Goal: Task Accomplishment & Management: Manage account settings

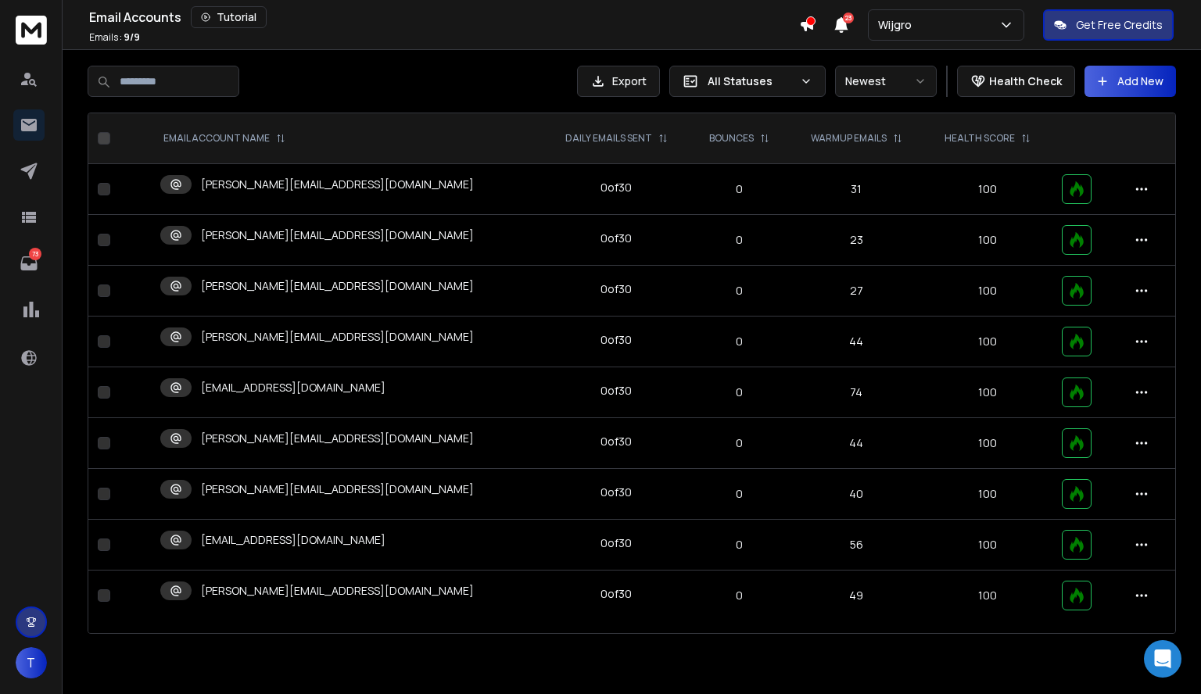
click at [575, 386] on td "0 of 30" at bounding box center [617, 387] width 148 height 41
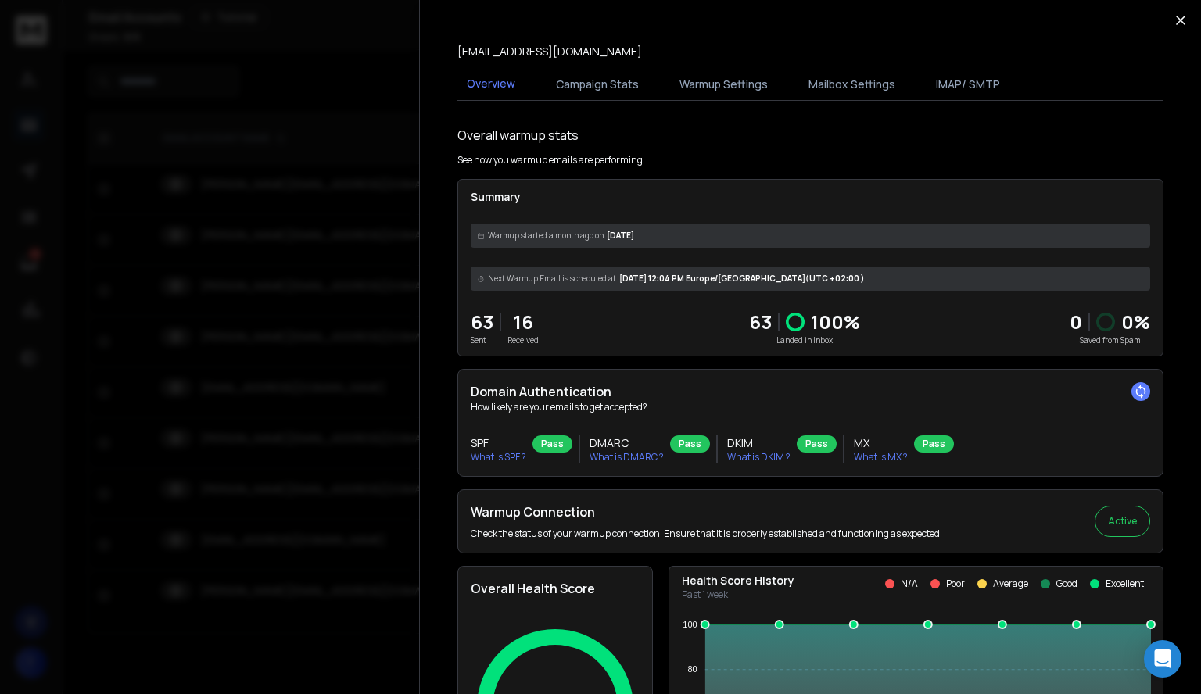
click at [1177, 22] on icon "button" at bounding box center [1181, 20] width 8 height 8
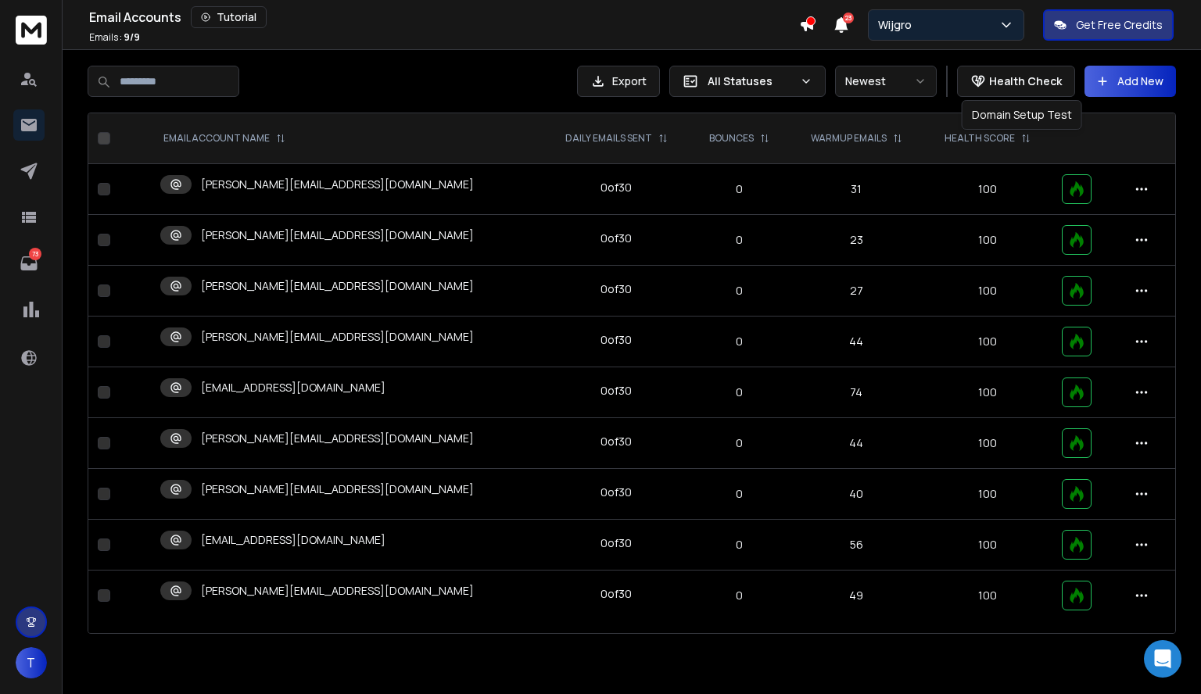
click at [954, 27] on div "Wijgro" at bounding box center [946, 25] width 136 height 16
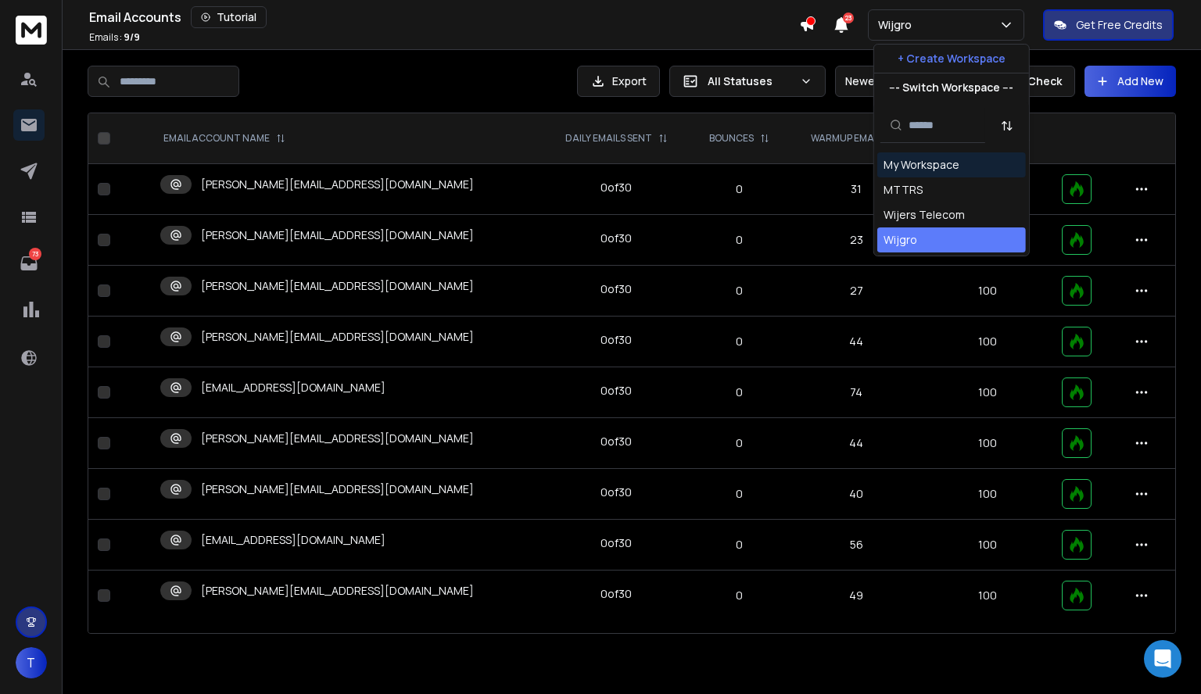
click at [922, 164] on div "My Workspace" at bounding box center [921, 165] width 76 height 16
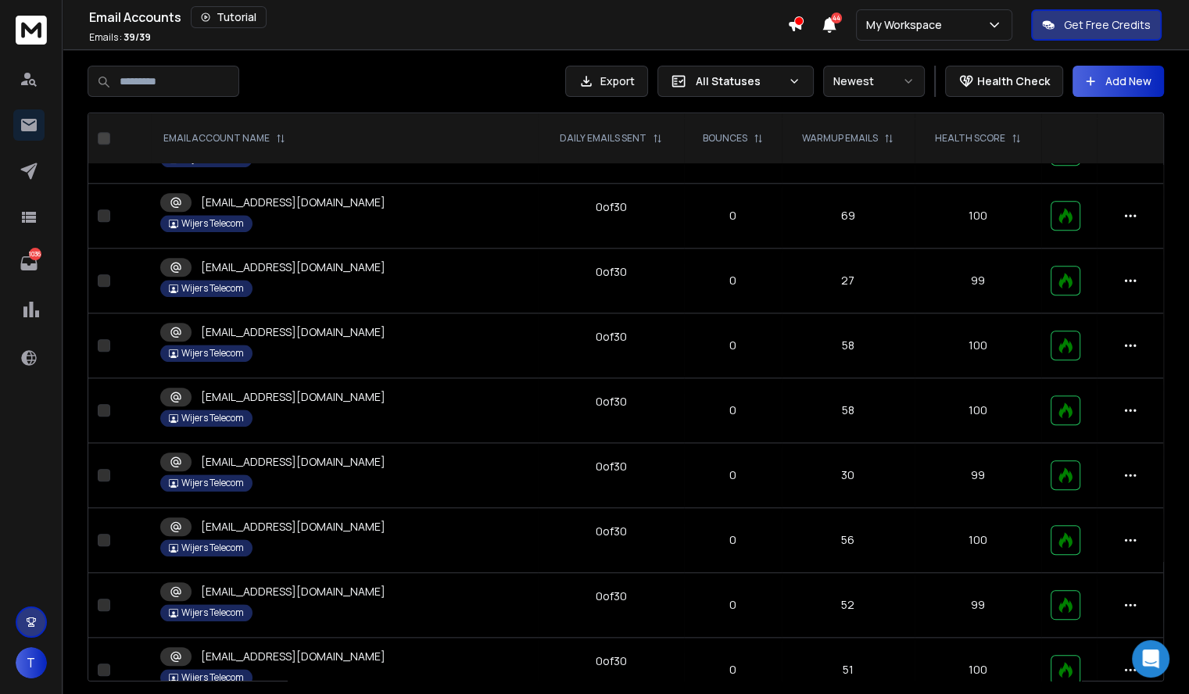
scroll to position [1069, 0]
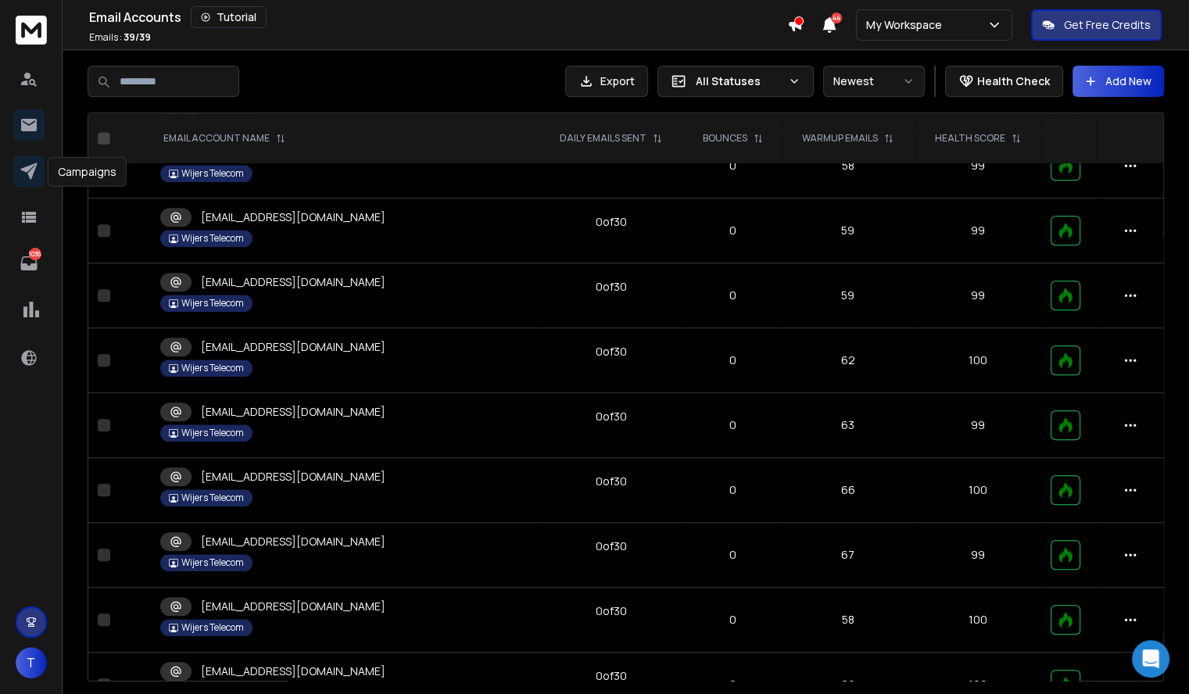
click at [26, 167] on icon at bounding box center [28, 171] width 16 height 16
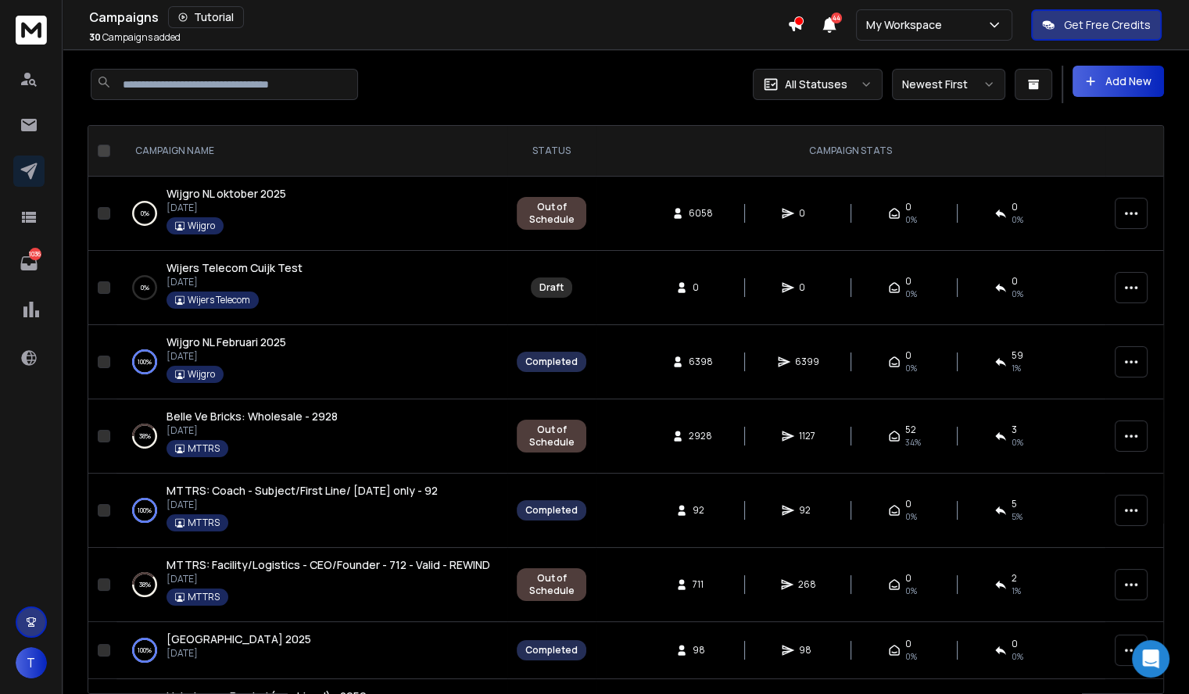
click at [254, 197] on span "Wijgro NL oktober 2025" at bounding box center [227, 193] width 120 height 15
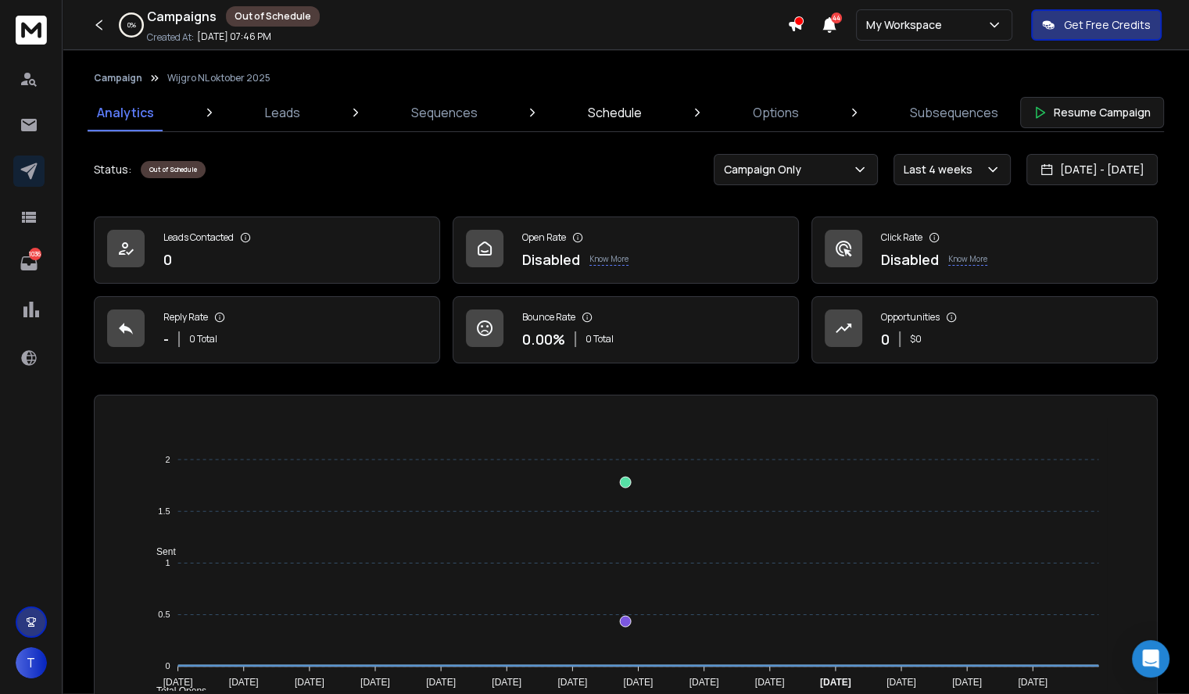
click at [597, 116] on p "Schedule" at bounding box center [615, 112] width 54 height 19
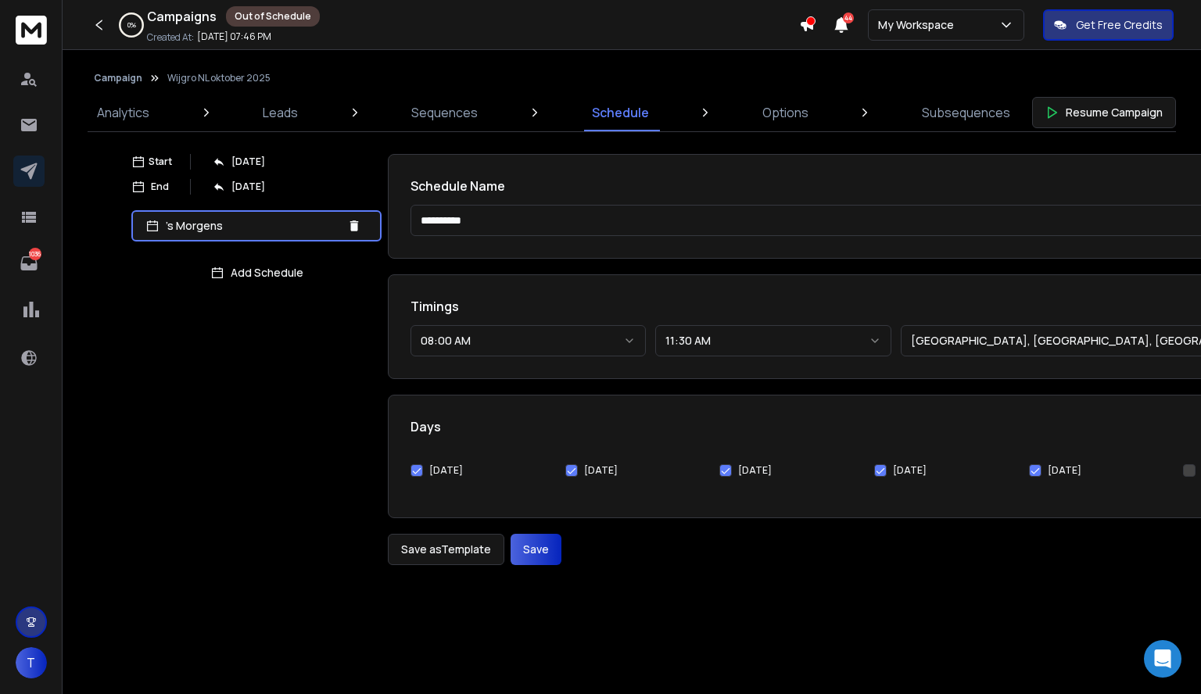
click at [263, 270] on button "Add Schedule" at bounding box center [256, 272] width 250 height 31
select select "********"
type input "**********"
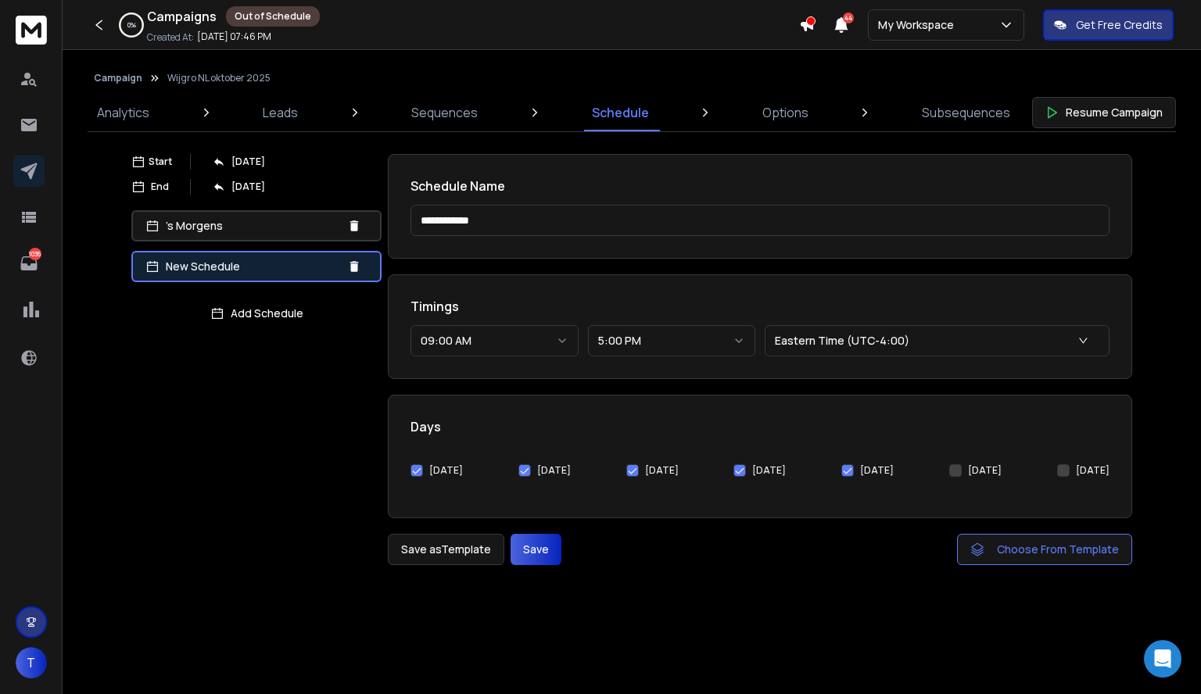
click at [220, 266] on p "New Schedule" at bounding box center [253, 267] width 175 height 16
click at [150, 264] on icon at bounding box center [152, 267] width 14 height 14
click at [356, 262] on icon at bounding box center [354, 266] width 9 height 11
select select "********"
type input "**********"
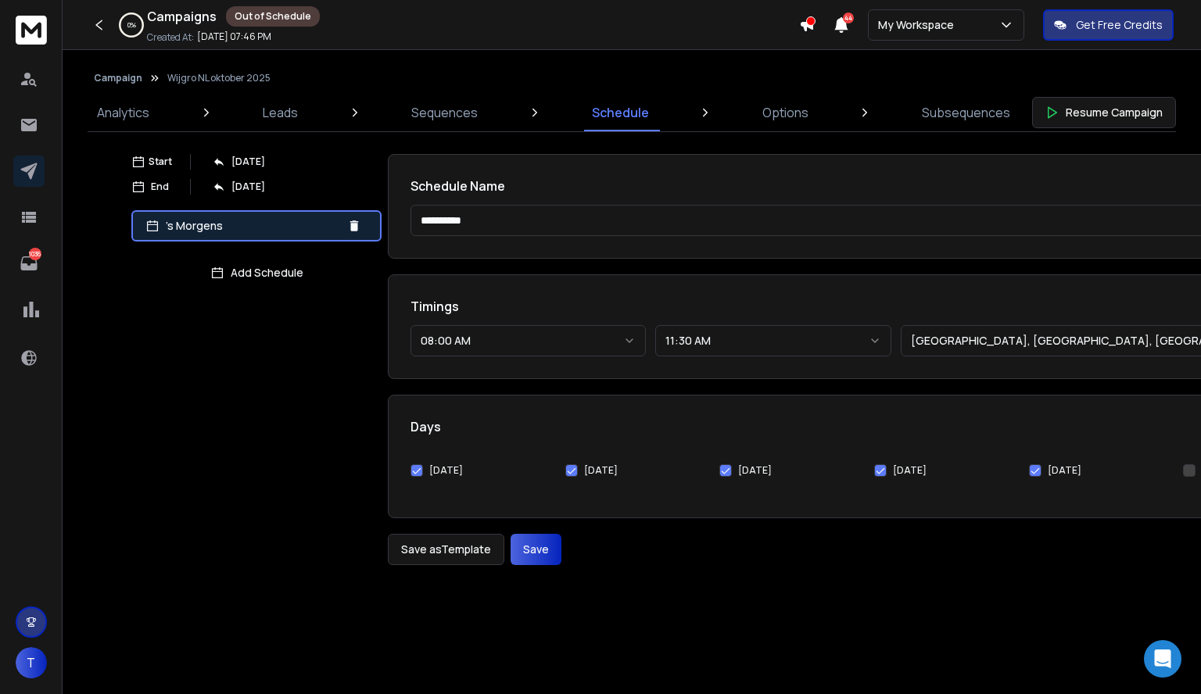
click at [353, 224] on icon at bounding box center [354, 225] width 9 height 11
select select "********"
type input "**********"
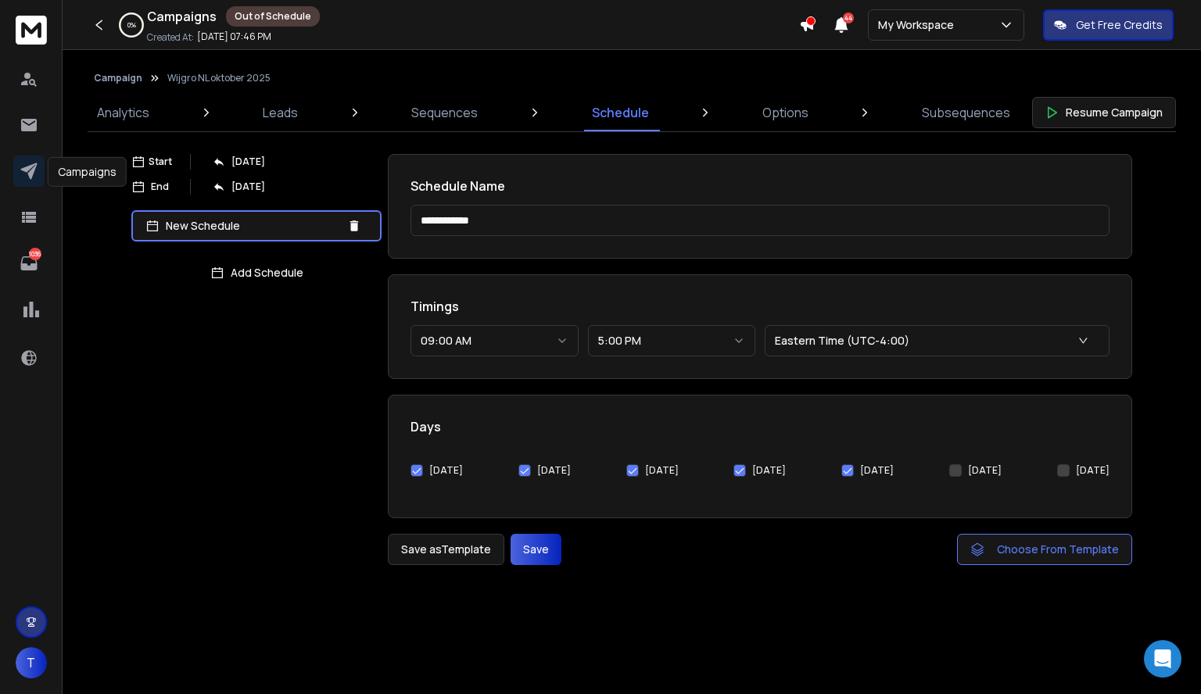
click at [36, 169] on icon at bounding box center [29, 171] width 19 height 19
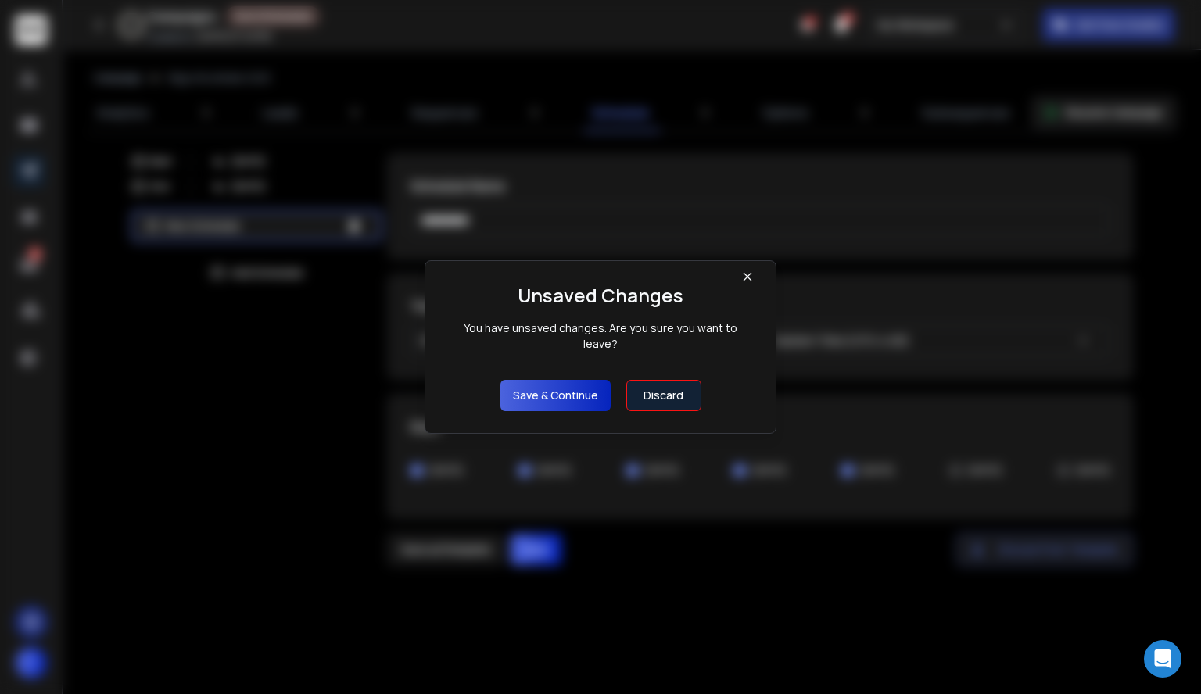
click at [673, 380] on button "Discard" at bounding box center [663, 395] width 75 height 31
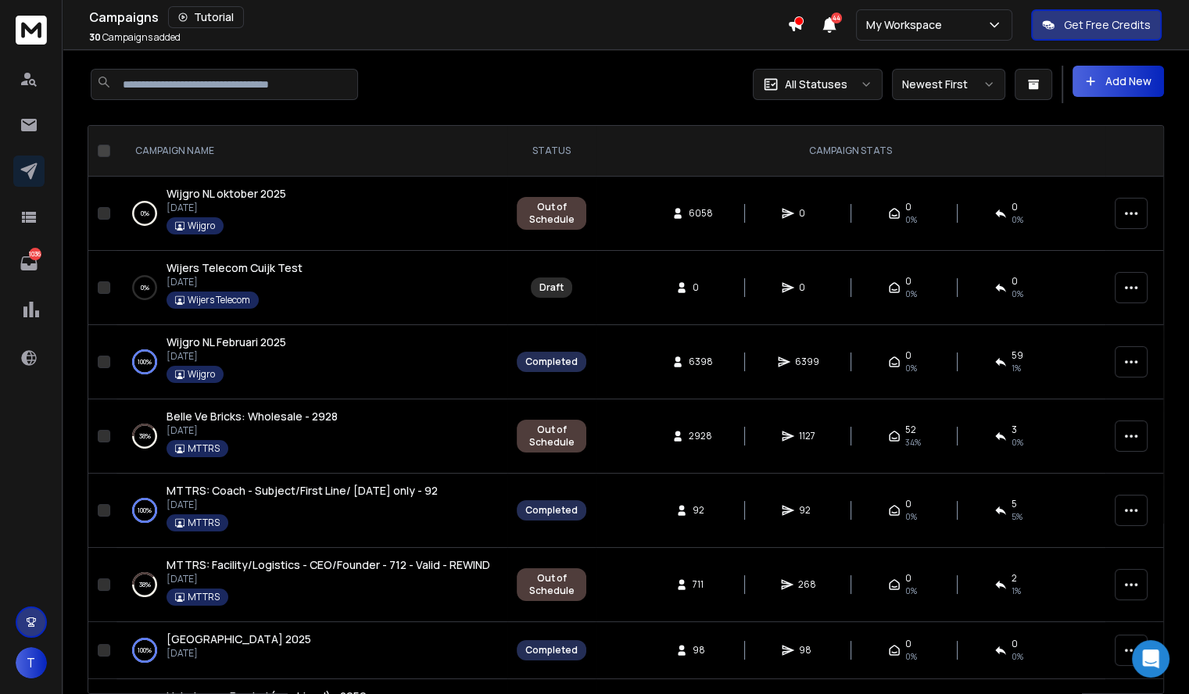
click at [253, 195] on span "Wijgro NL oktober 2025" at bounding box center [227, 193] width 120 height 15
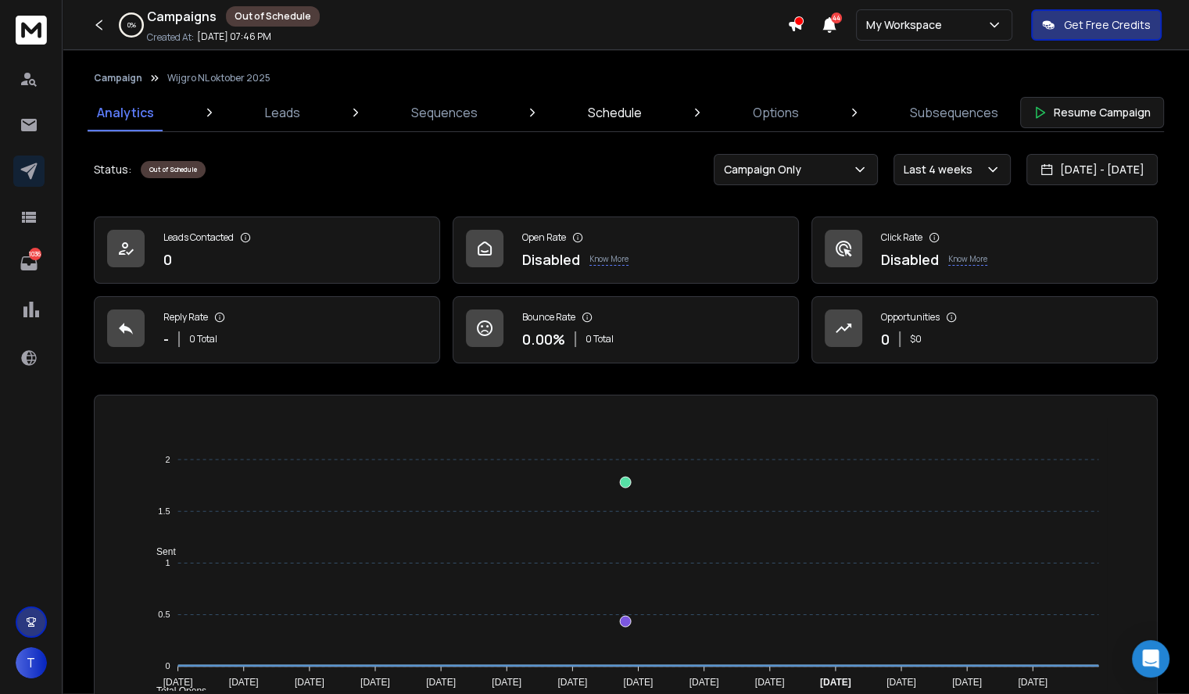
click at [627, 110] on p "Schedule" at bounding box center [615, 112] width 54 height 19
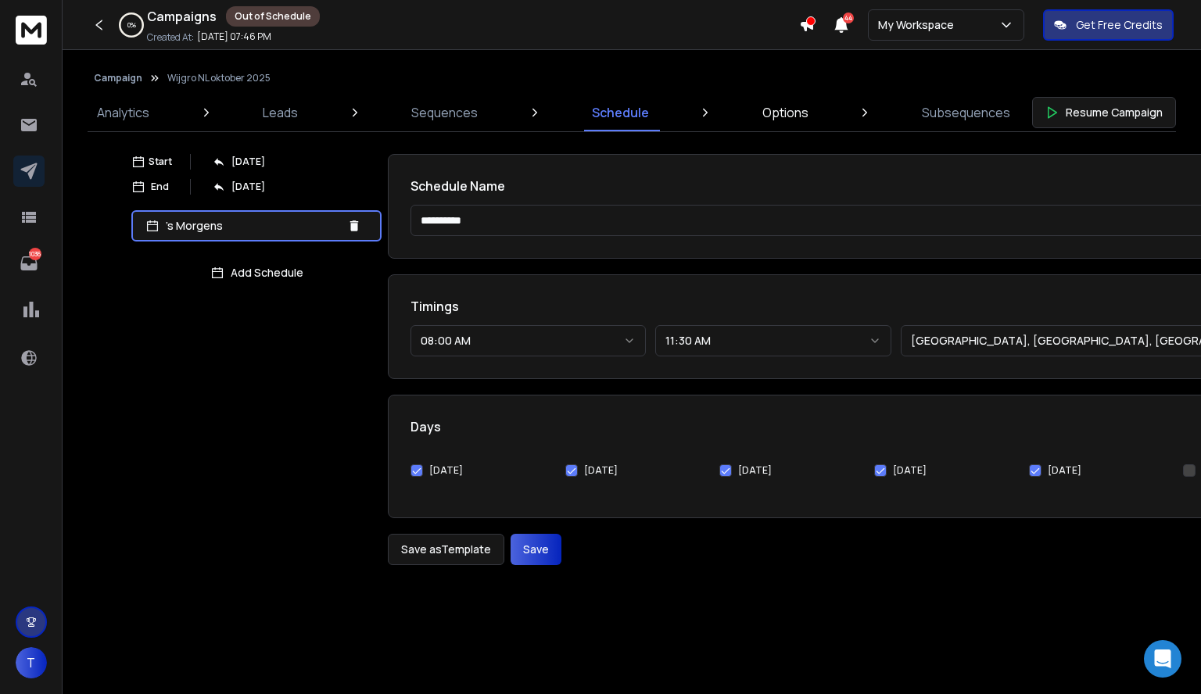
click at [756, 113] on link "Options" at bounding box center [785, 113] width 65 height 38
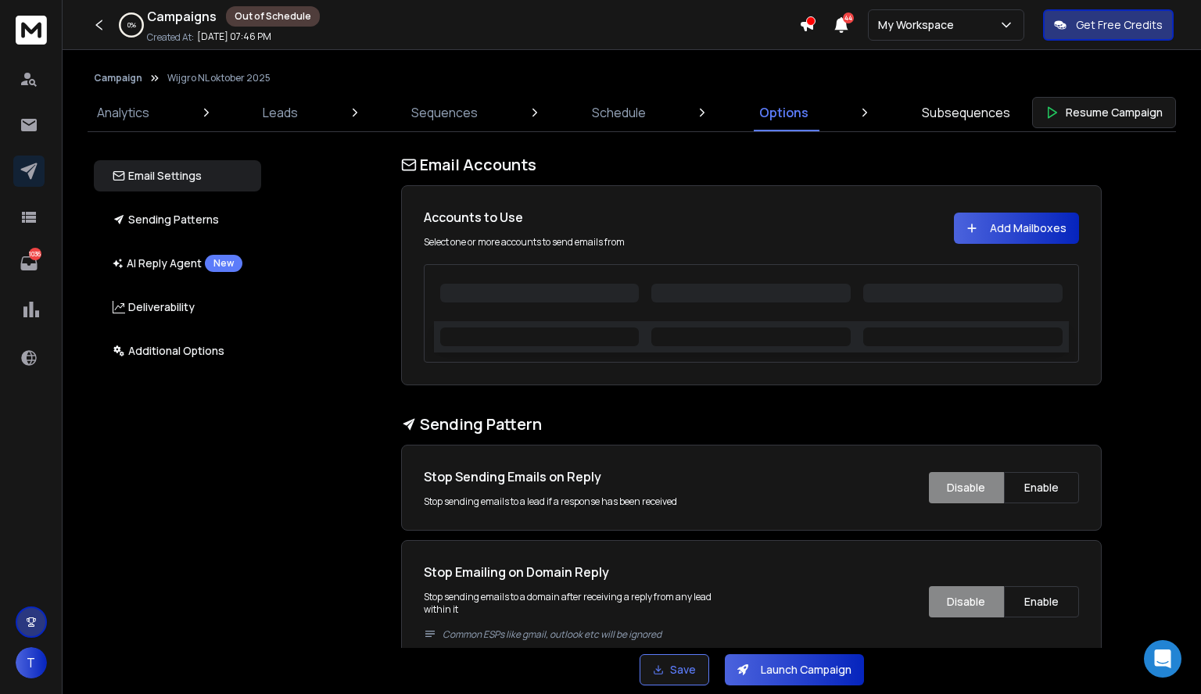
click at [934, 113] on p "Subsequences" at bounding box center [966, 112] width 88 height 19
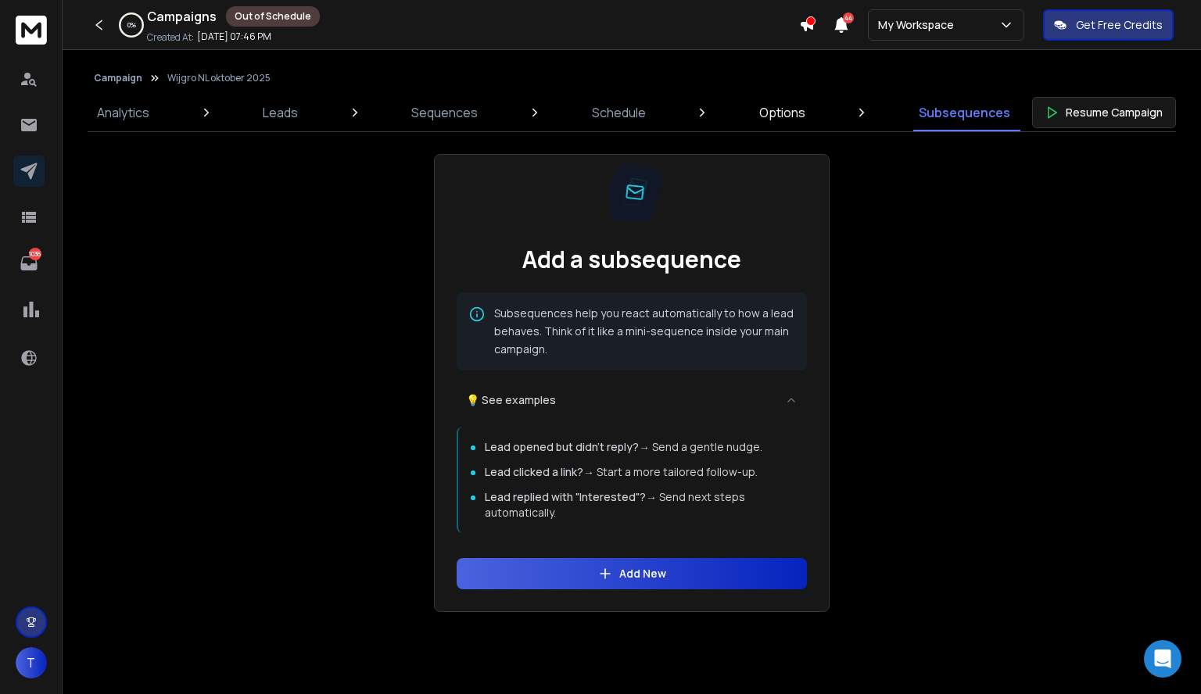
click at [789, 113] on p "Options" at bounding box center [782, 112] width 46 height 19
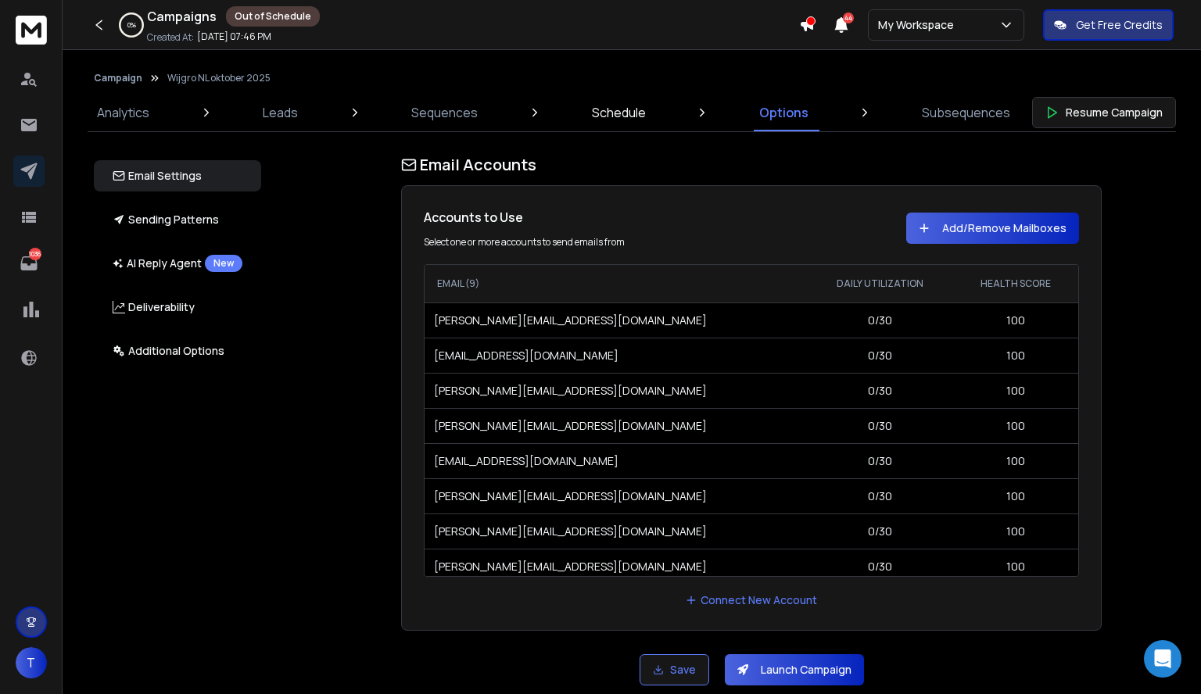
click at [606, 114] on p "Schedule" at bounding box center [619, 112] width 54 height 19
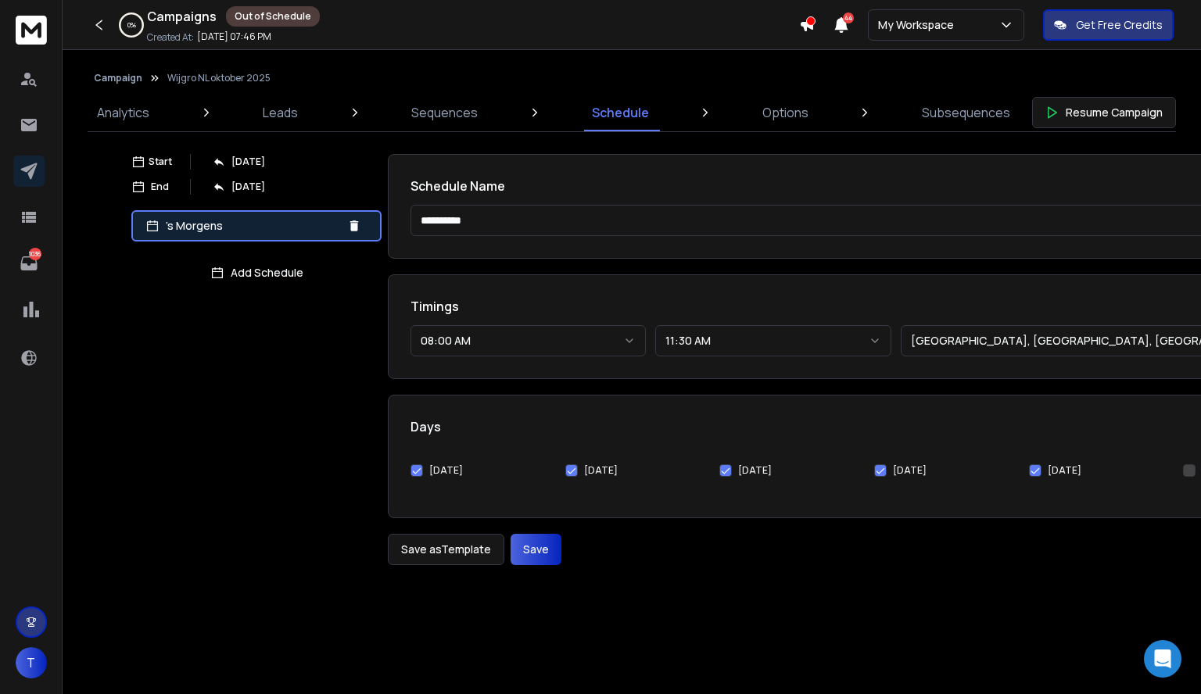
click at [265, 225] on p "'s Morgens" at bounding box center [253, 226] width 175 height 16
click at [241, 181] on p "Sat Mar 15 2025" at bounding box center [248, 187] width 34 height 13
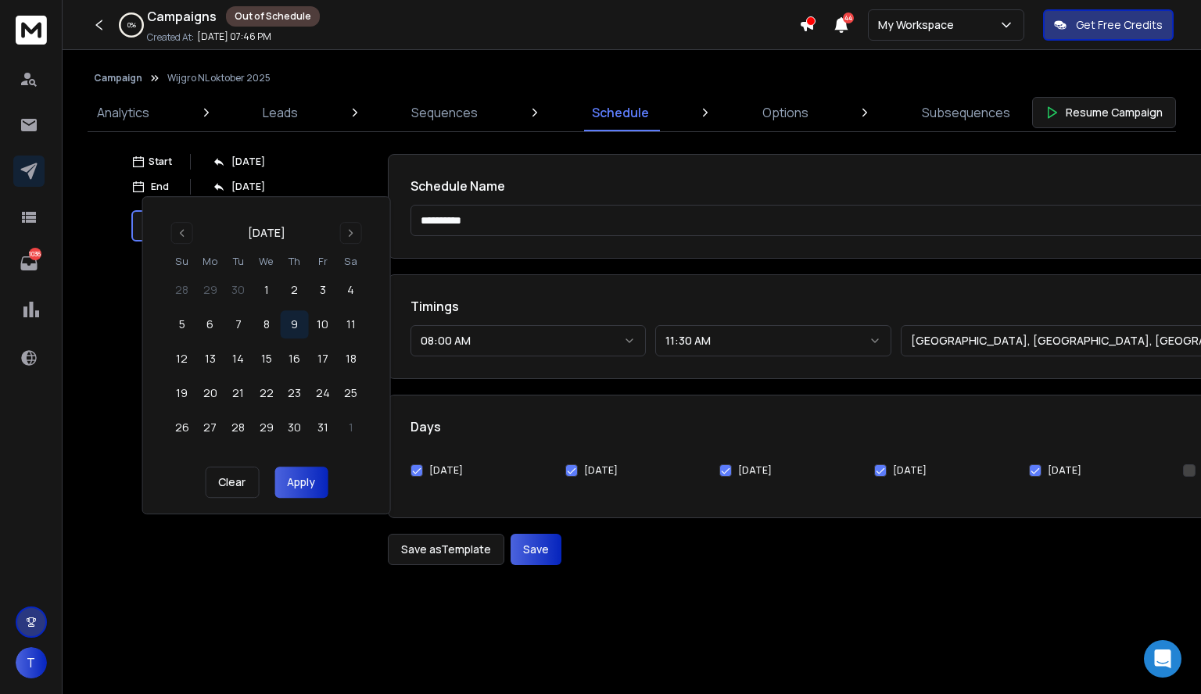
click at [124, 189] on div "**********" at bounding box center [632, 360] width 1088 height 424
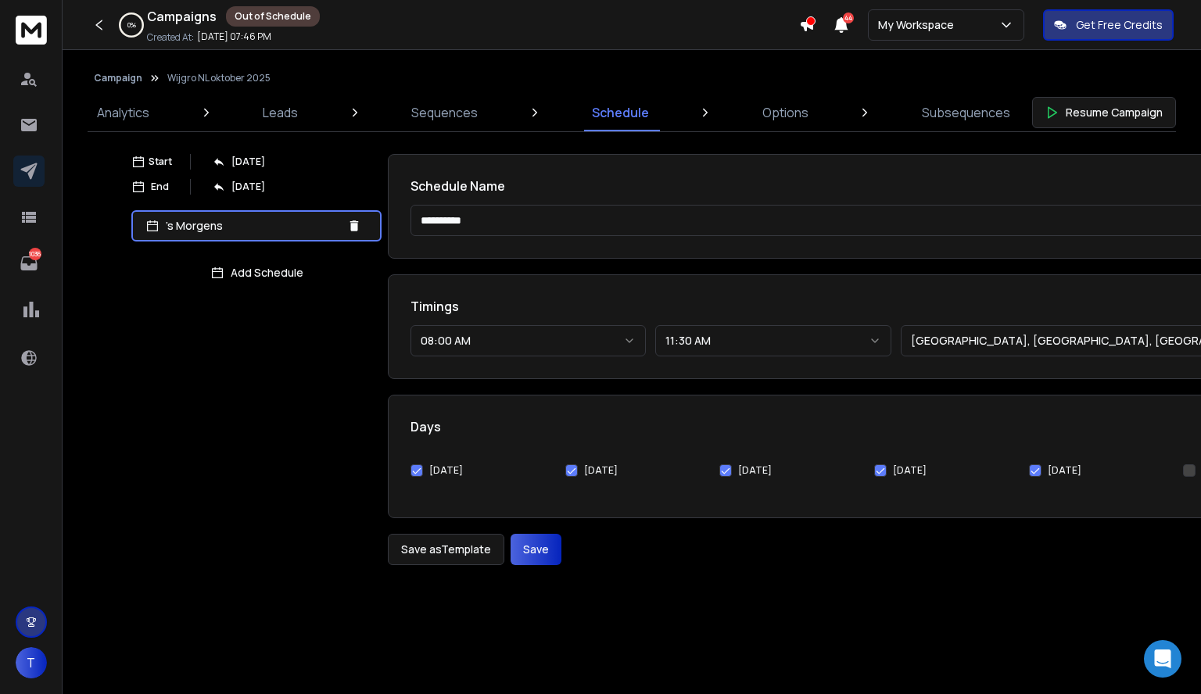
click at [138, 163] on icon at bounding box center [138, 162] width 14 height 14
click at [145, 163] on icon at bounding box center [138, 162] width 14 height 14
click at [163, 162] on p "Start" at bounding box center [160, 162] width 23 height 13
click at [138, 162] on icon at bounding box center [138, 162] width 14 height 14
click at [138, 185] on icon at bounding box center [138, 186] width 11 height 11
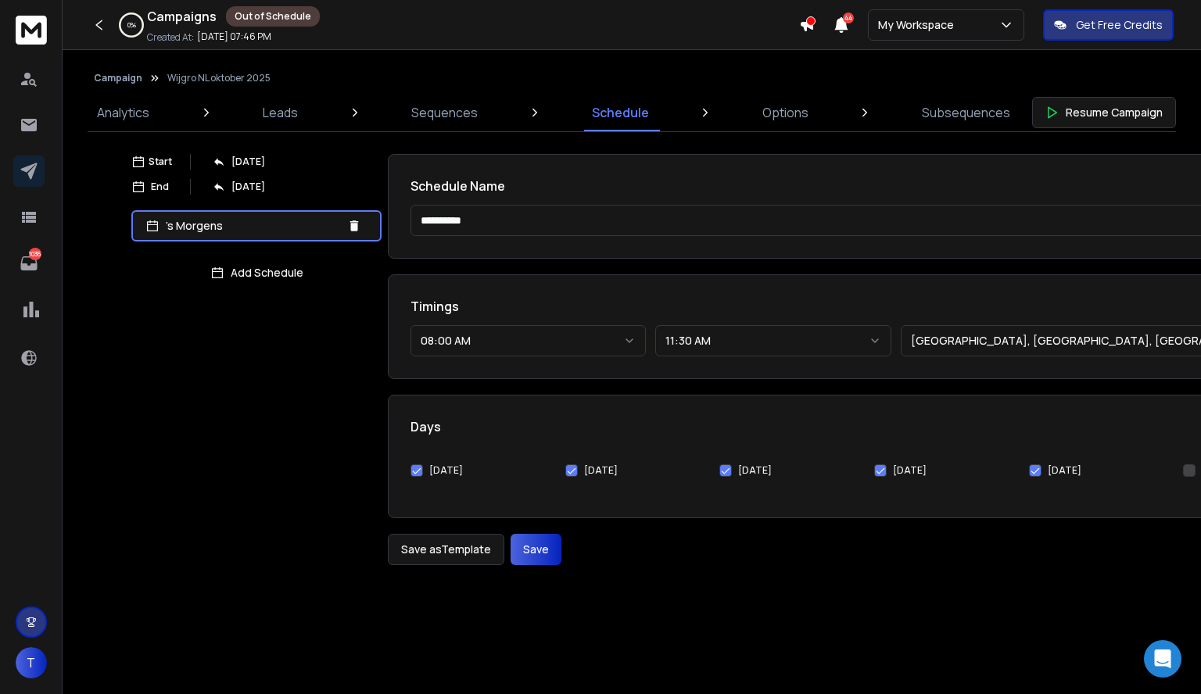
click at [150, 183] on div "End" at bounding box center [168, 187] width 75 height 16
click at [137, 185] on icon at bounding box center [138, 186] width 11 height 11
click at [137, 185] on icon at bounding box center [138, 187] width 14 height 14
click at [138, 185] on icon at bounding box center [138, 187] width 14 height 14
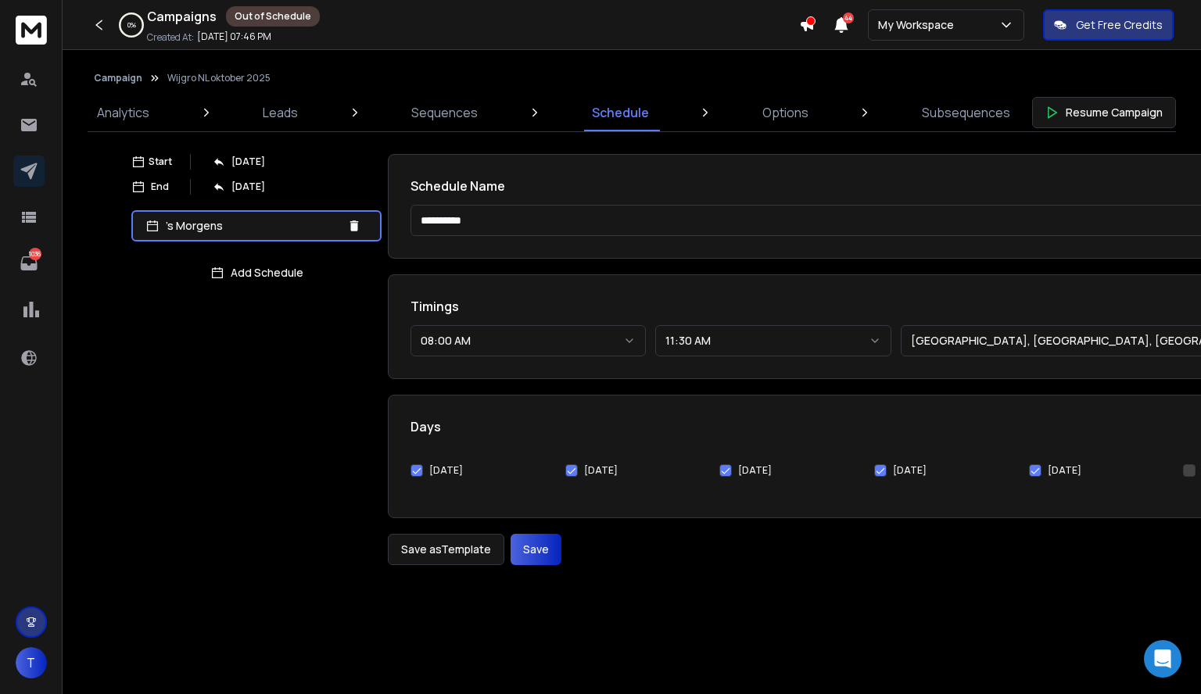
click at [235, 182] on p "Sat Mar 15 2025" at bounding box center [248, 187] width 34 height 13
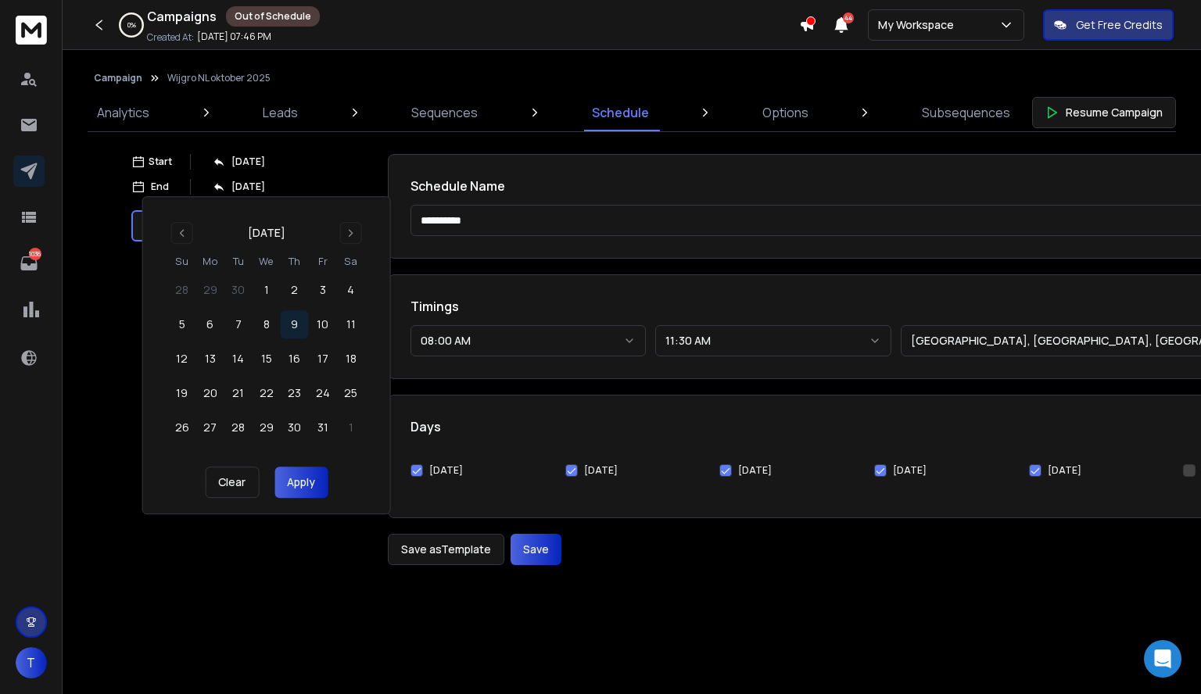
click at [262, 185] on p "Sat Mar 15 2025" at bounding box center [248, 187] width 34 height 13
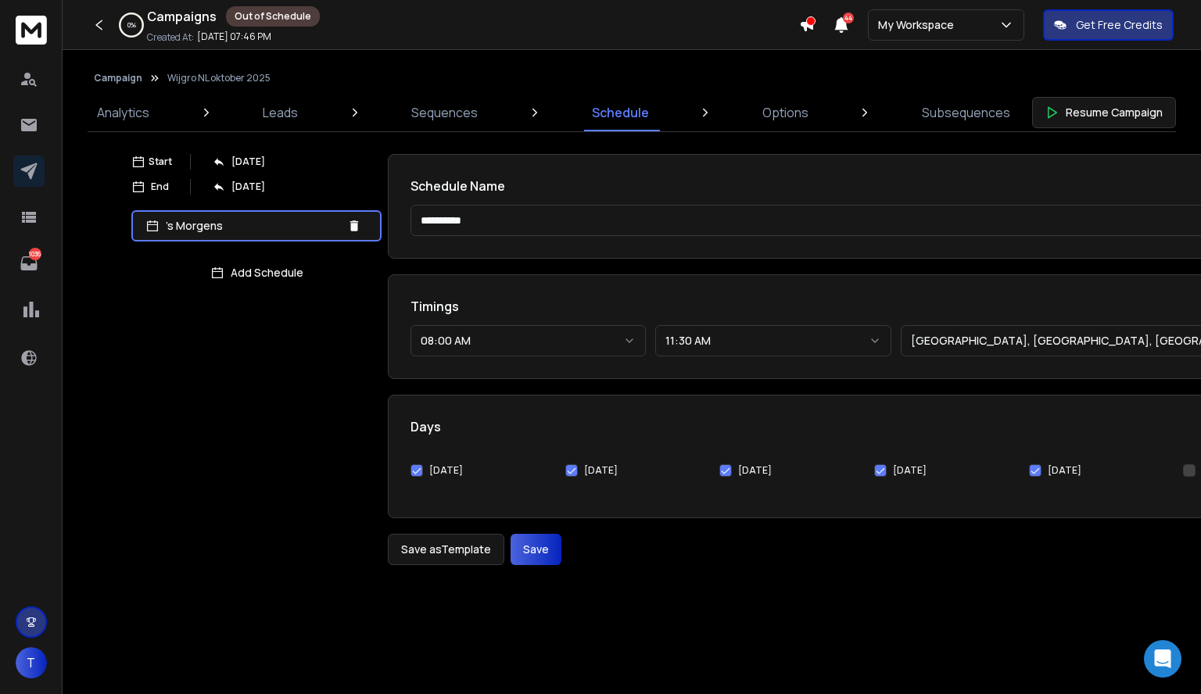
click at [262, 158] on p "Mon Feb 03 2025" at bounding box center [248, 162] width 34 height 13
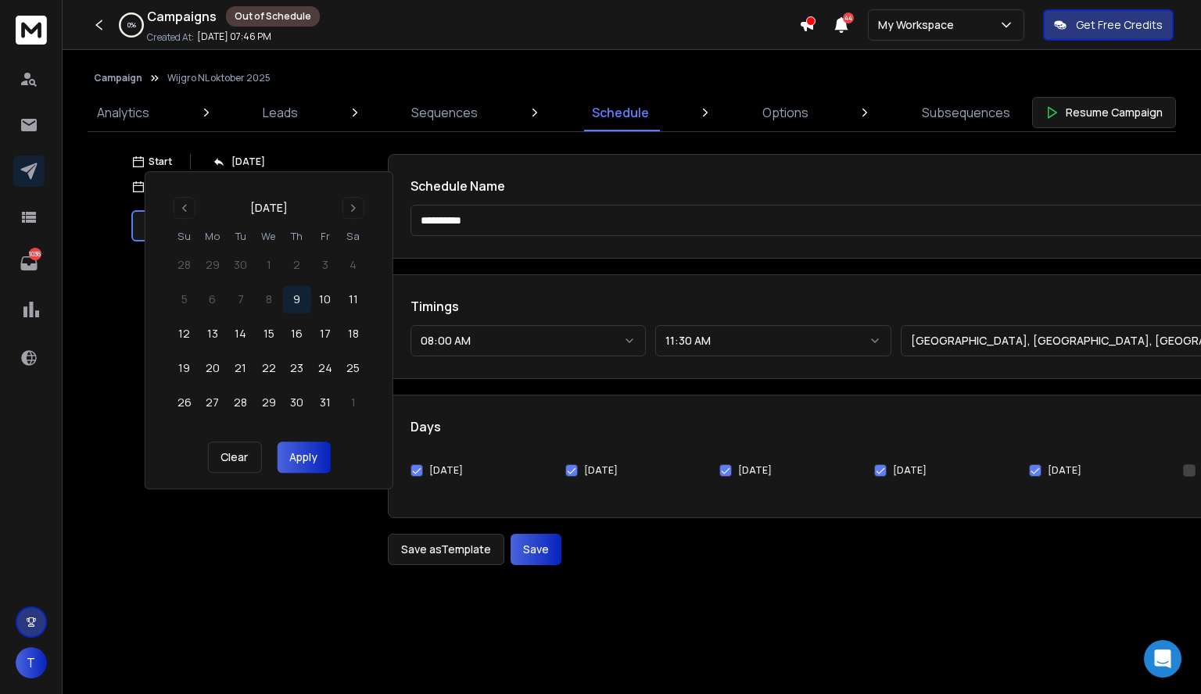
click at [263, 163] on p "Mon Feb 03 2025" at bounding box center [248, 162] width 34 height 13
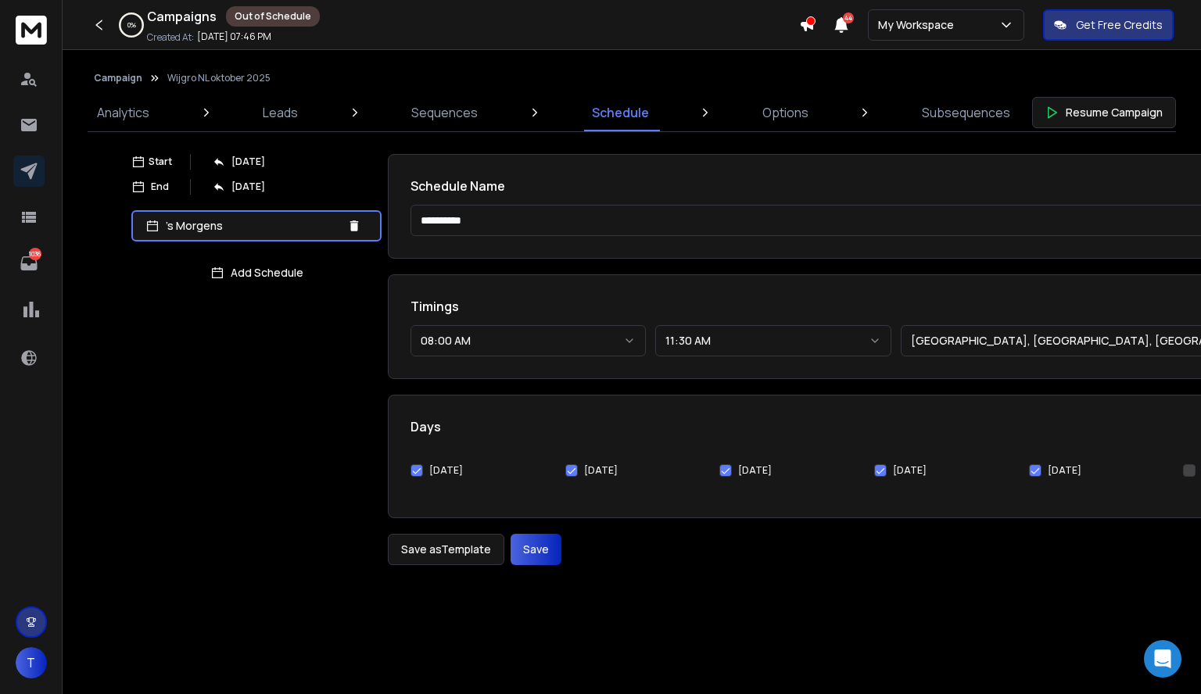
click at [265, 163] on p "Mon Feb 03 2025" at bounding box center [248, 162] width 34 height 13
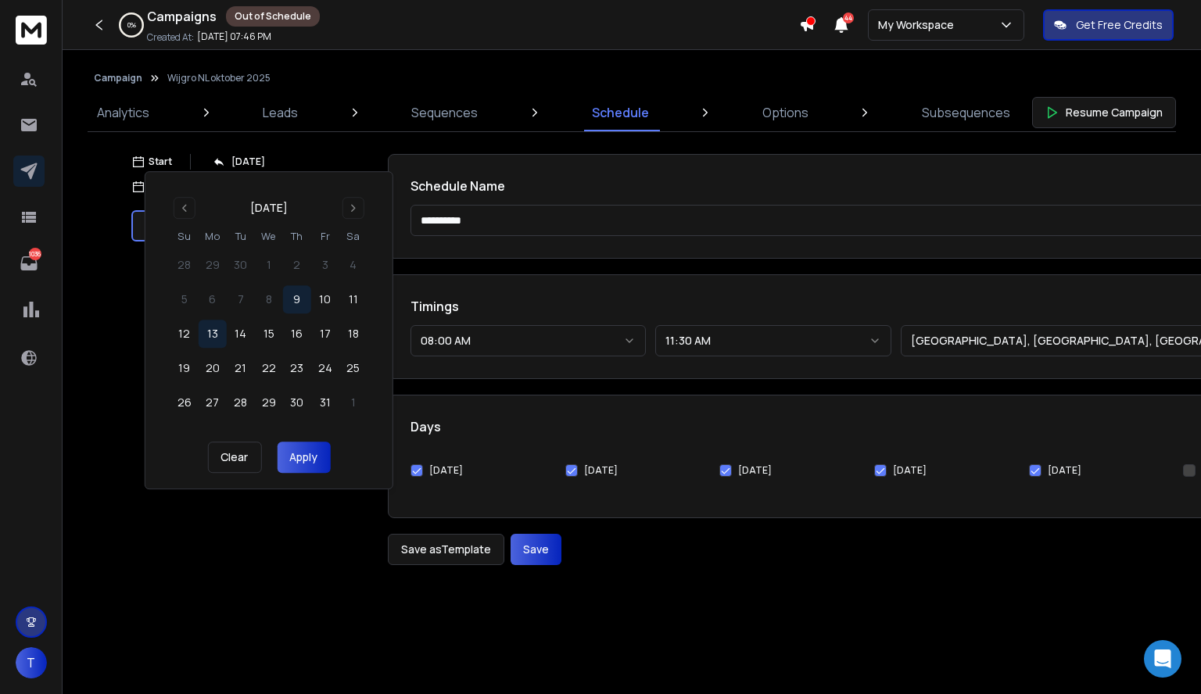
click at [210, 331] on button "13" at bounding box center [213, 334] width 28 height 28
click at [296, 451] on button "Apply" at bounding box center [303, 457] width 53 height 31
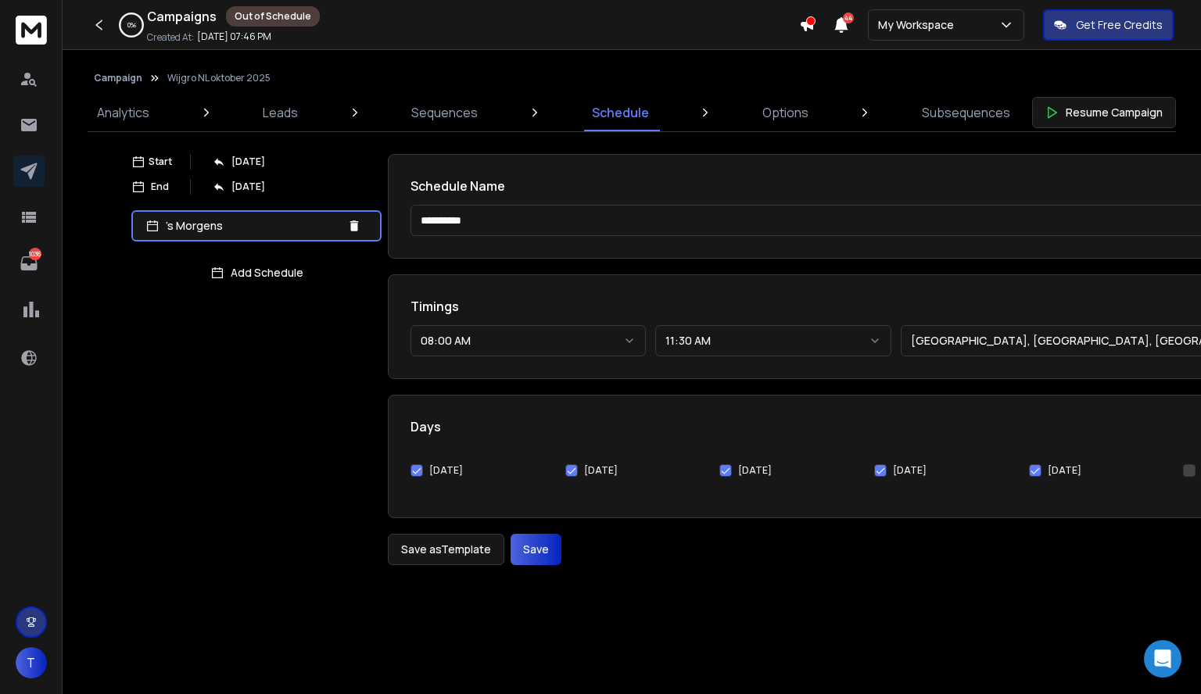
click at [250, 185] on p "Sat Mar 15 2025" at bounding box center [248, 187] width 34 height 13
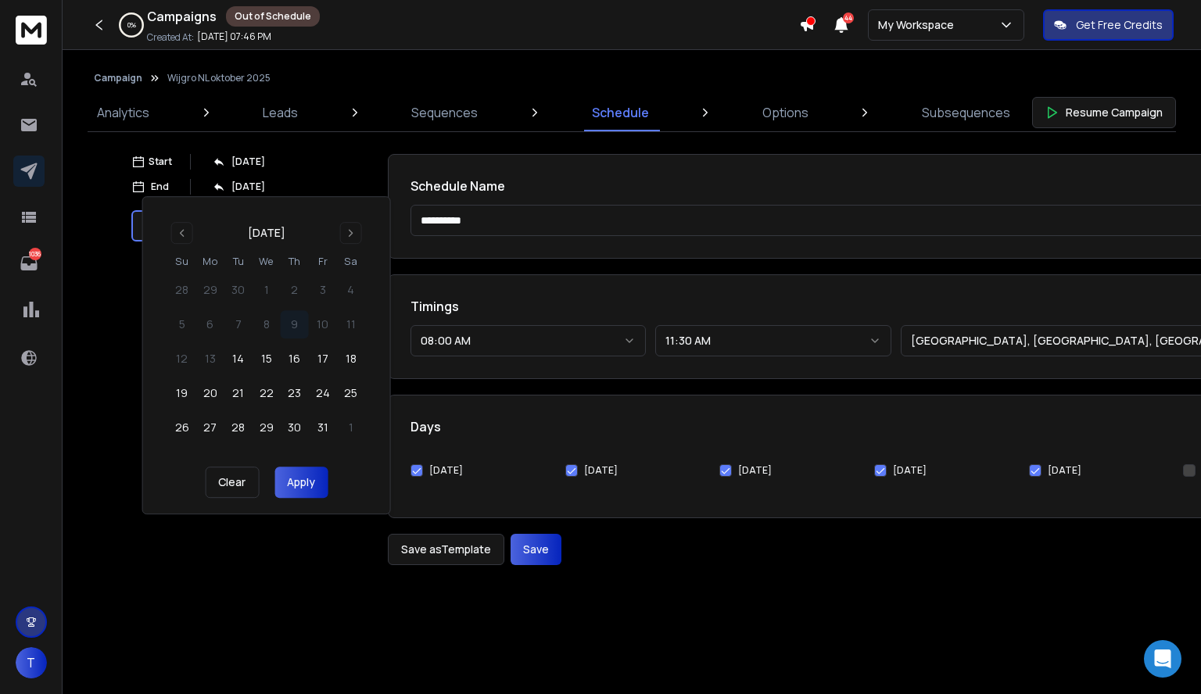
drag, startPoint x: 156, startPoint y: 316, endPoint x: 204, endPoint y: 256, distance: 77.3
click at [155, 316] on div "October 2025 Su Mo Tu We Th Fr Sa 28 29 30 1 2 3 4 5 6 7 8 9 10 11 12 13 14 15 …" at bounding box center [266, 355] width 247 height 317
click at [350, 235] on icon "Go to next month" at bounding box center [351, 233] width 13 height 13
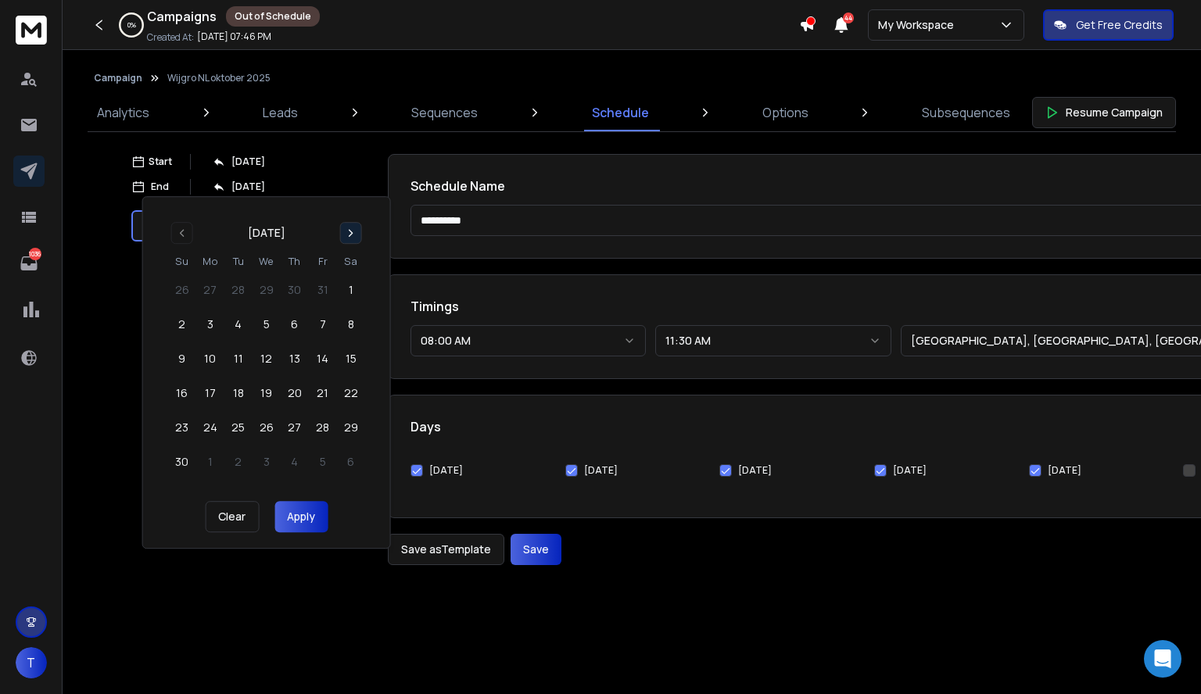
click at [350, 235] on icon "Go to next month" at bounding box center [351, 233] width 13 height 13
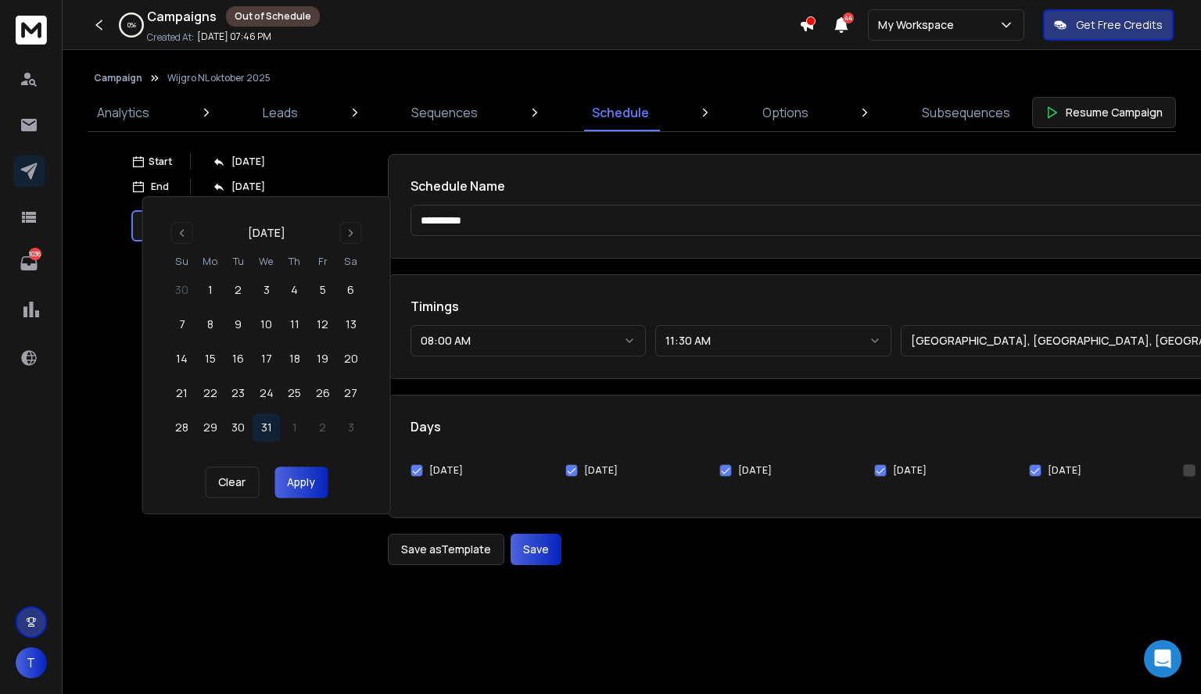
click at [260, 424] on button "31" at bounding box center [267, 428] width 28 height 28
click at [285, 482] on button "Apply" at bounding box center [300, 482] width 53 height 31
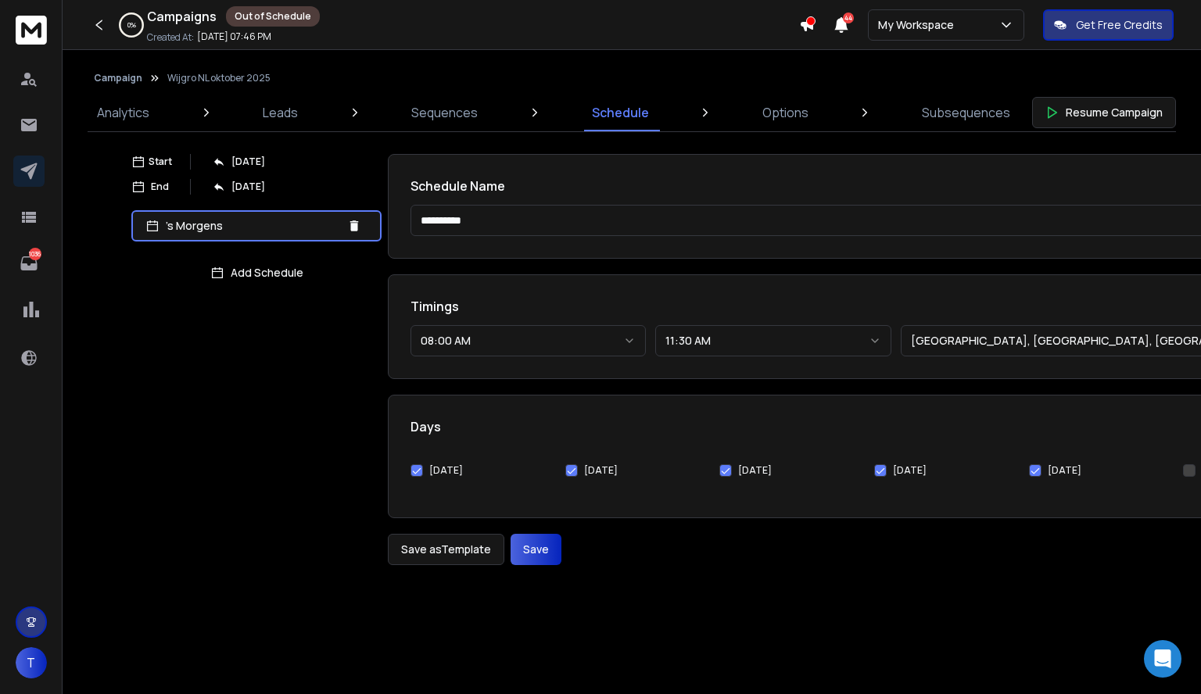
click at [214, 185] on icon at bounding box center [219, 187] width 13 height 13
click at [251, 188] on p "Fri Oct 10 2025" at bounding box center [248, 187] width 34 height 13
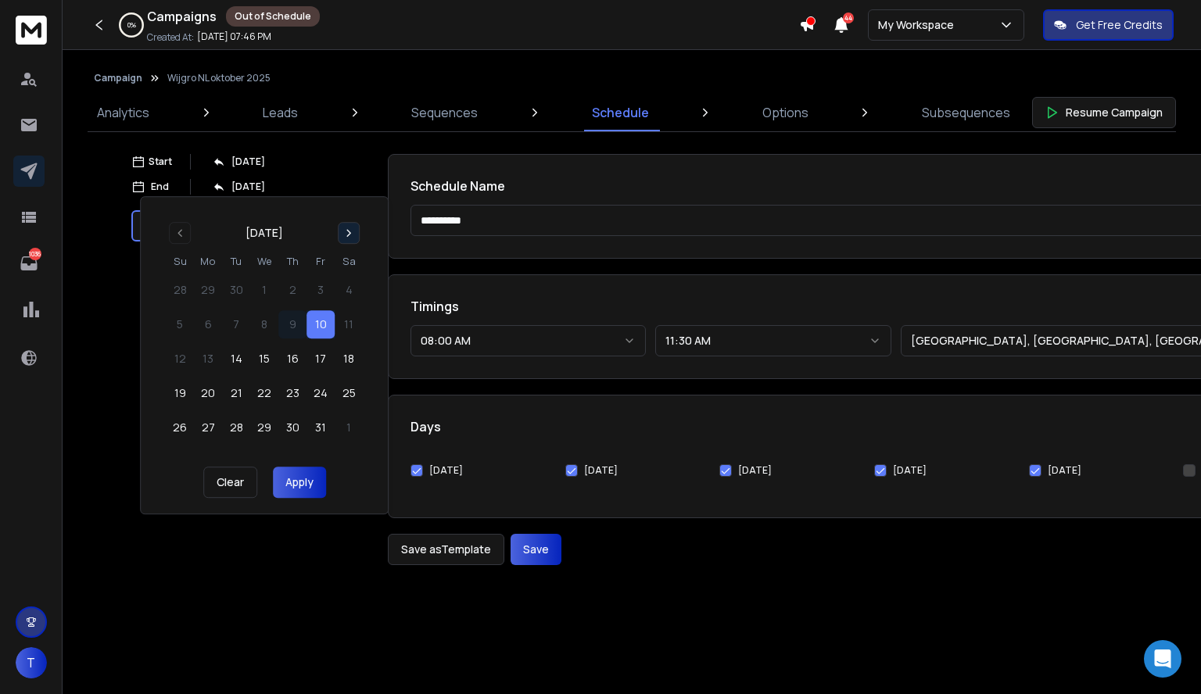
click at [347, 238] on icon "Go to next month" at bounding box center [348, 233] width 13 height 13
click at [263, 421] on button "31" at bounding box center [264, 428] width 28 height 28
drag, startPoint x: 297, startPoint y: 480, endPoint x: 264, endPoint y: 427, distance: 62.5
click at [264, 427] on div "December 2025 Su Mo Tu We Th Fr Sa 30 1 2 3 4 5 6 7 8 9 10 11 12 13 14 15 16 17…" at bounding box center [264, 355] width 247 height 317
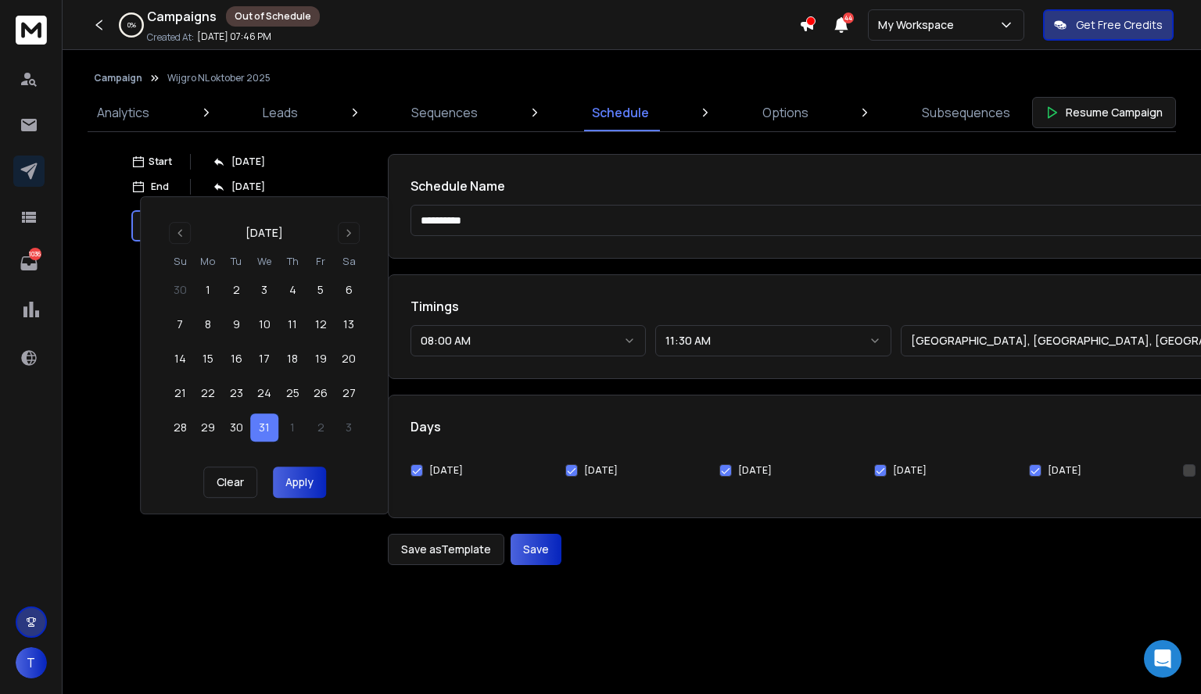
click at [264, 427] on button "31" at bounding box center [264, 428] width 28 height 28
click at [270, 422] on button "31" at bounding box center [264, 428] width 28 height 28
click at [285, 482] on button "Apply" at bounding box center [299, 482] width 53 height 31
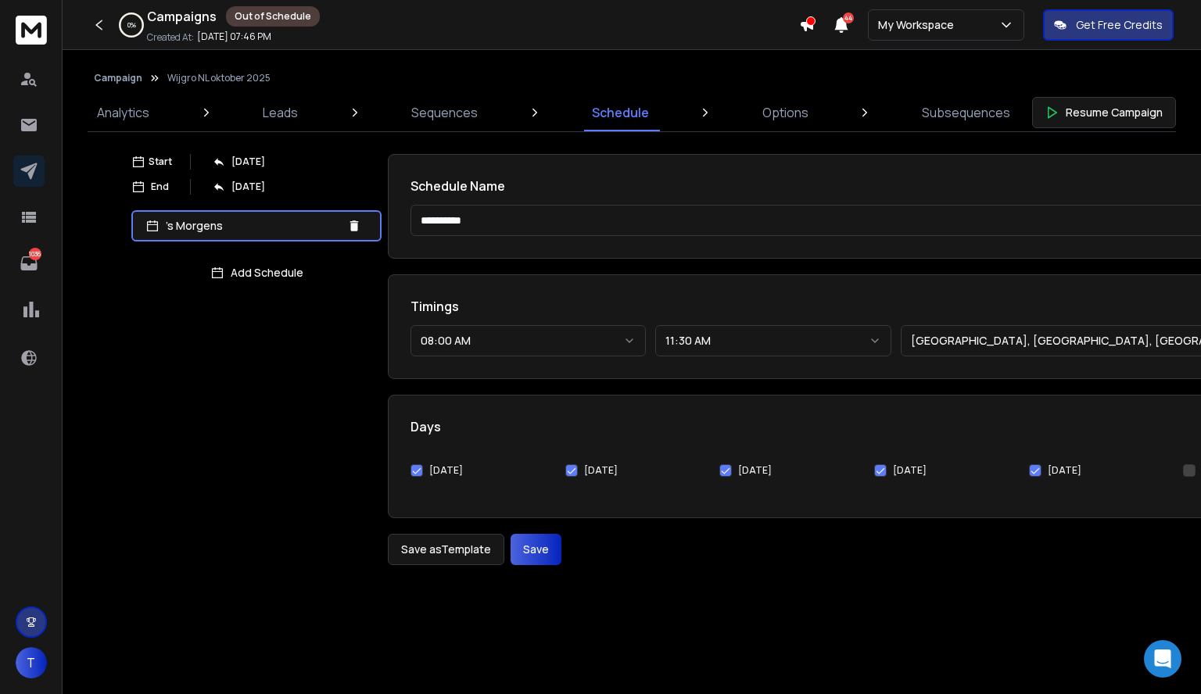
click at [536, 549] on button "Save" at bounding box center [536, 549] width 51 height 31
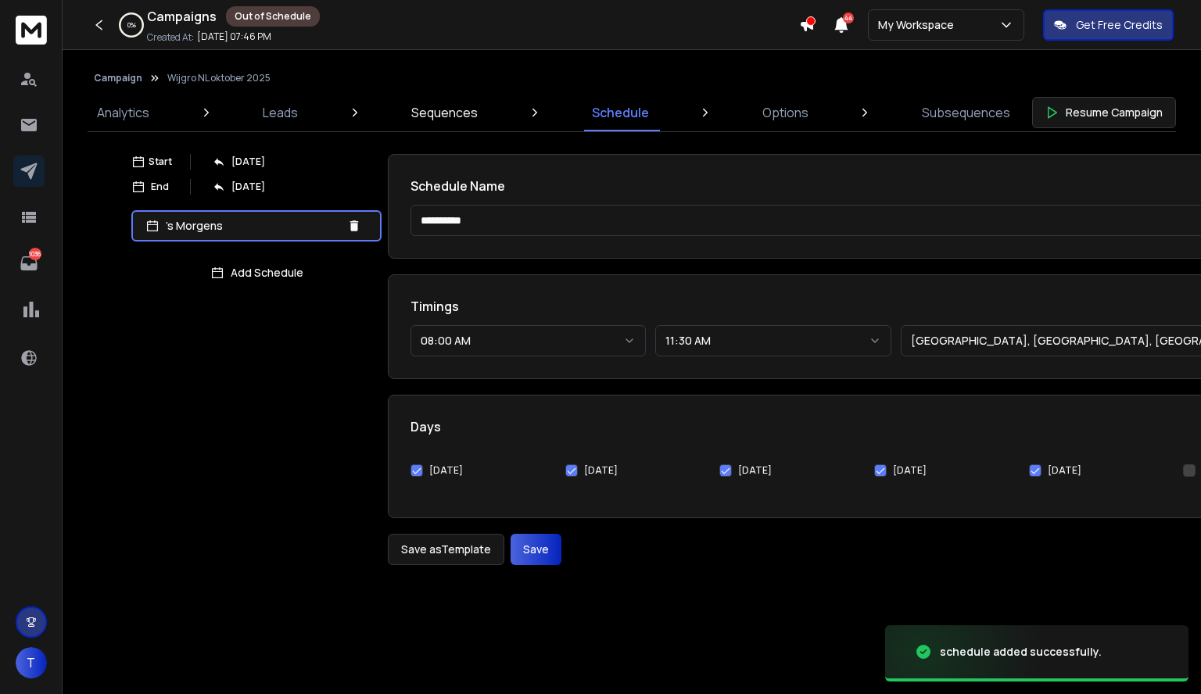
click at [469, 114] on p "Sequences" at bounding box center [444, 112] width 66 height 19
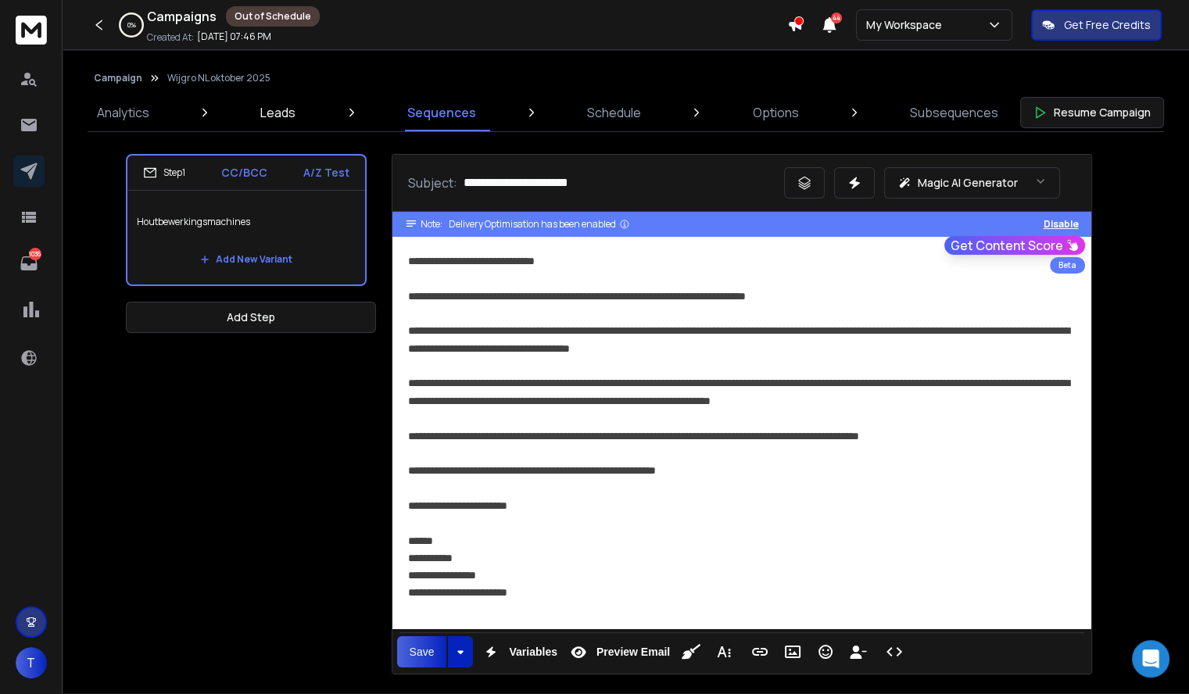
click at [280, 116] on p "Leads" at bounding box center [277, 112] width 35 height 19
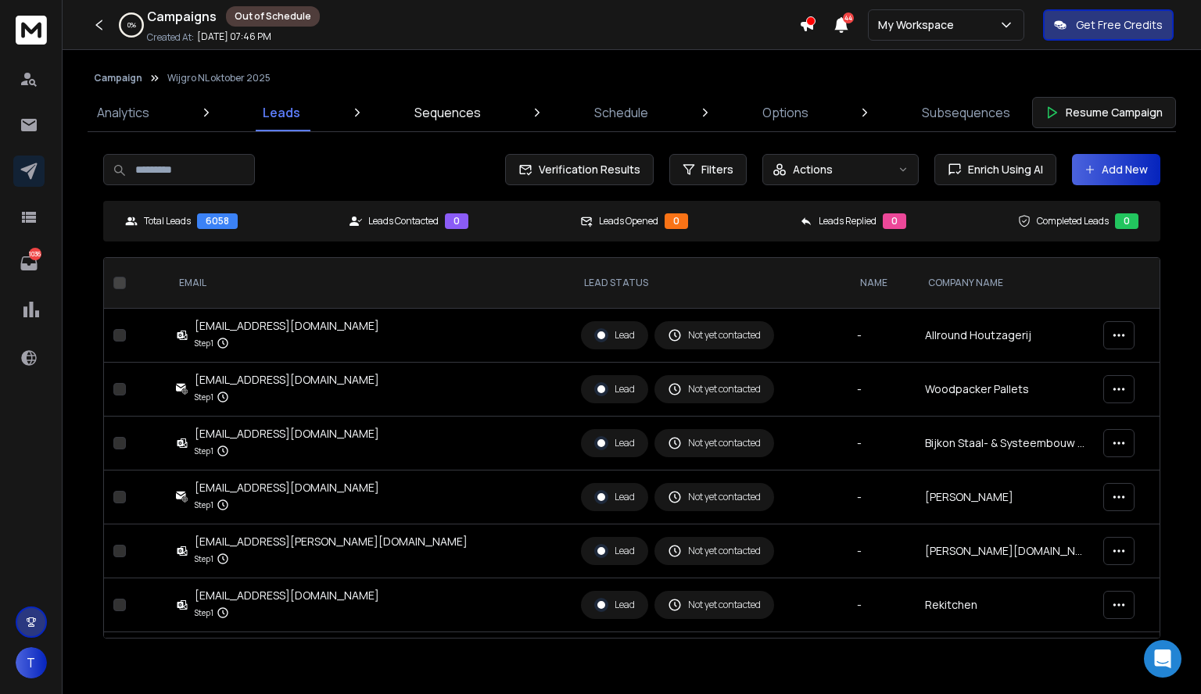
click at [463, 112] on p "Sequences" at bounding box center [447, 112] width 66 height 19
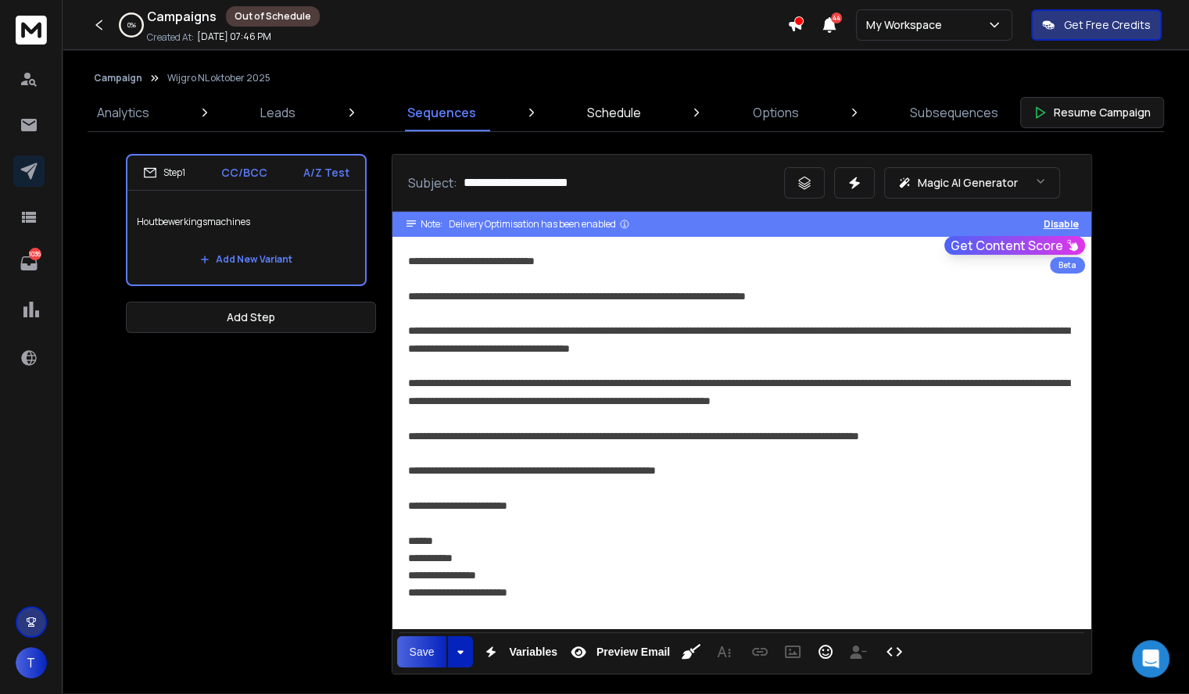
click at [643, 116] on link "Schedule" at bounding box center [614, 113] width 73 height 38
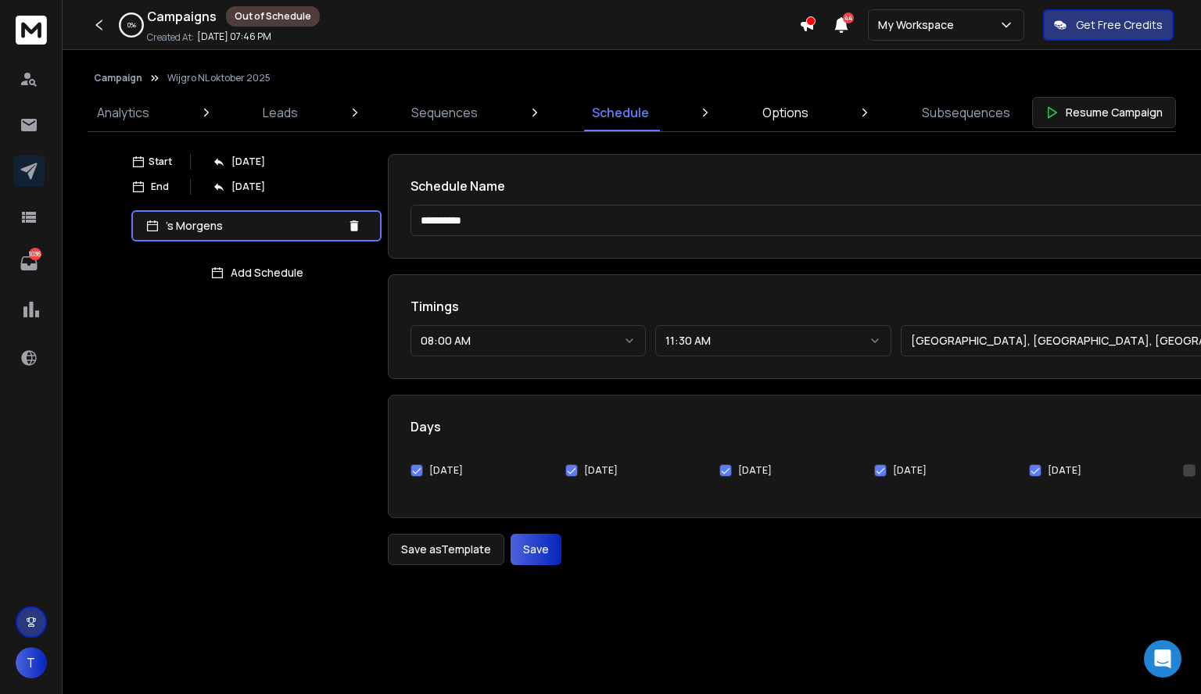
click at [783, 113] on p "Options" at bounding box center [785, 112] width 46 height 19
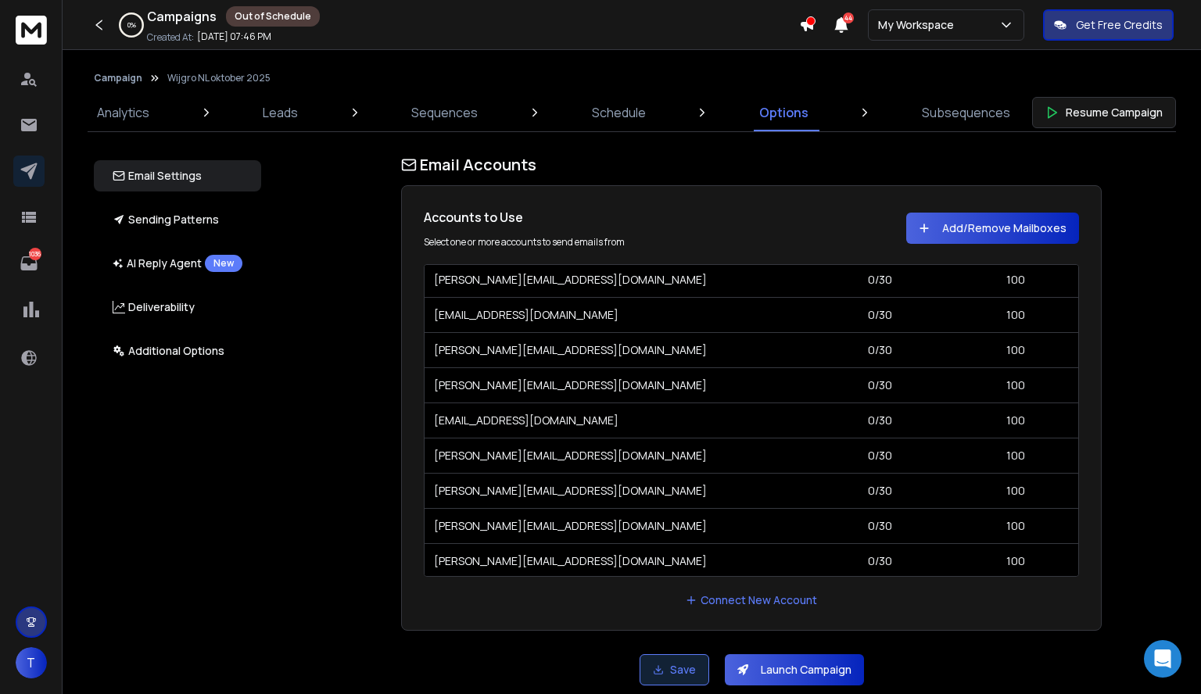
click at [655, 670] on icon "submit" at bounding box center [658, 670] width 11 height 11
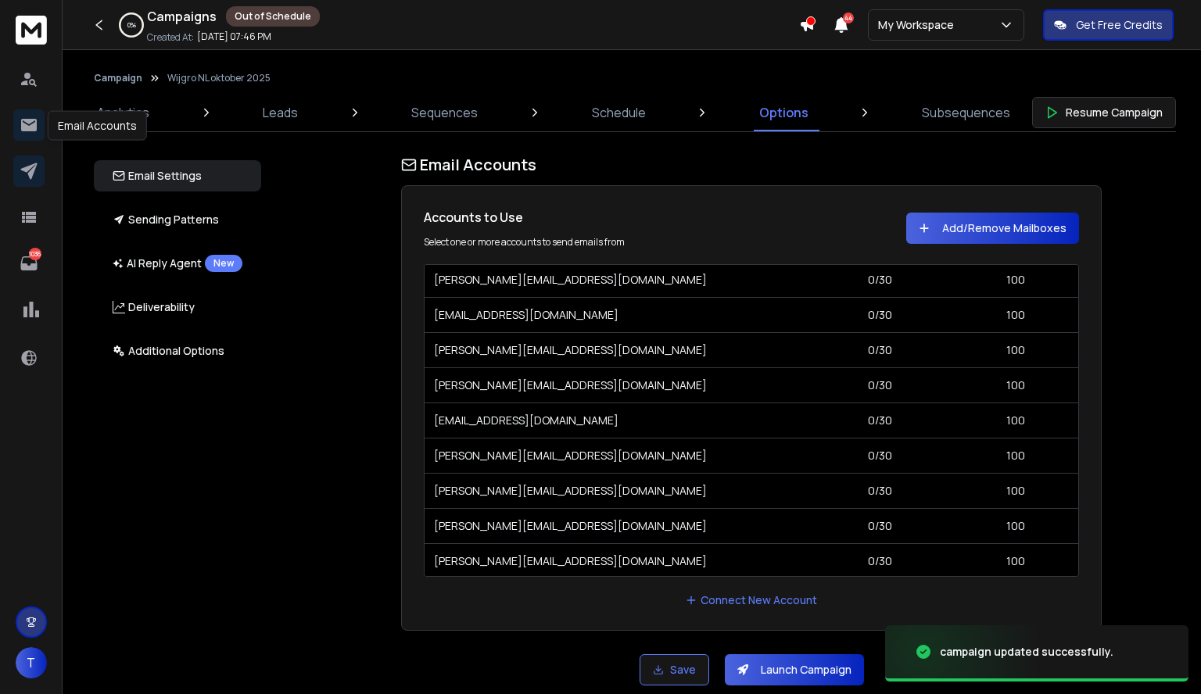
click at [30, 127] on icon at bounding box center [29, 125] width 16 height 13
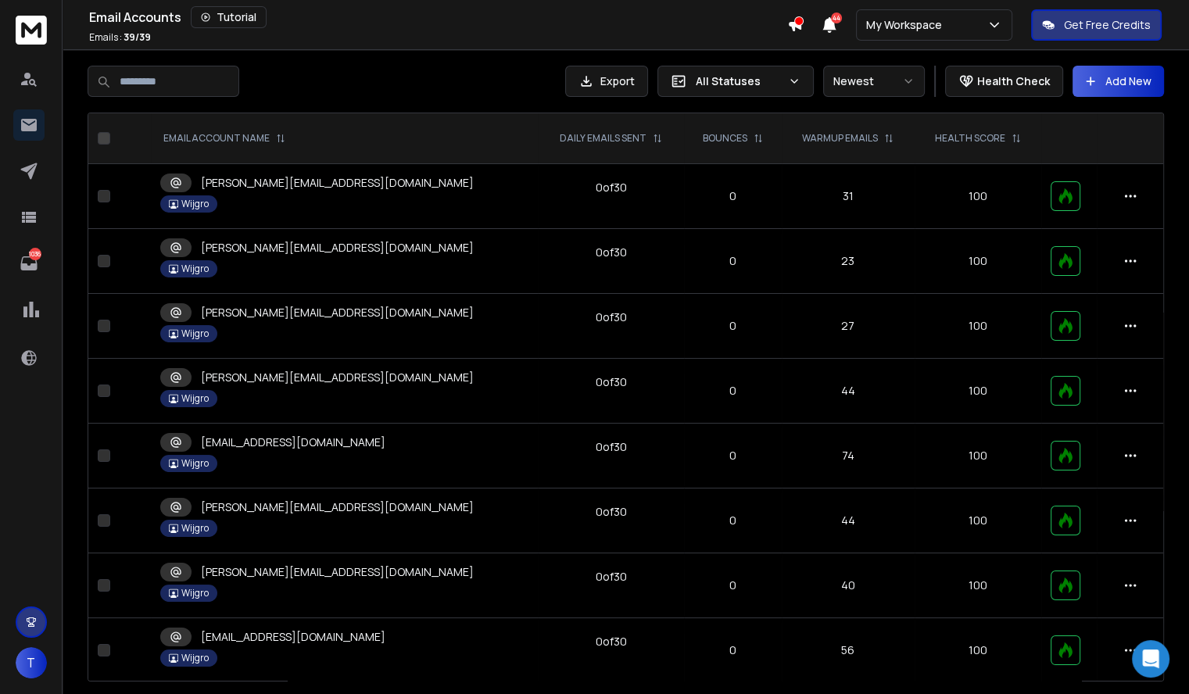
click at [308, 185] on p "[PERSON_NAME][EMAIL_ADDRESS][DOMAIN_NAME]" at bounding box center [337, 183] width 273 height 16
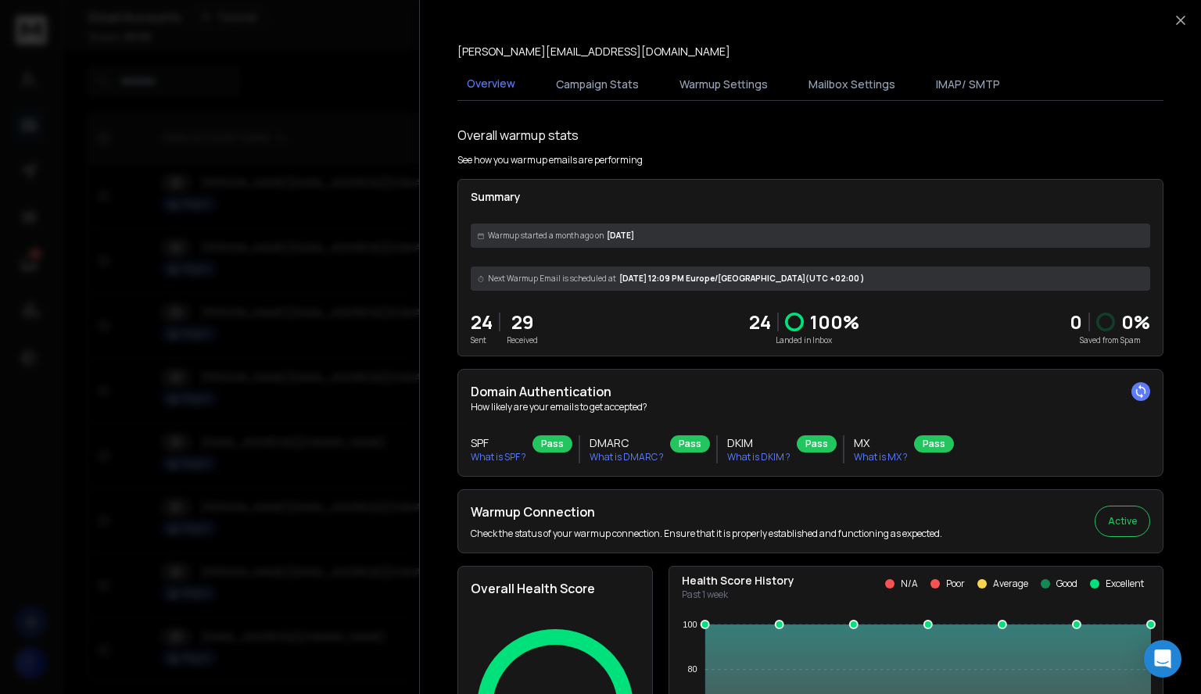
click at [840, 81] on button "Mailbox Settings" at bounding box center [852, 84] width 106 height 34
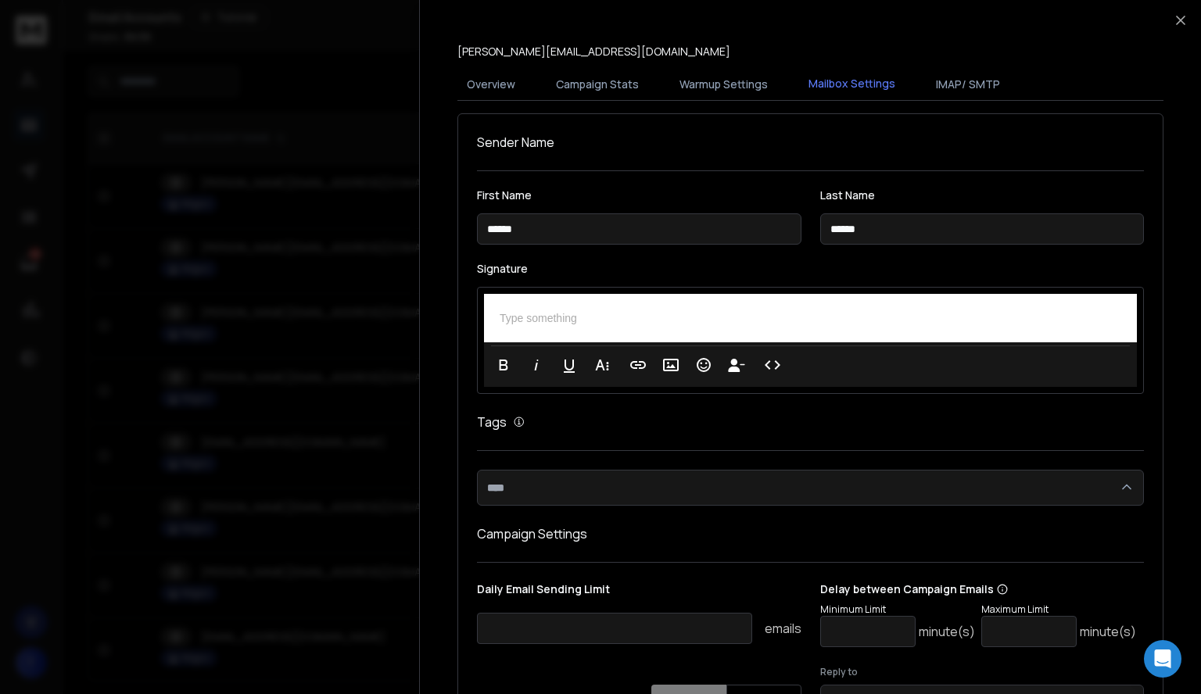
click at [497, 78] on button "Overview" at bounding box center [490, 84] width 67 height 34
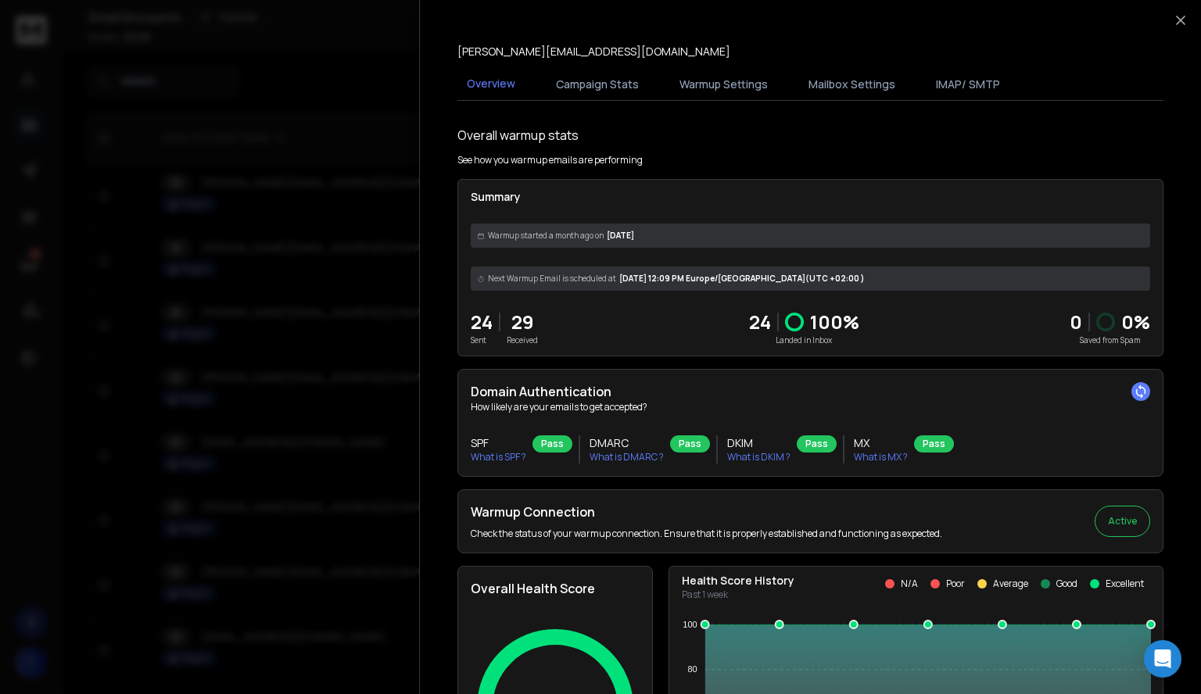
click at [991, 73] on button "IMAP/ SMTP" at bounding box center [967, 84] width 83 height 34
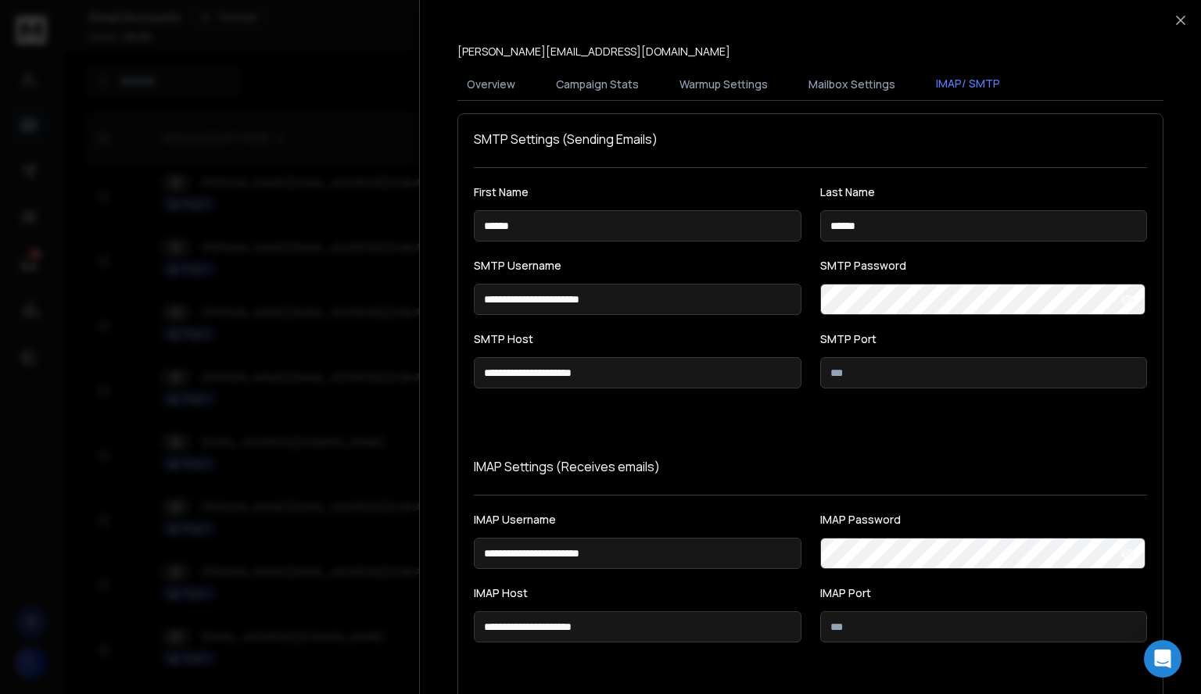
click at [848, 78] on button "Mailbox Settings" at bounding box center [852, 84] width 106 height 34
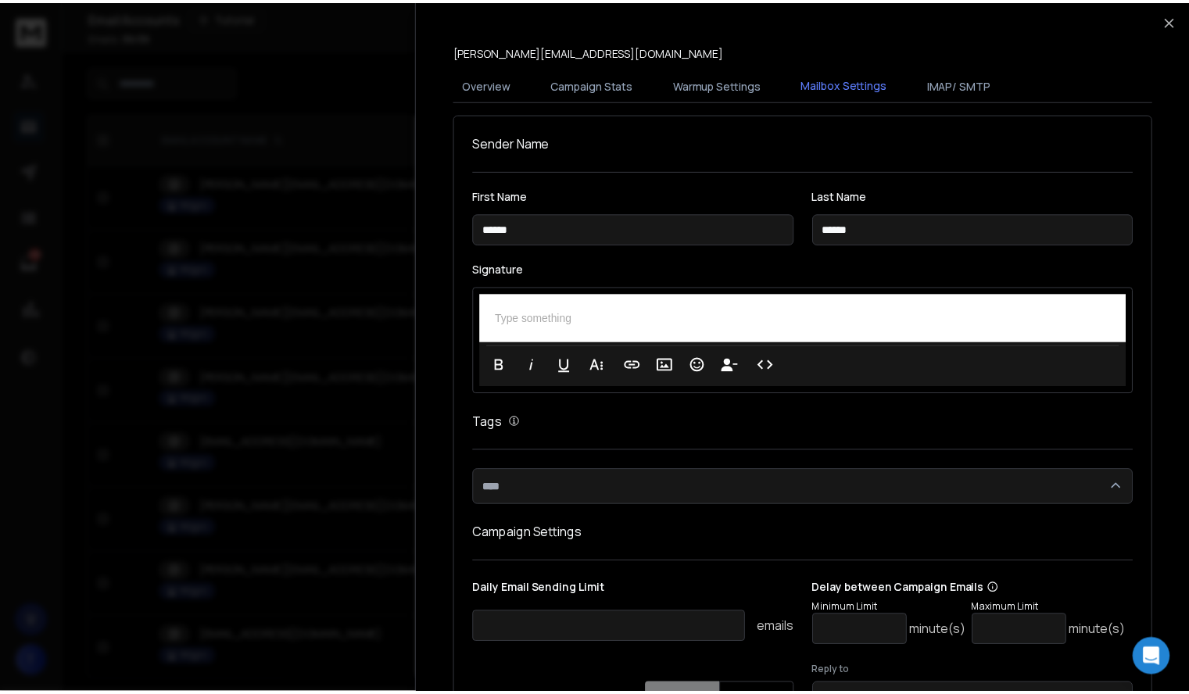
scroll to position [242, 0]
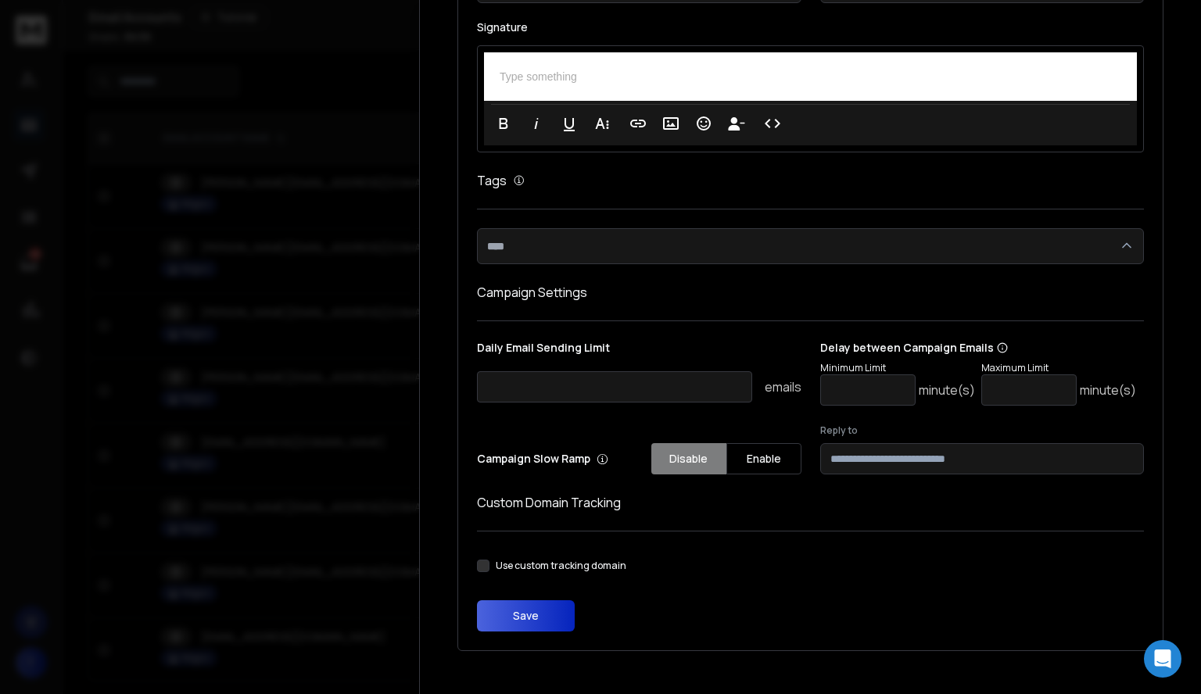
drag, startPoint x: 529, startPoint y: 387, endPoint x: 463, endPoint y: 381, distance: 66.7
click at [462, 381] on div "Sender Name First Name ****** Last Name ****** Signature Type something Clear F…" at bounding box center [810, 261] width 706 height 779
click at [374, 453] on div at bounding box center [600, 347] width 1201 height 694
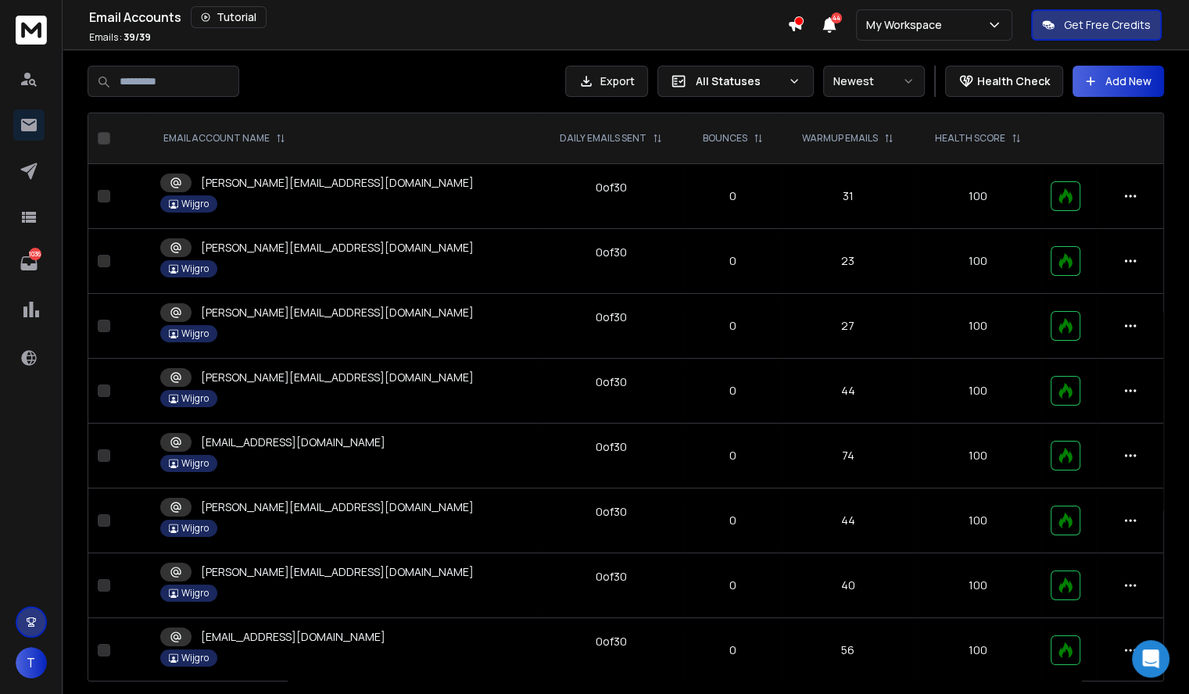
click at [816, 194] on td "31" at bounding box center [848, 196] width 133 height 65
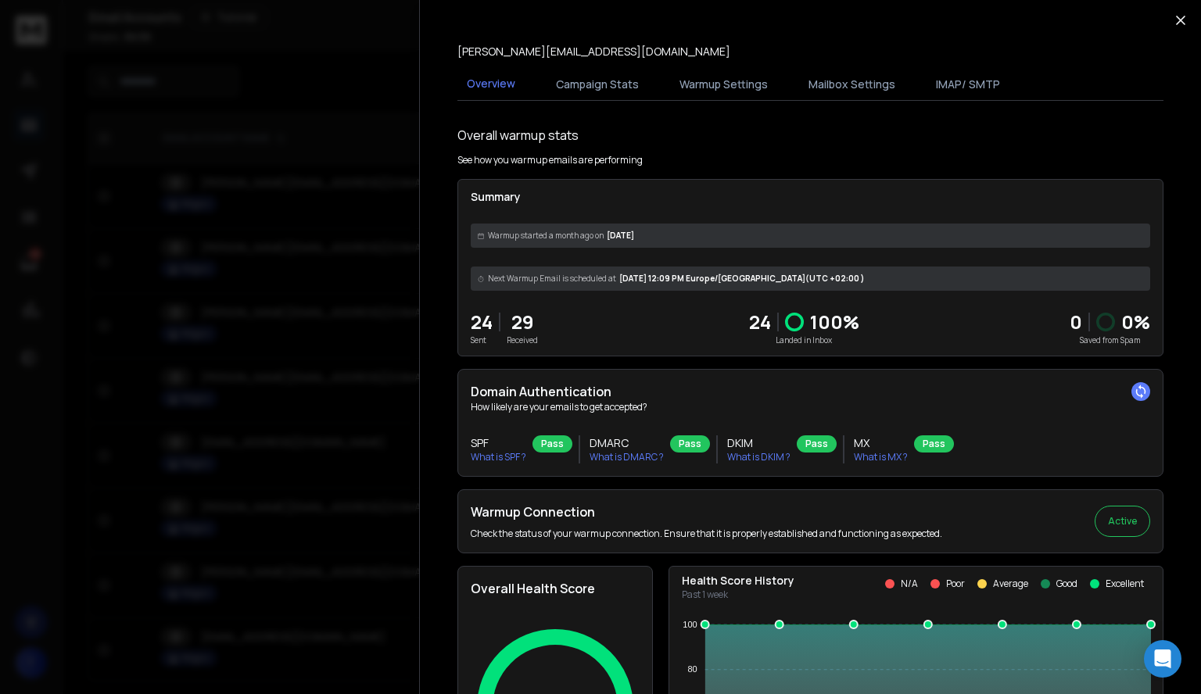
click at [1176, 24] on icon "button" at bounding box center [1181, 21] width 16 height 16
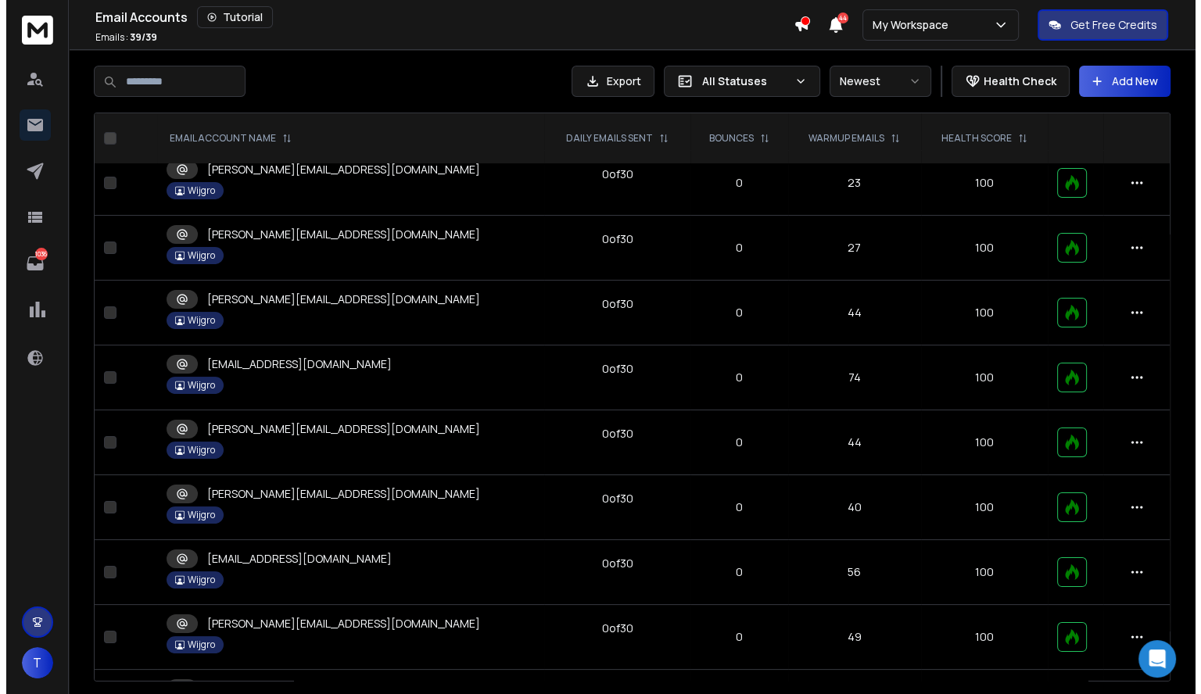
scroll to position [0, 0]
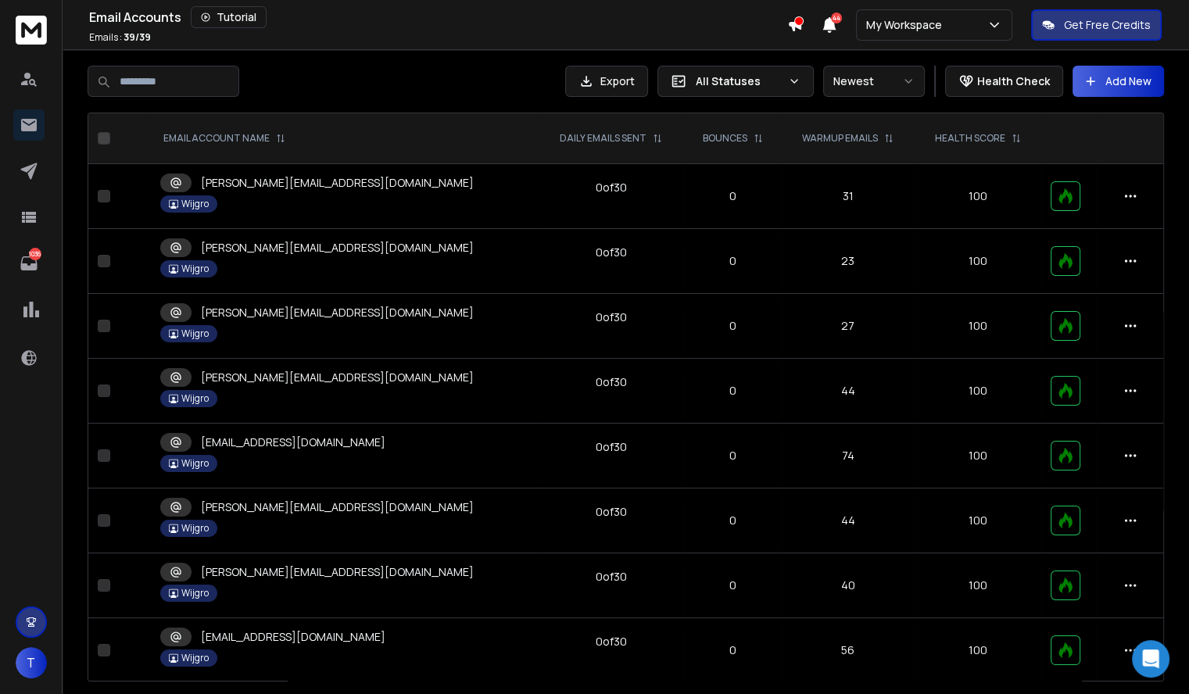
click at [222, 83] on input at bounding box center [164, 81] width 152 height 31
type input "******"
click at [299, 181] on p "[PERSON_NAME][EMAIL_ADDRESS][DOMAIN_NAME]" at bounding box center [337, 183] width 273 height 16
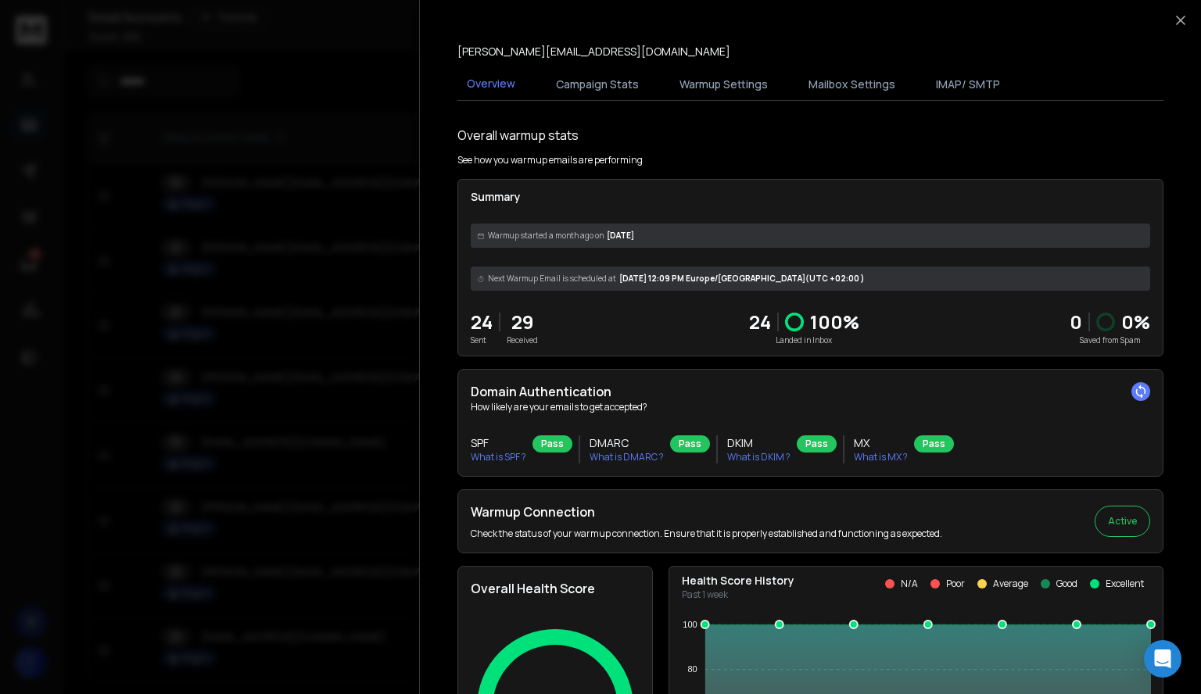
click at [829, 78] on button "Mailbox Settings" at bounding box center [852, 84] width 106 height 34
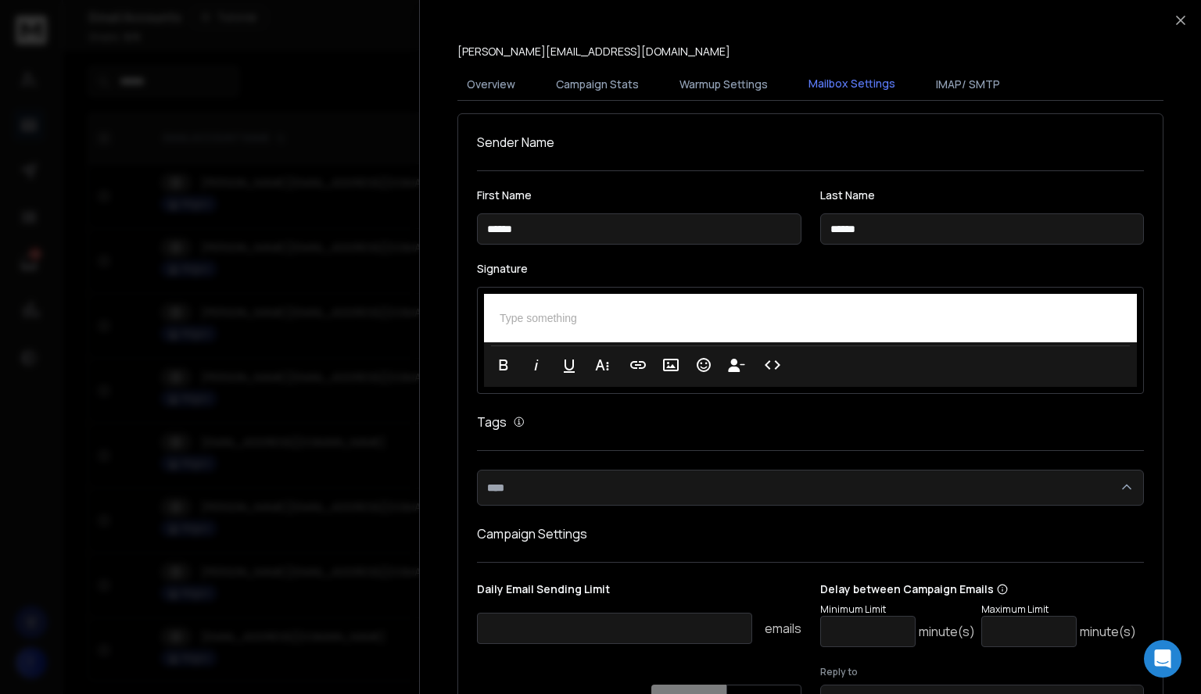
drag, startPoint x: 516, startPoint y: 629, endPoint x: 437, endPoint y: 636, distance: 79.3
click at [437, 636] on div "Multi Select Table Sheet gerrit.wijers@wijgro.com Overview Campaign Stats Warmu…" at bounding box center [810, 347] width 782 height 694
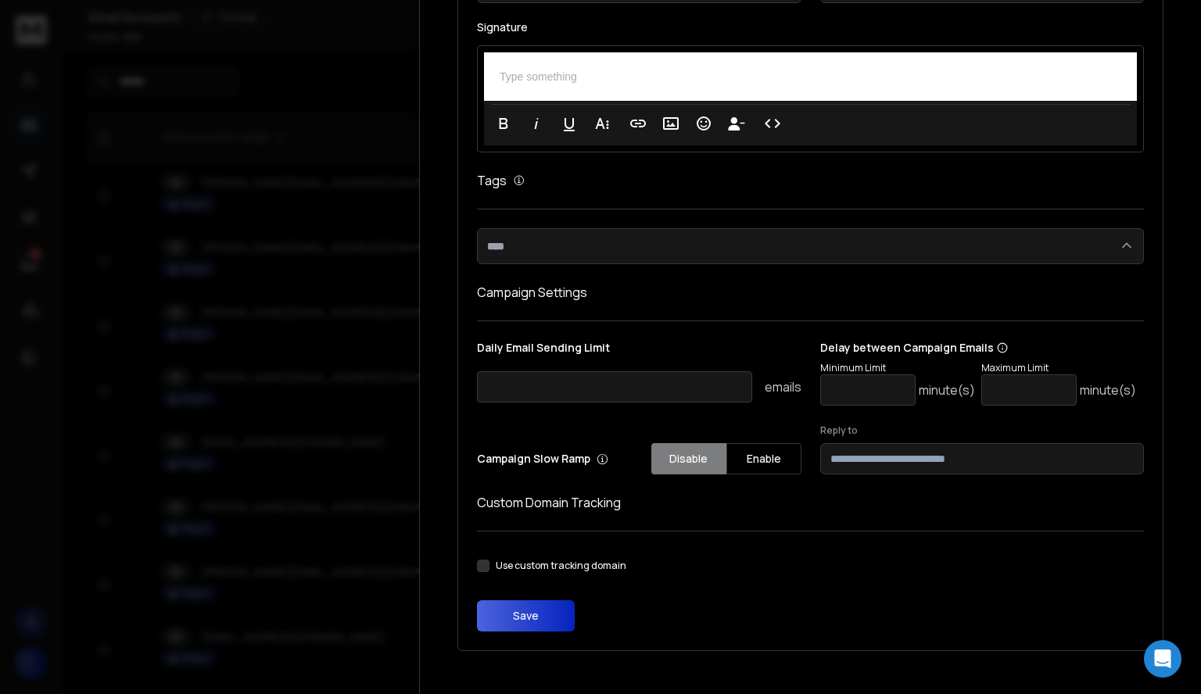
type input "**"
click at [510, 615] on button "Save" at bounding box center [526, 615] width 98 height 31
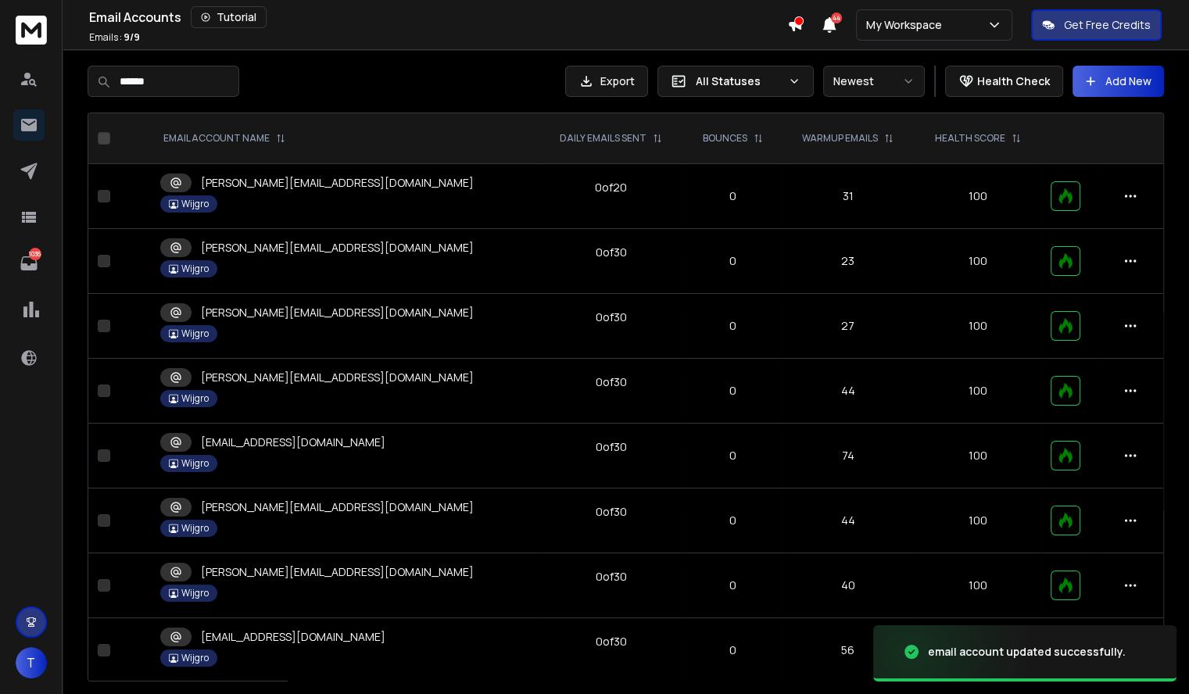
click at [263, 247] on p "[PERSON_NAME][EMAIL_ADDRESS][DOMAIN_NAME]" at bounding box center [337, 248] width 273 height 16
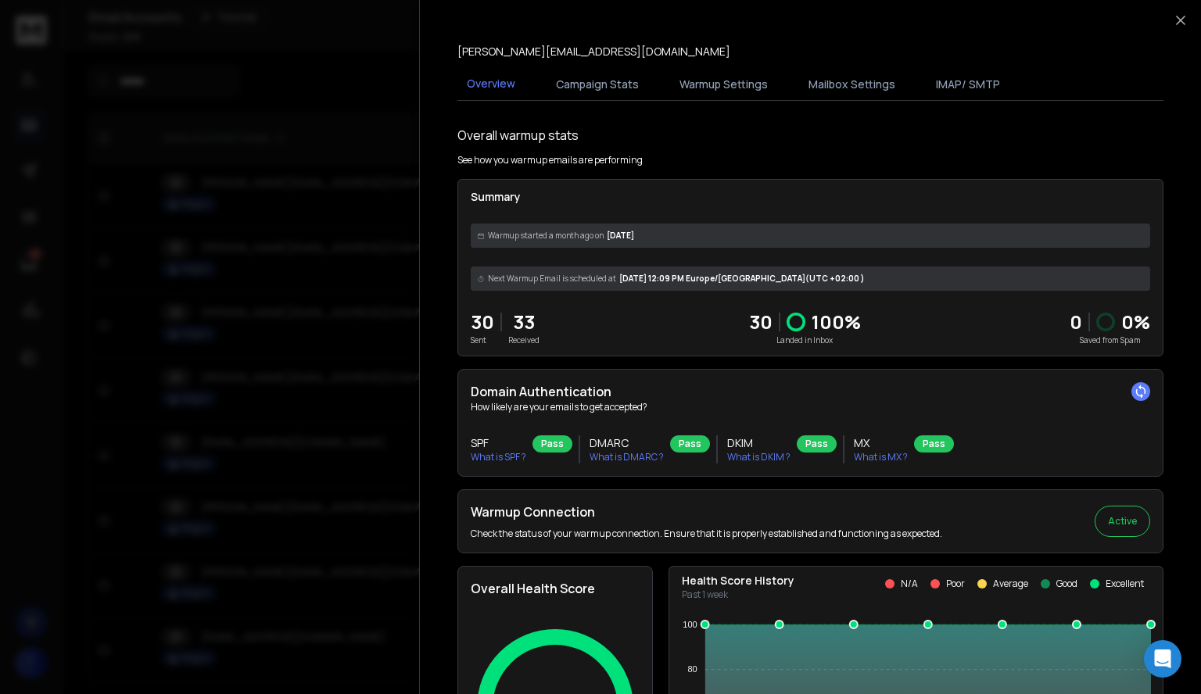
click at [854, 79] on button "Mailbox Settings" at bounding box center [852, 84] width 106 height 34
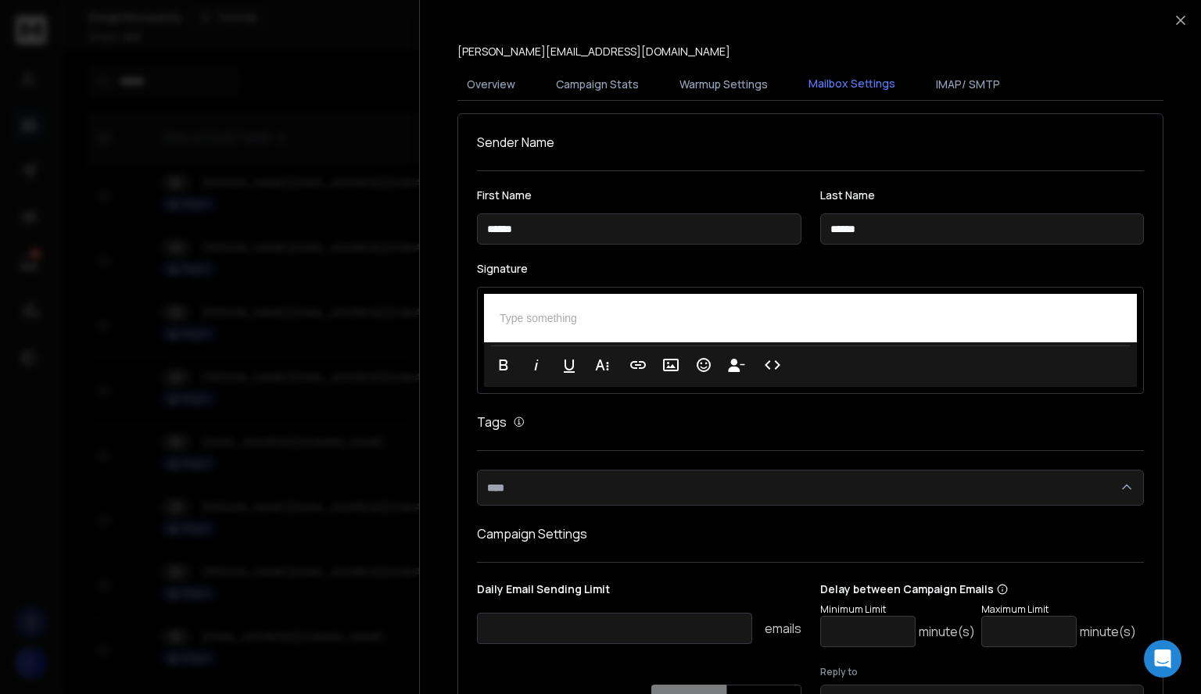
drag, startPoint x: 486, startPoint y: 616, endPoint x: 382, endPoint y: 610, distance: 104.9
click at [339, 607] on body "ReferralStack Unlock AI-powered affiliate growth Lifetime Deals available! Clai…" at bounding box center [594, 347] width 1189 height 694
paste input "number"
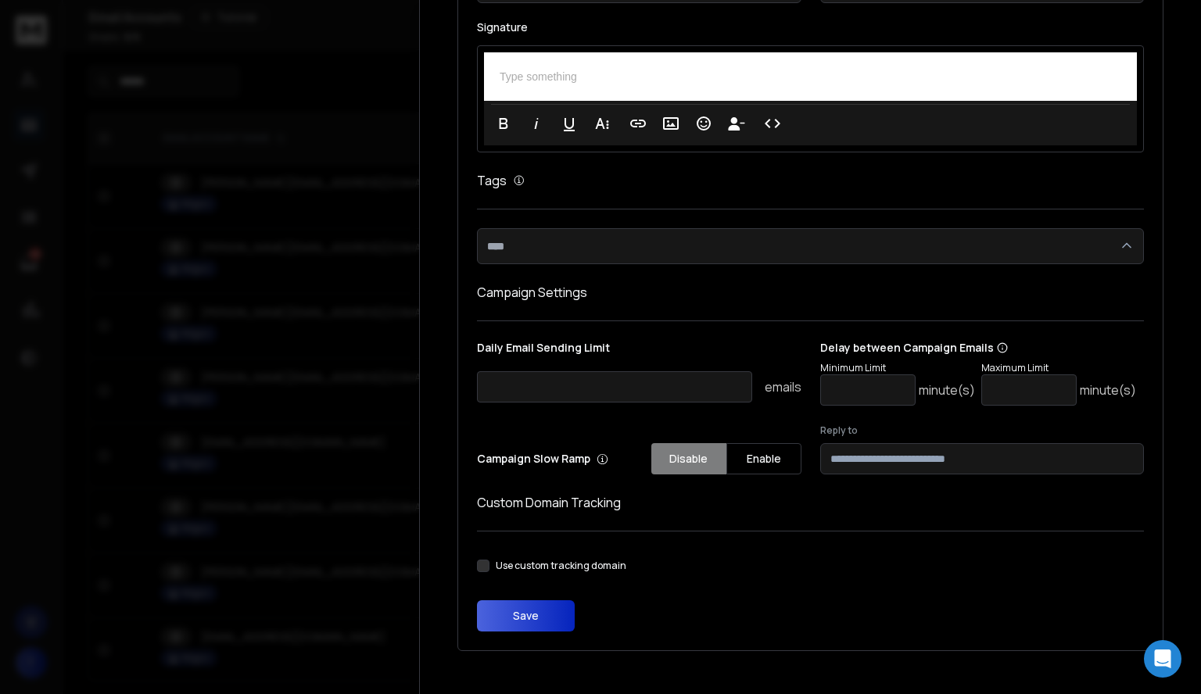
type input "**"
click at [543, 610] on button "Save" at bounding box center [526, 615] width 98 height 31
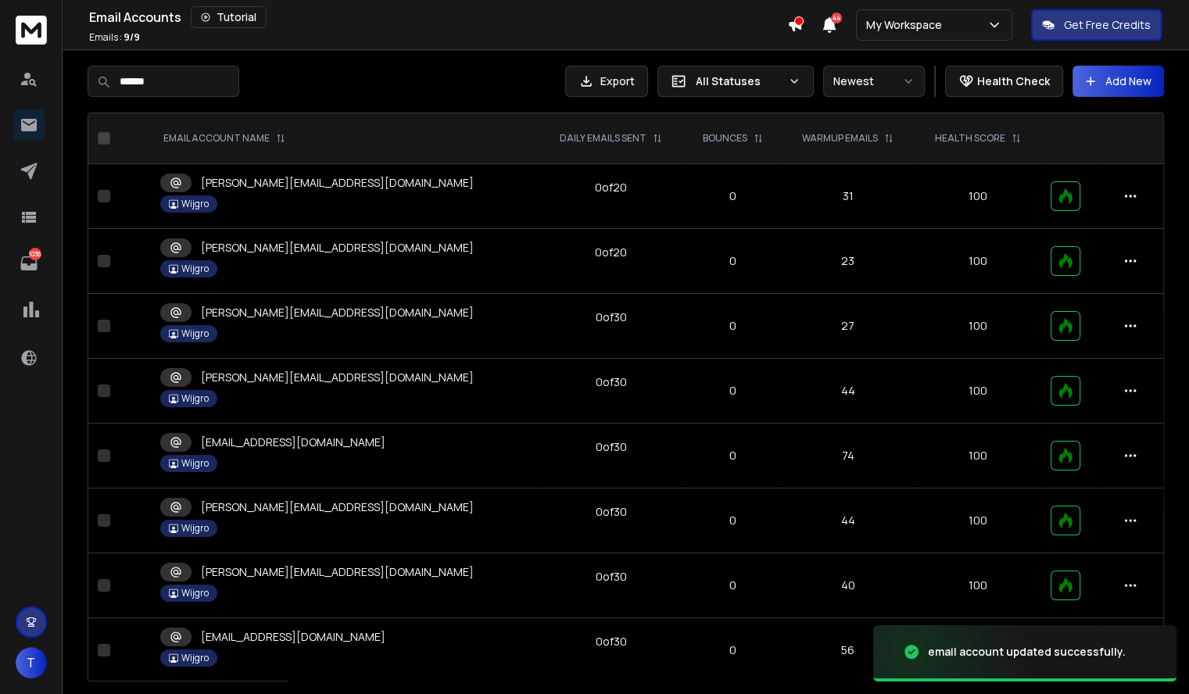
click at [234, 313] on p "[PERSON_NAME][EMAIL_ADDRESS][DOMAIN_NAME]" at bounding box center [337, 313] width 273 height 16
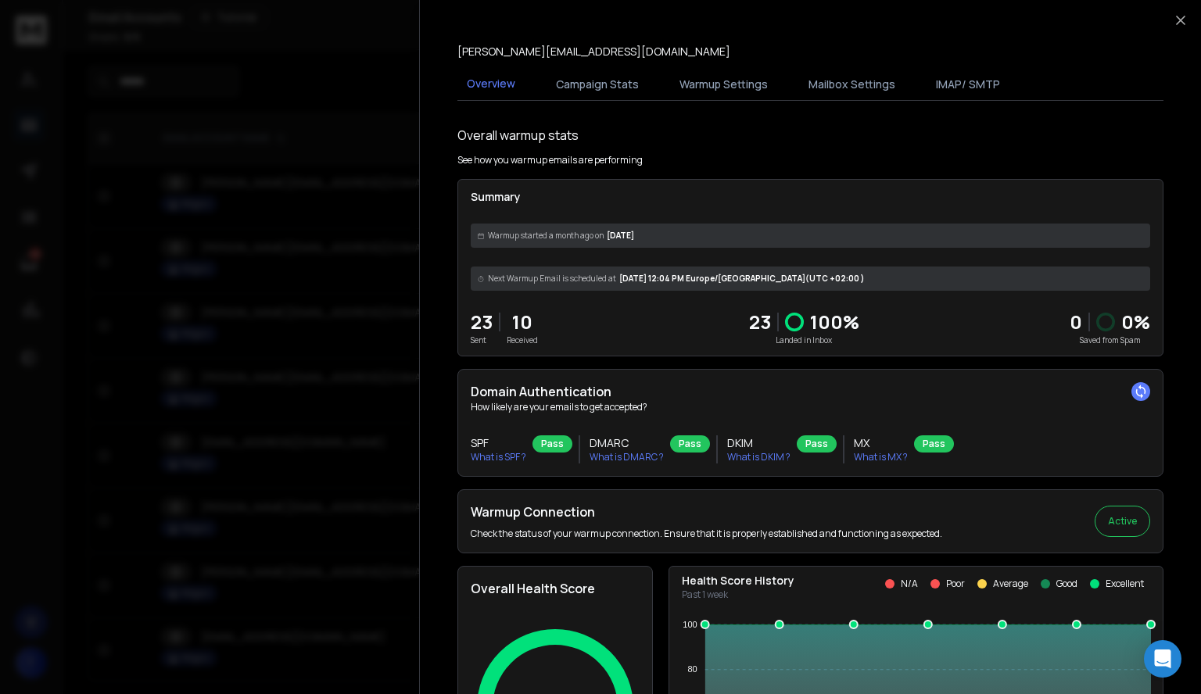
click at [728, 80] on button "Warmup Settings" at bounding box center [723, 84] width 107 height 34
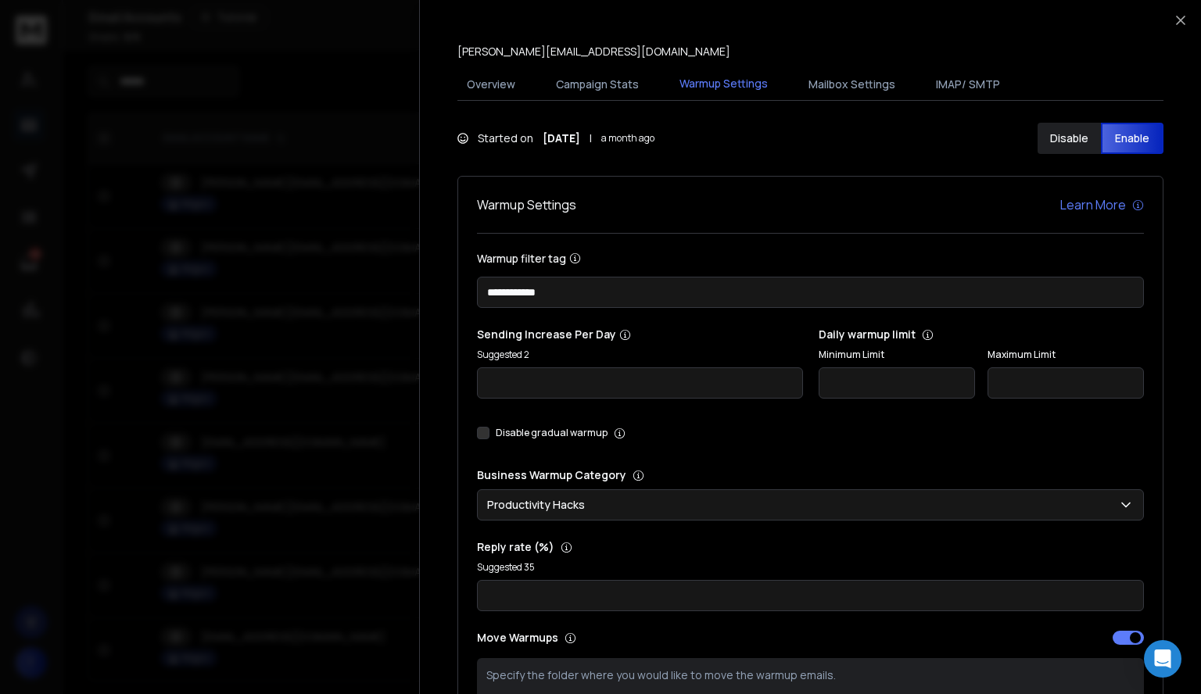
click at [847, 78] on button "Mailbox Settings" at bounding box center [852, 84] width 106 height 34
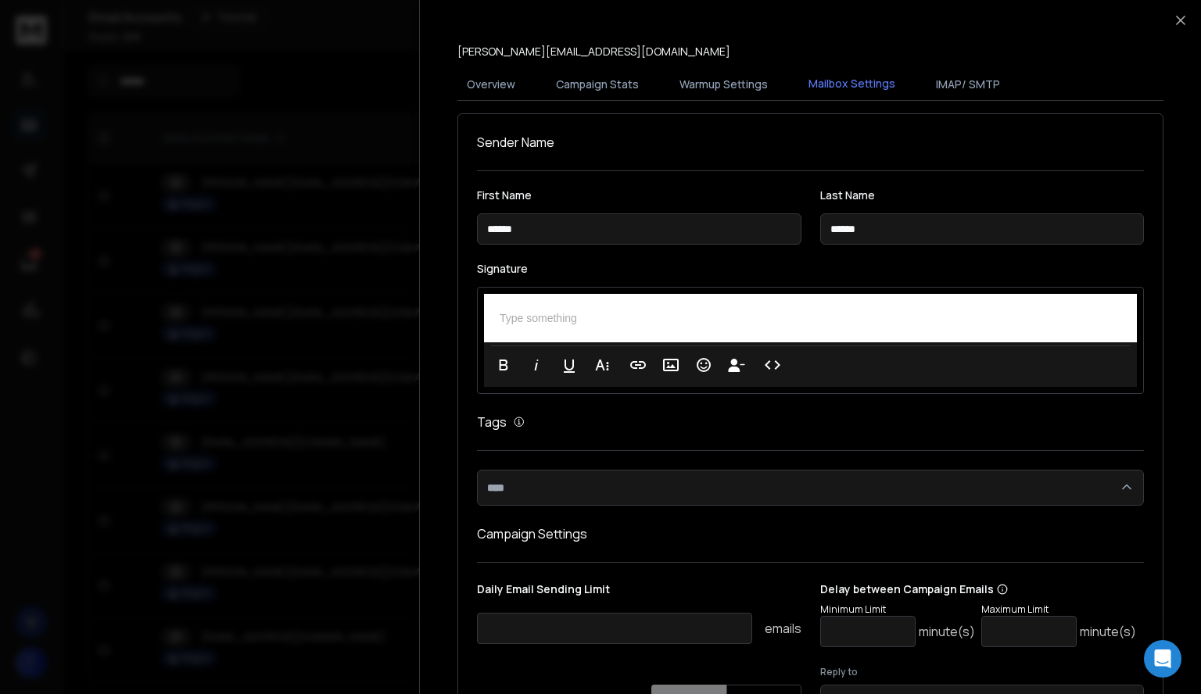
drag, startPoint x: 527, startPoint y: 629, endPoint x: 452, endPoint y: 632, distance: 75.1
click at [440, 635] on div "gerrit@wijgro.com Overview Campaign Stats Warmup Settings Mailbox Settings IMAP…" at bounding box center [810, 468] width 743 height 899
paste input "number"
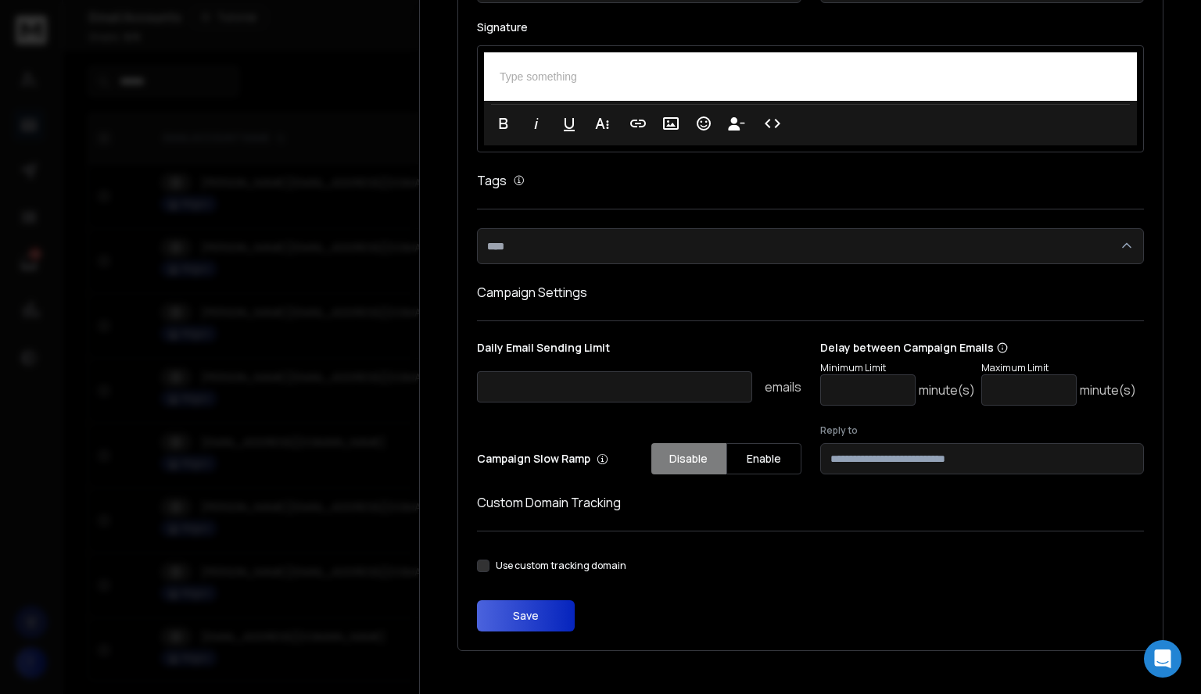
type input "**"
click at [541, 610] on button "Save" at bounding box center [526, 615] width 98 height 31
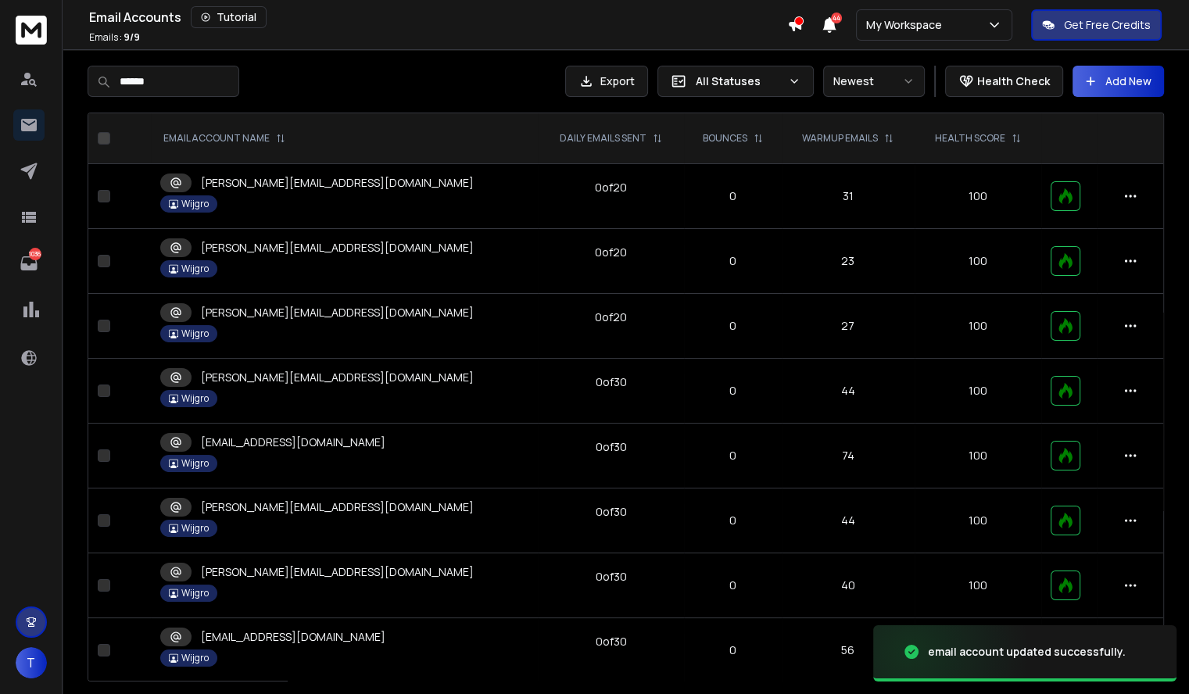
click at [278, 375] on p "[PERSON_NAME][EMAIL_ADDRESS][DOMAIN_NAME]" at bounding box center [337, 378] width 273 height 16
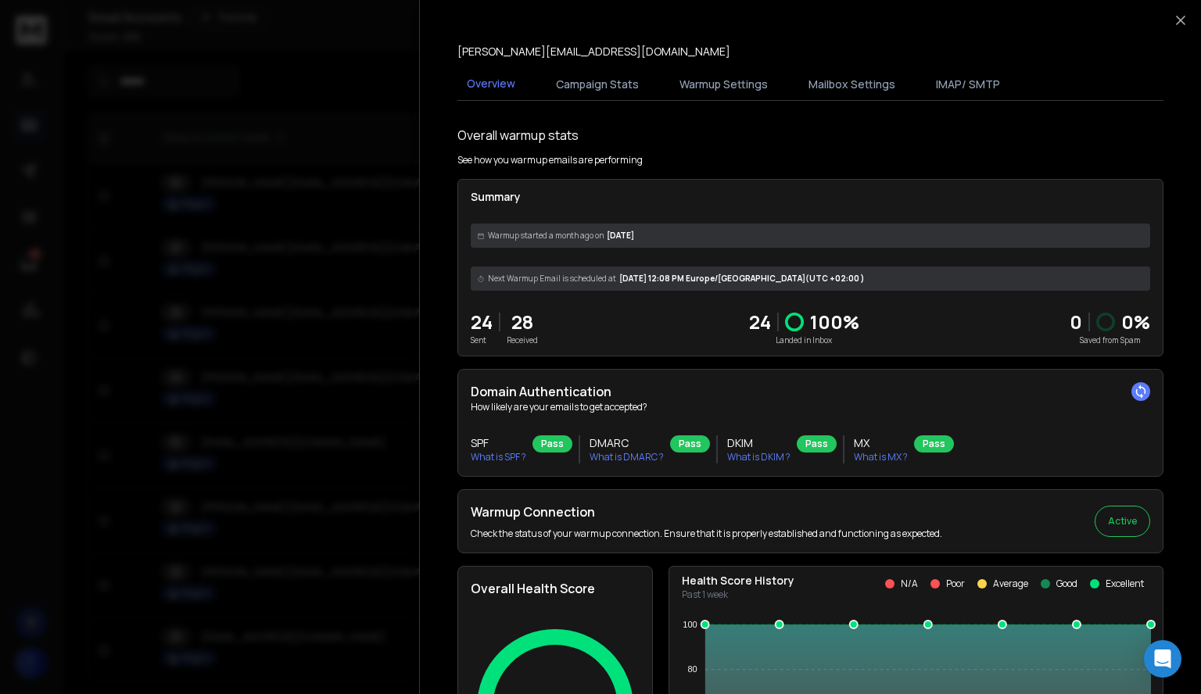
click at [847, 82] on button "Mailbox Settings" at bounding box center [852, 84] width 106 height 34
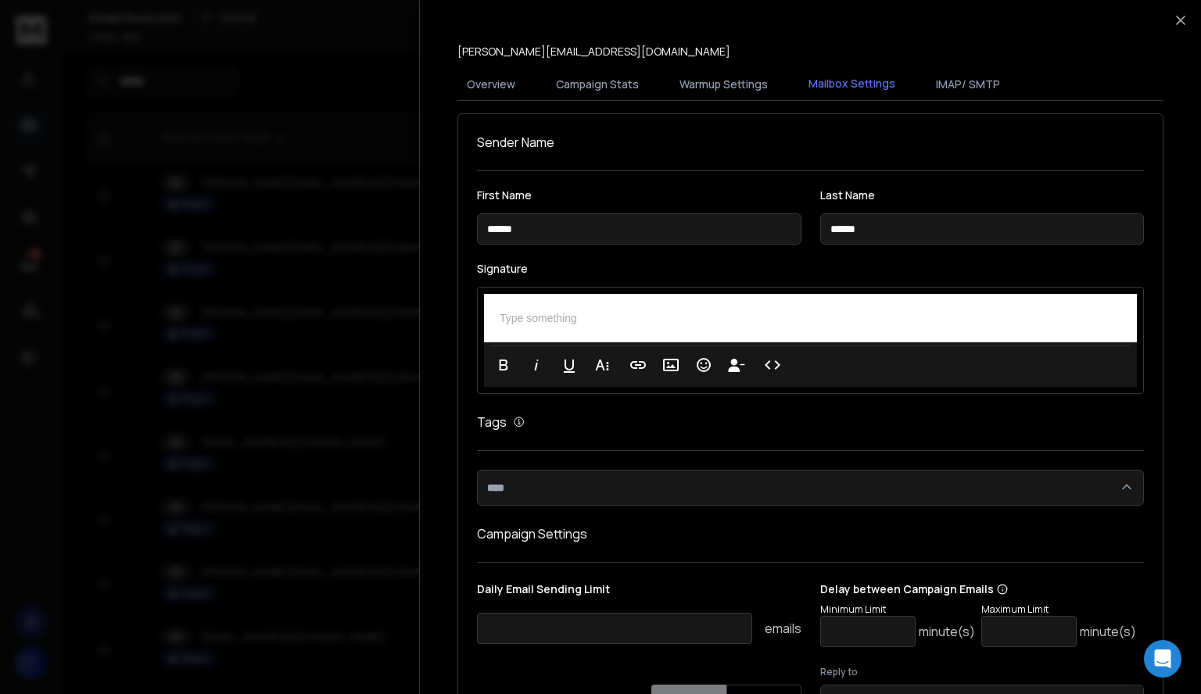
drag, startPoint x: 535, startPoint y: 616, endPoint x: 440, endPoint y: 624, distance: 94.9
click at [440, 624] on div "gerrit.wijers@wijgro.eu Overview Campaign Stats Warmup Settings Mailbox Setting…" at bounding box center [810, 468] width 743 height 899
paste input "number"
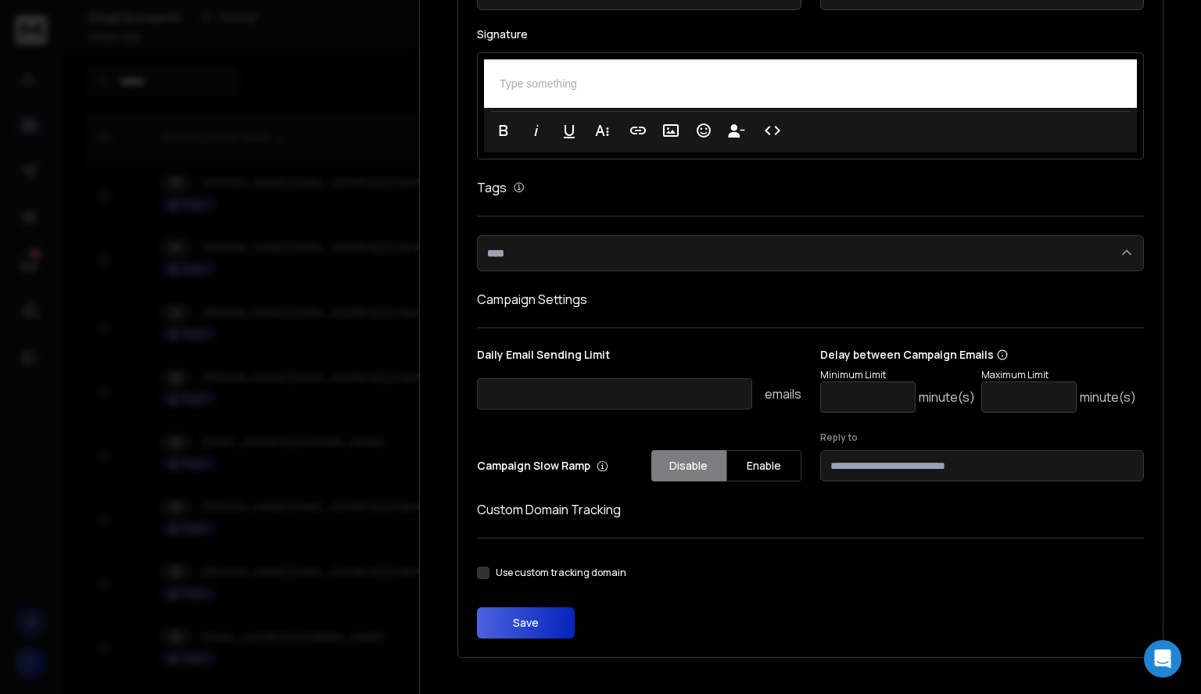
type input "**"
click at [535, 618] on button "Save" at bounding box center [526, 622] width 98 height 31
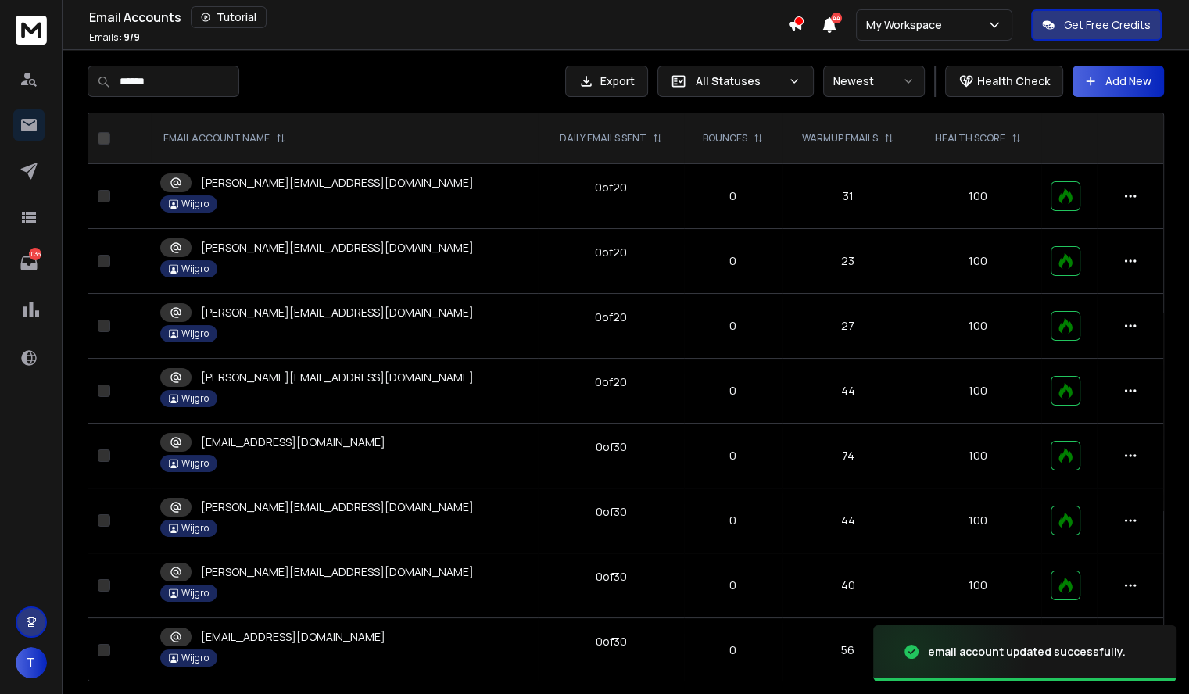
click at [260, 435] on p "[EMAIL_ADDRESS][DOMAIN_NAME]" at bounding box center [293, 443] width 185 height 16
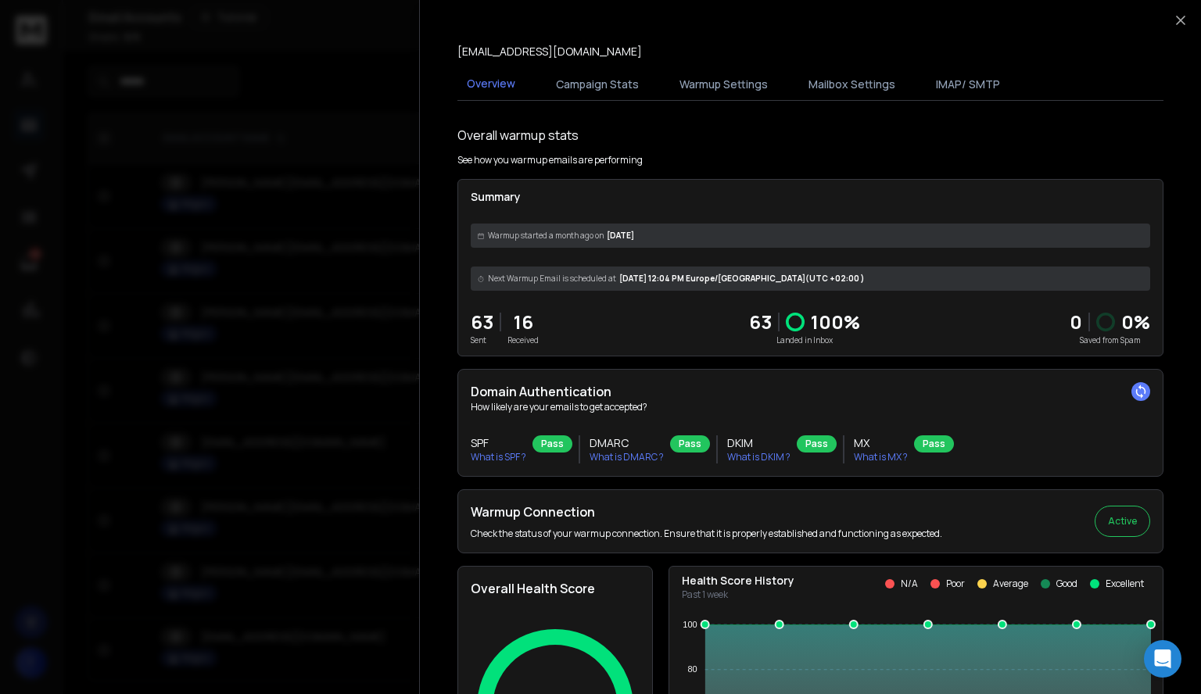
click at [838, 81] on button "Mailbox Settings" at bounding box center [852, 84] width 106 height 34
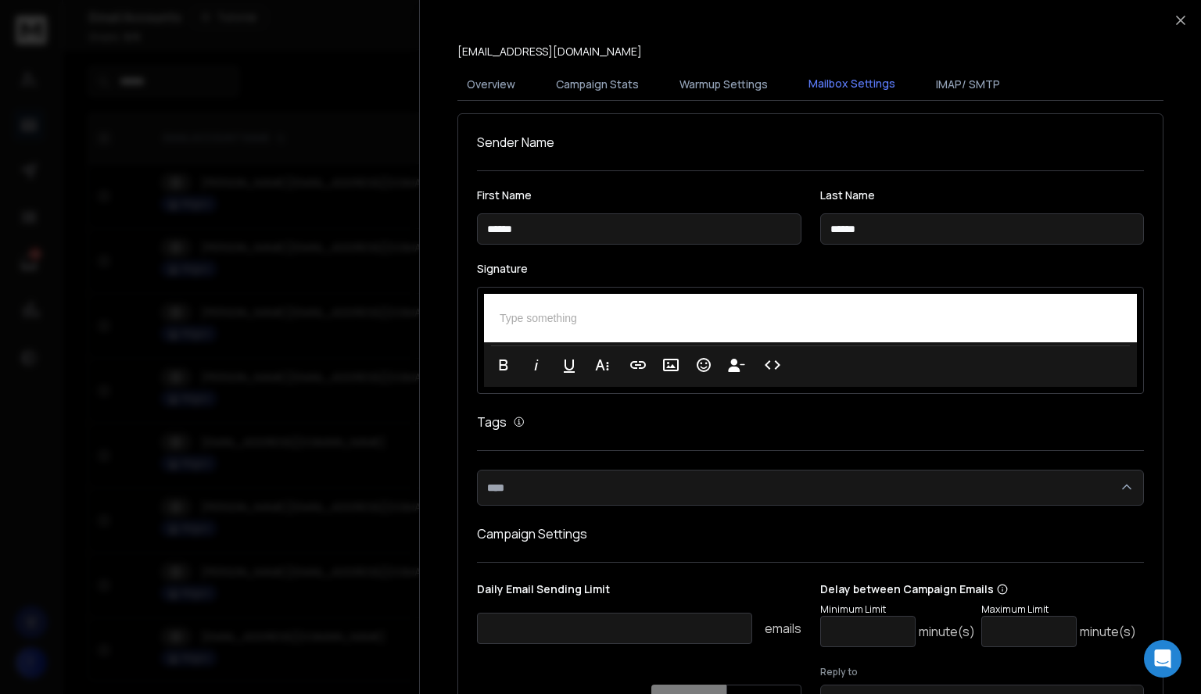
drag, startPoint x: 512, startPoint y: 629, endPoint x: 476, endPoint y: 627, distance: 36.0
click at [475, 629] on div "Sender Name First Name ****** Last Name ****** Signature Type something Clear F…" at bounding box center [810, 502] width 706 height 779
paste input "number"
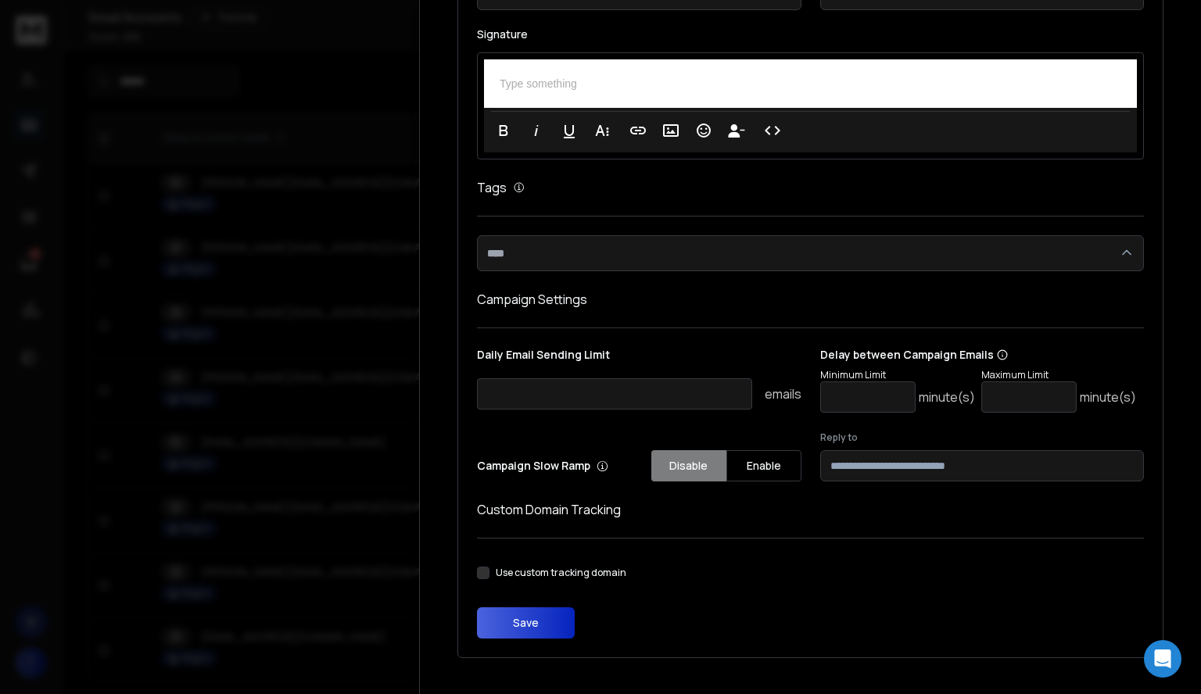
type input "**"
click at [519, 623] on button "Save" at bounding box center [526, 622] width 98 height 31
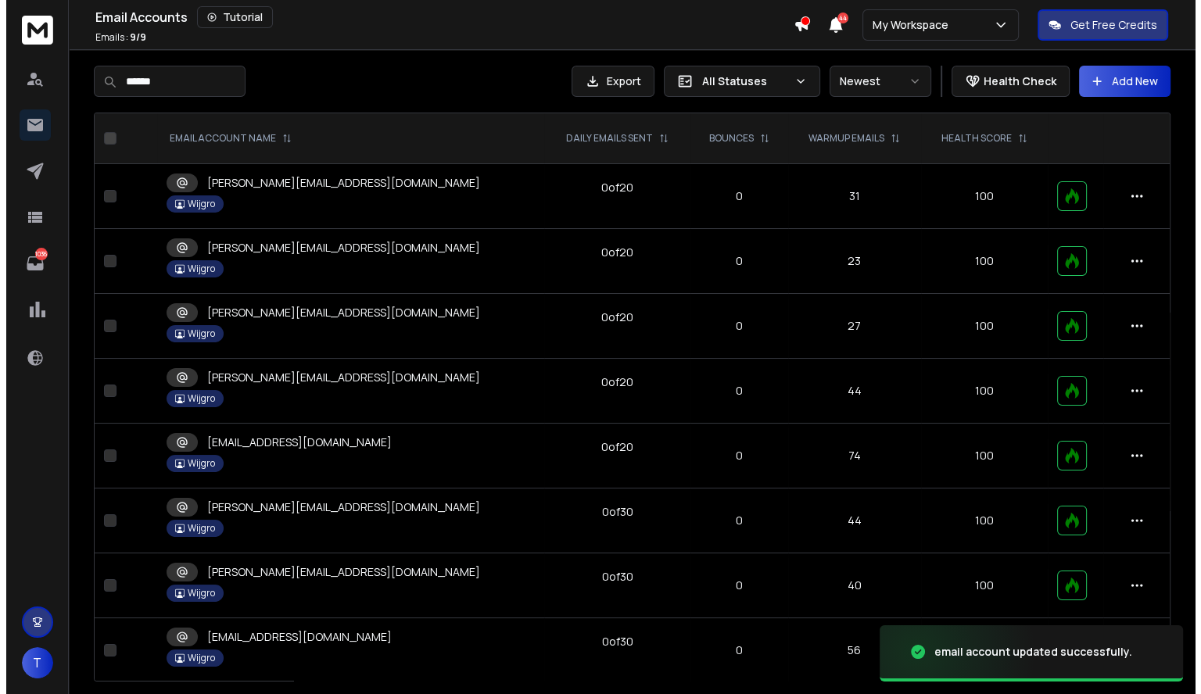
scroll to position [74, 0]
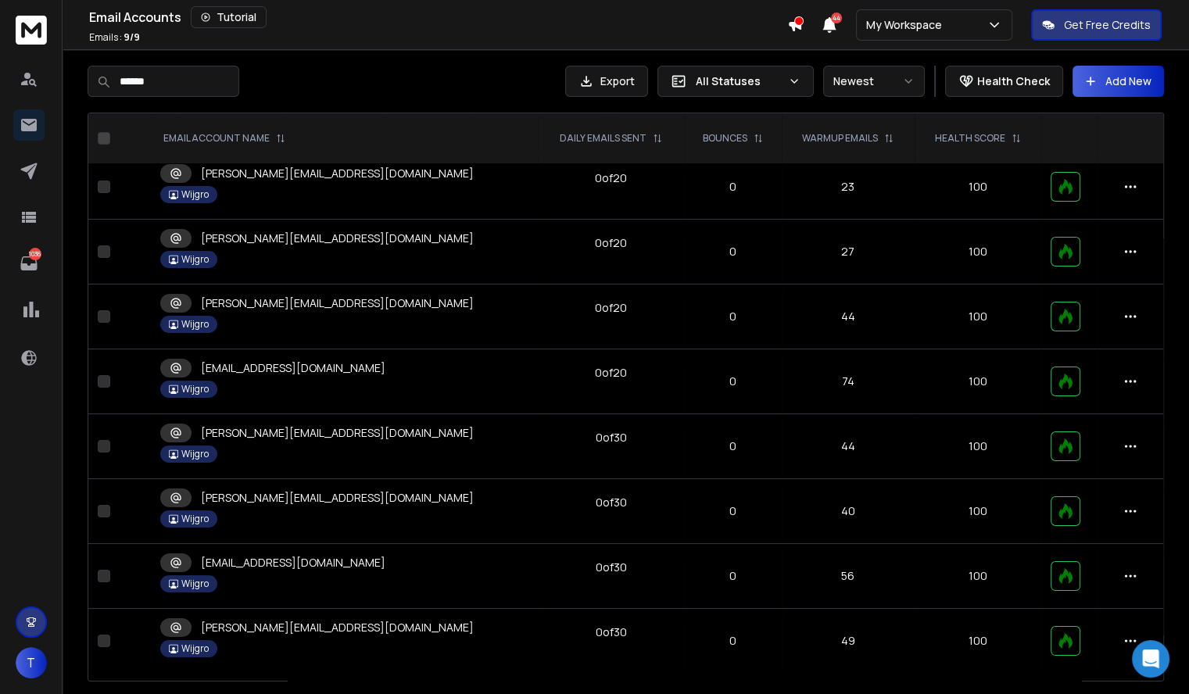
click at [278, 431] on p "[PERSON_NAME][EMAIL_ADDRESS][DOMAIN_NAME]" at bounding box center [337, 433] width 273 height 16
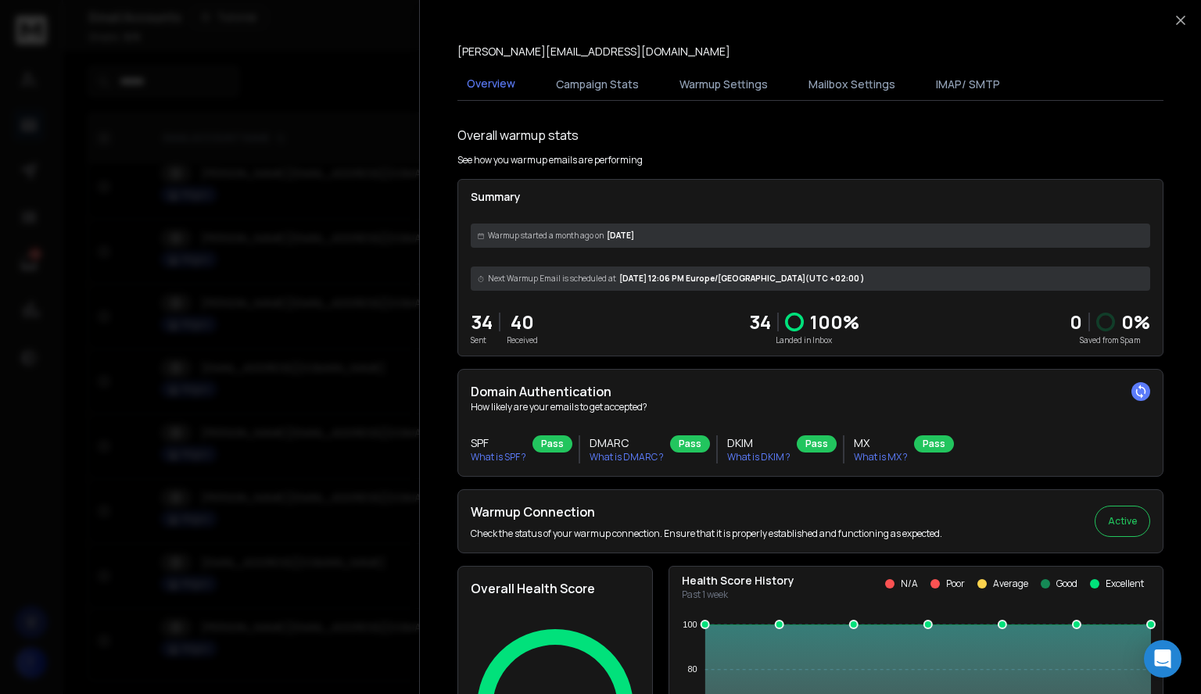
click at [837, 72] on button "Mailbox Settings" at bounding box center [852, 84] width 106 height 34
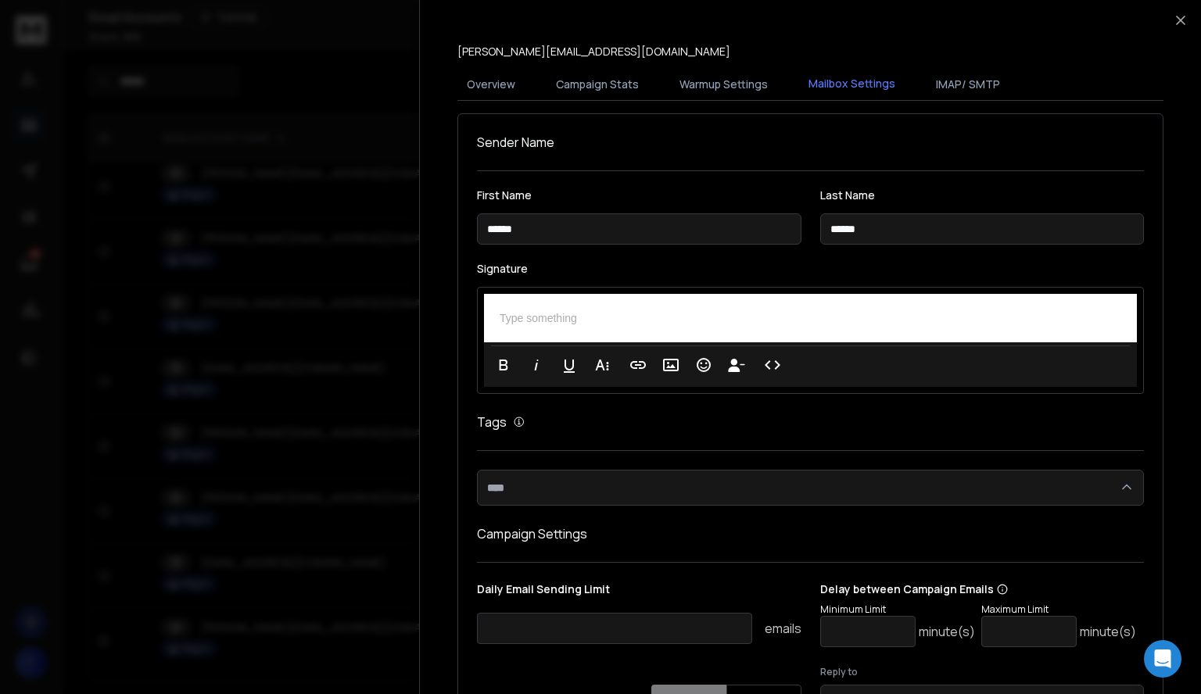
drag, startPoint x: 503, startPoint y: 629, endPoint x: 473, endPoint y: 625, distance: 30.0
click at [472, 627] on div "Sender Name First Name ****** Last Name ****** Signature Type something Clear F…" at bounding box center [810, 502] width 706 height 779
paste input "number"
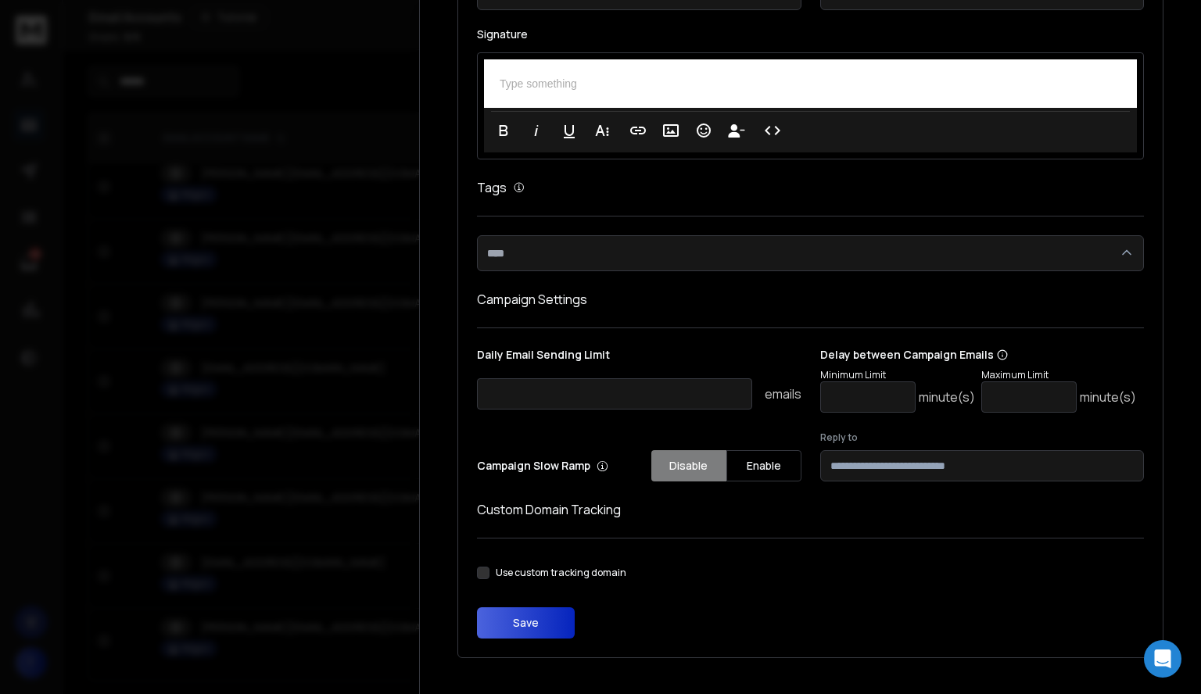
type input "**"
click at [554, 620] on button "Save" at bounding box center [526, 622] width 98 height 31
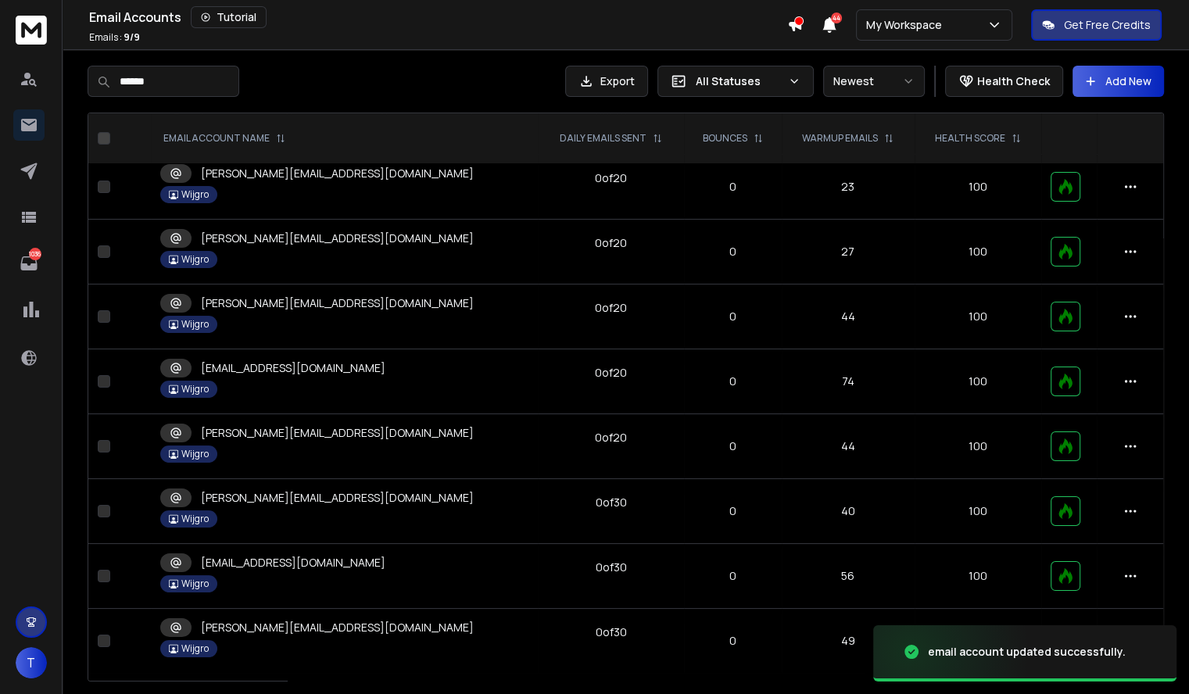
click at [313, 500] on p "[PERSON_NAME][EMAIL_ADDRESS][DOMAIN_NAME]" at bounding box center [337, 498] width 273 height 16
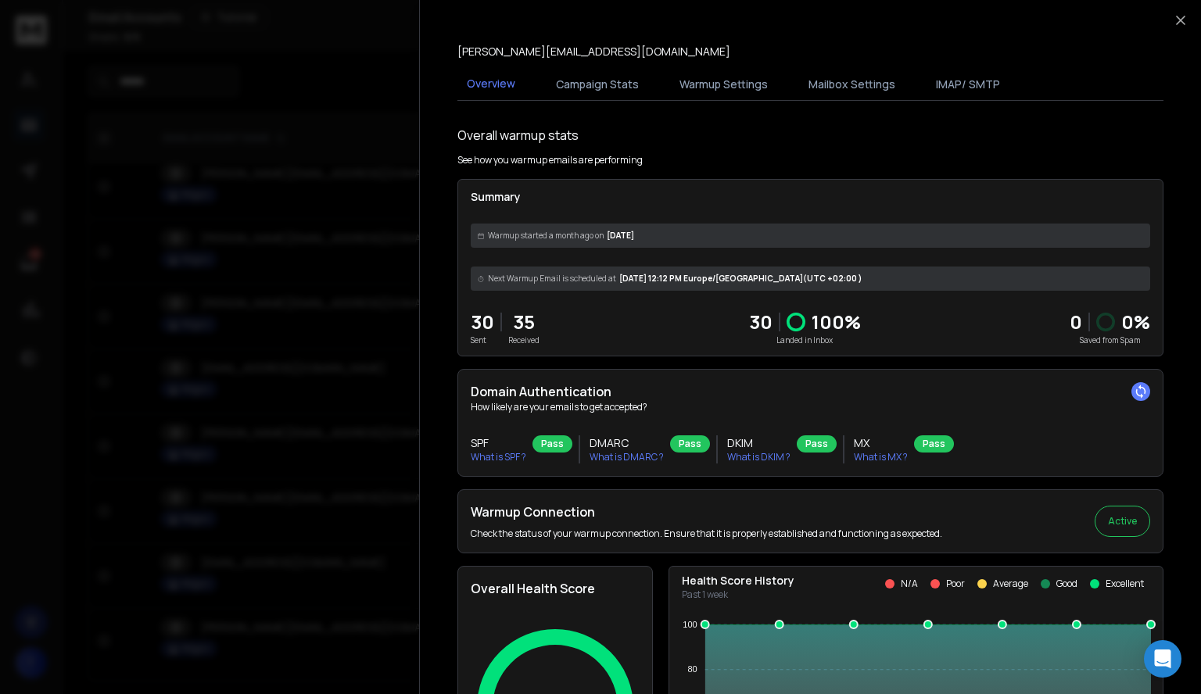
click at [857, 72] on button "Mailbox Settings" at bounding box center [852, 84] width 106 height 34
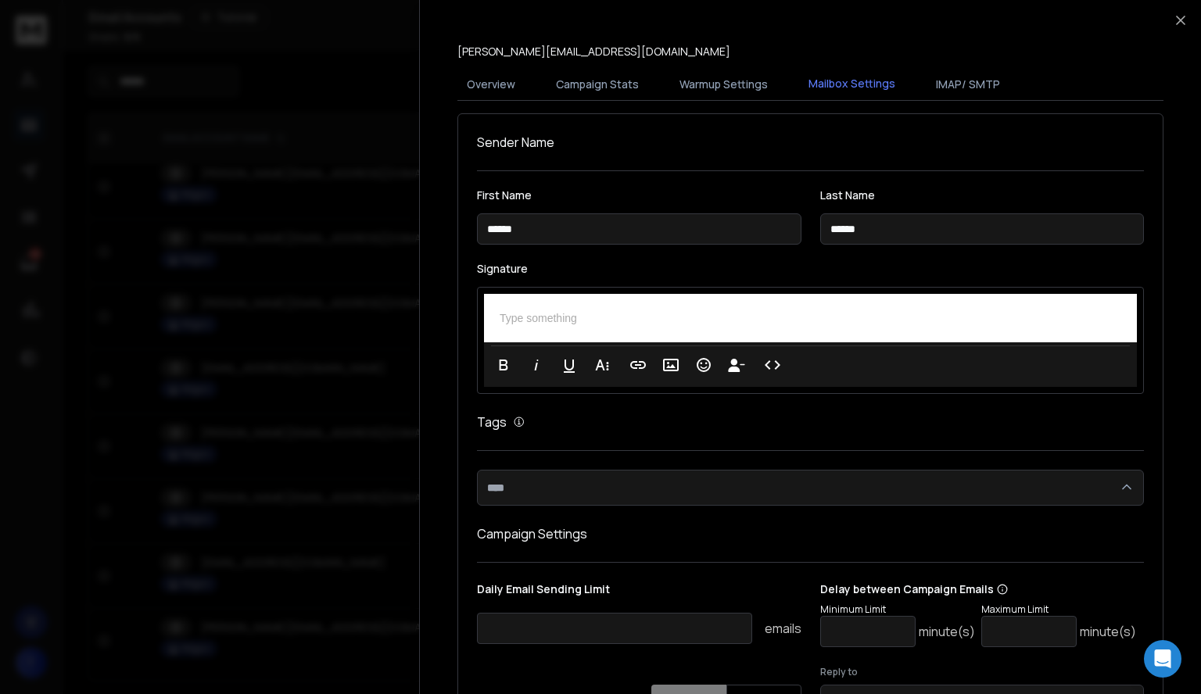
drag, startPoint x: 520, startPoint y: 629, endPoint x: 481, endPoint y: 614, distance: 41.5
click at [438, 623] on div "Multi Select Table Sheet gerrit.wijers@wijgro.nl Overview Campaign Stats Warmup…" at bounding box center [810, 347] width 782 height 694
paste input "number"
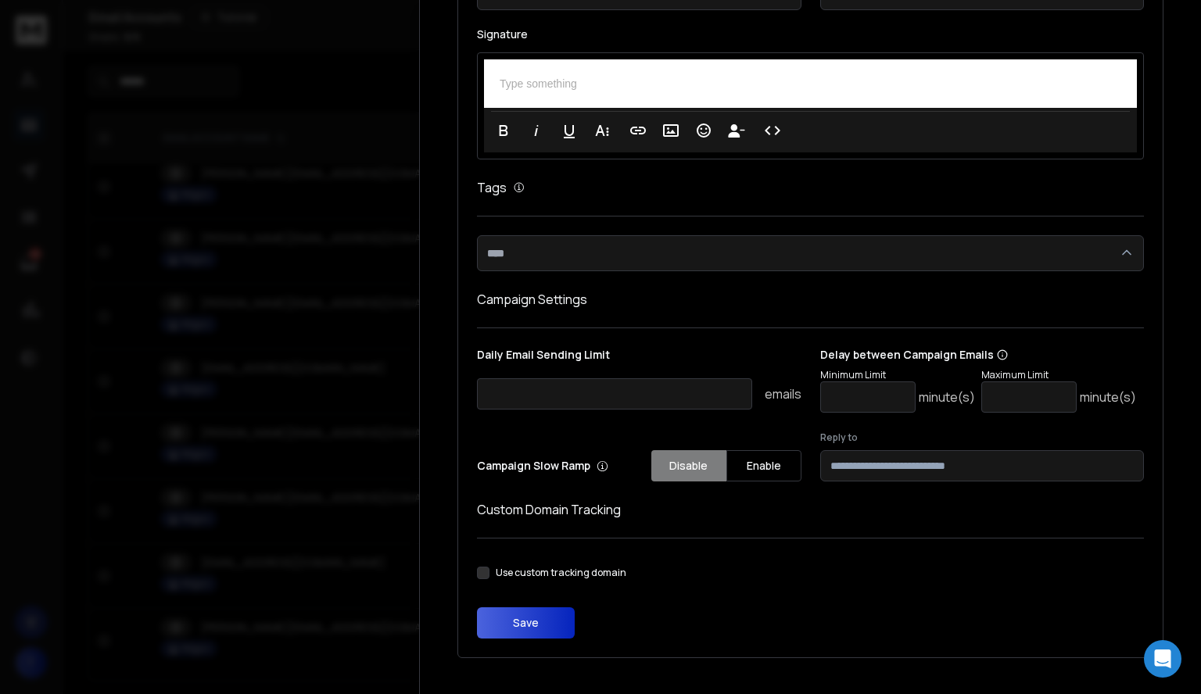
type input "**"
click at [557, 622] on button "Save" at bounding box center [526, 622] width 98 height 31
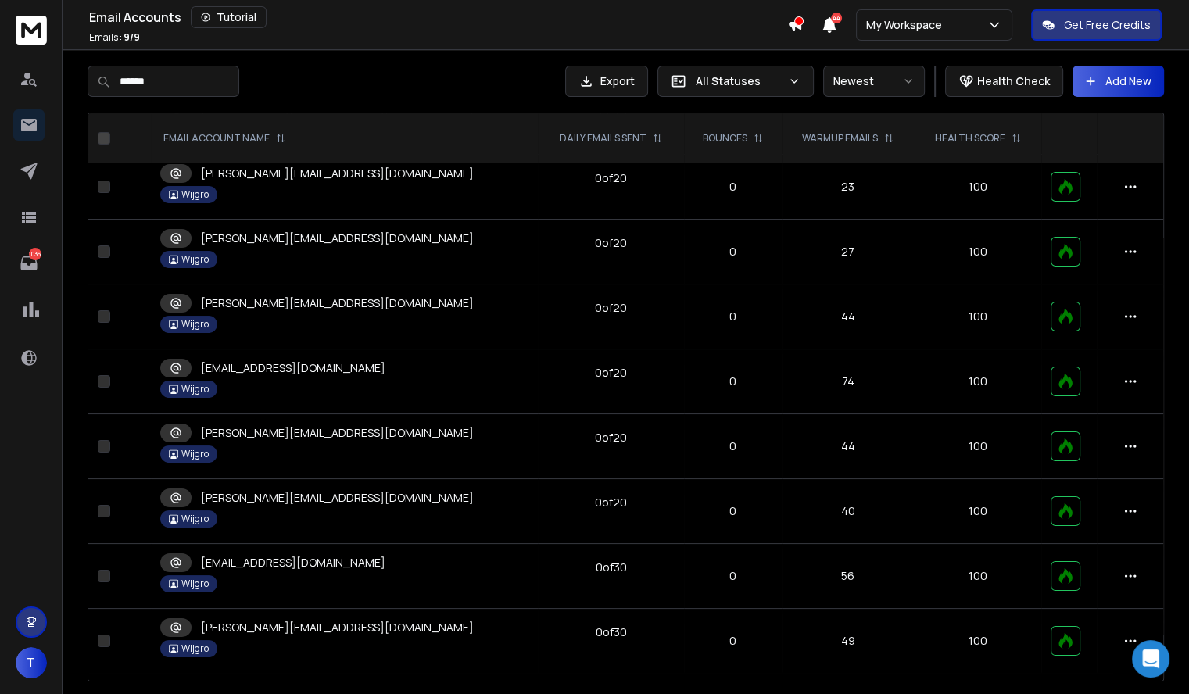
click at [300, 557] on p "[EMAIL_ADDRESS][DOMAIN_NAME]" at bounding box center [293, 563] width 185 height 16
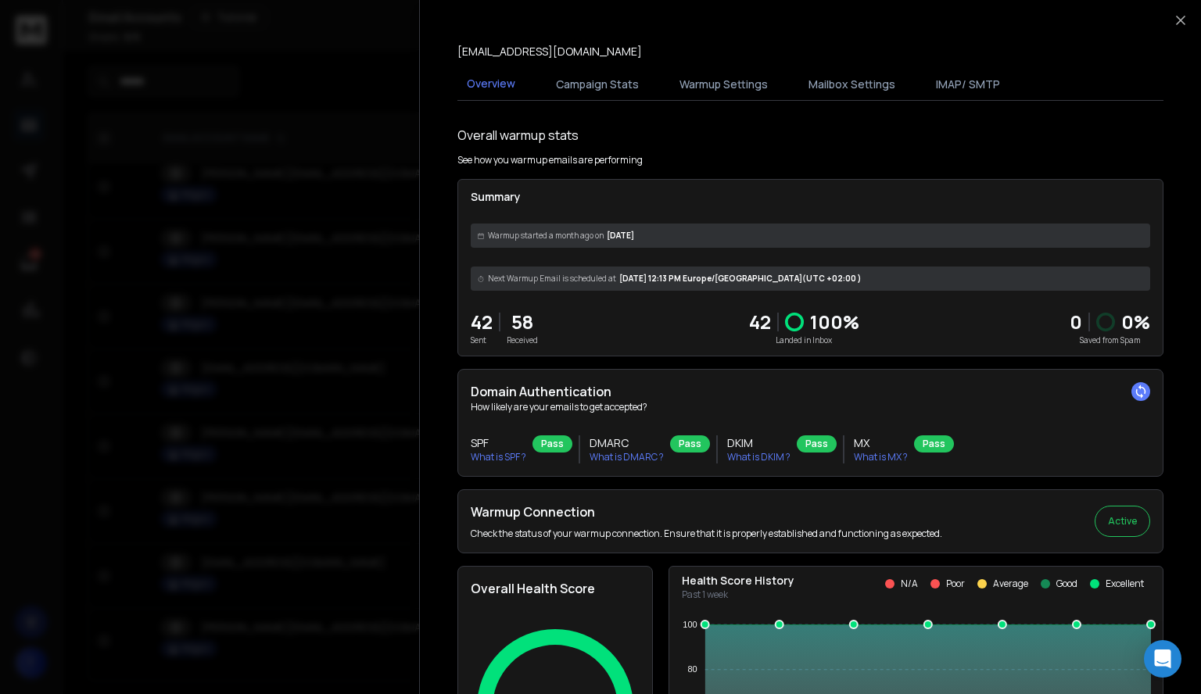
click at [838, 77] on button "Mailbox Settings" at bounding box center [852, 84] width 106 height 34
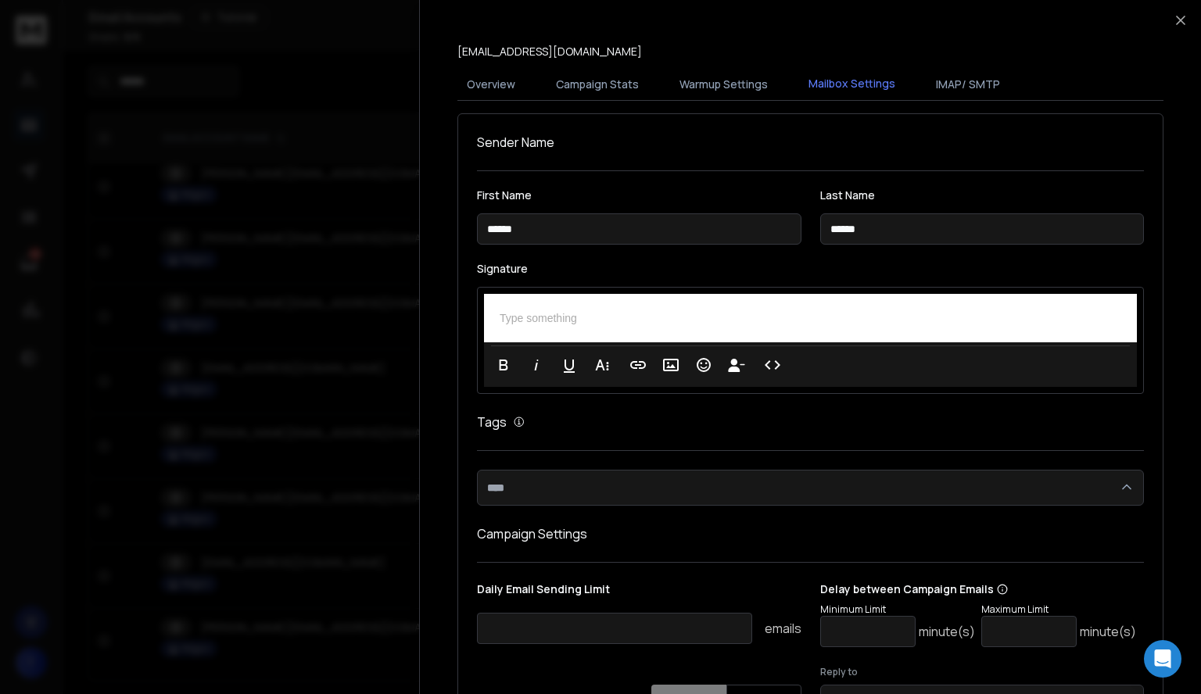
drag, startPoint x: 516, startPoint y: 632, endPoint x: 461, endPoint y: 630, distance: 54.7
click at [461, 630] on div "Sender Name First Name ****** Last Name ****** Signature Type something Clear F…" at bounding box center [810, 502] width 706 height 779
paste input "number"
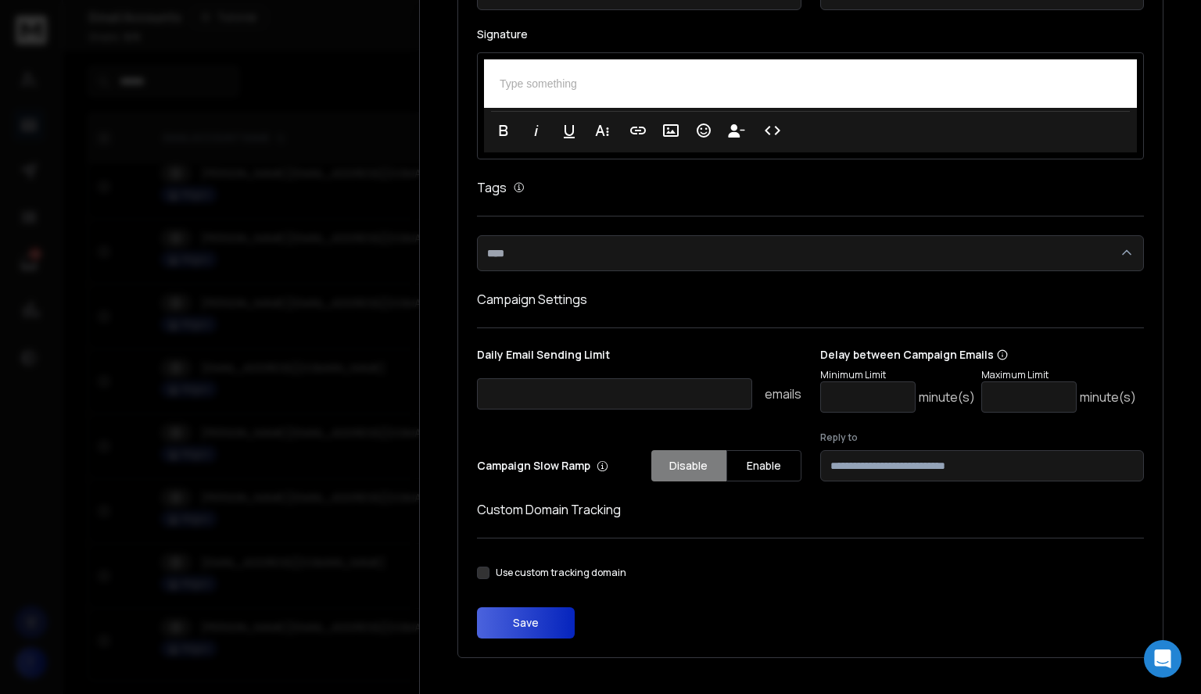
type input "**"
click at [558, 616] on button "Save" at bounding box center [526, 622] width 98 height 31
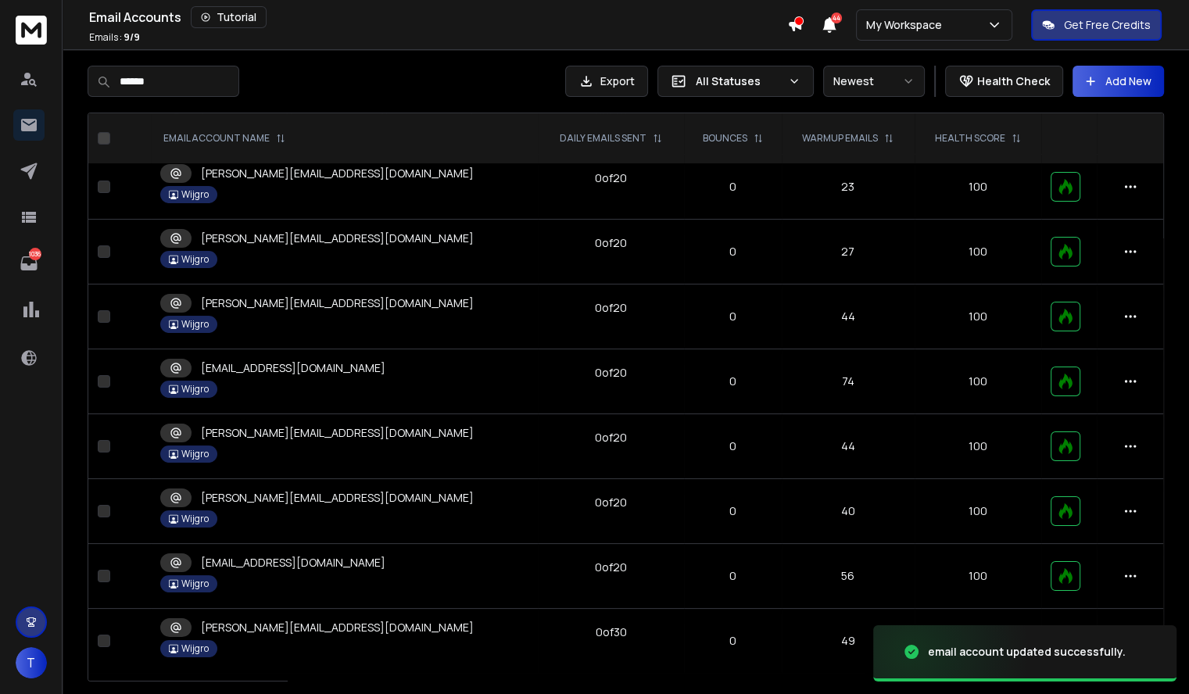
click at [265, 621] on p "[PERSON_NAME][EMAIL_ADDRESS][DOMAIN_NAME]" at bounding box center [337, 628] width 273 height 16
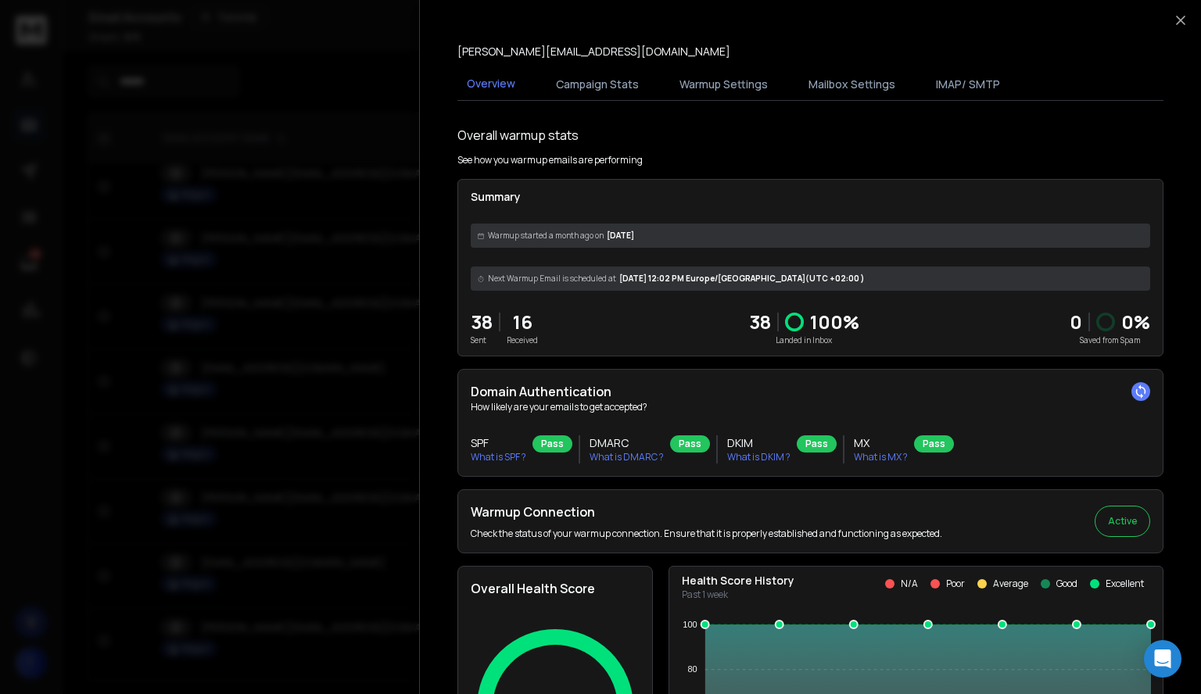
click at [835, 78] on button "Mailbox Settings" at bounding box center [852, 84] width 106 height 34
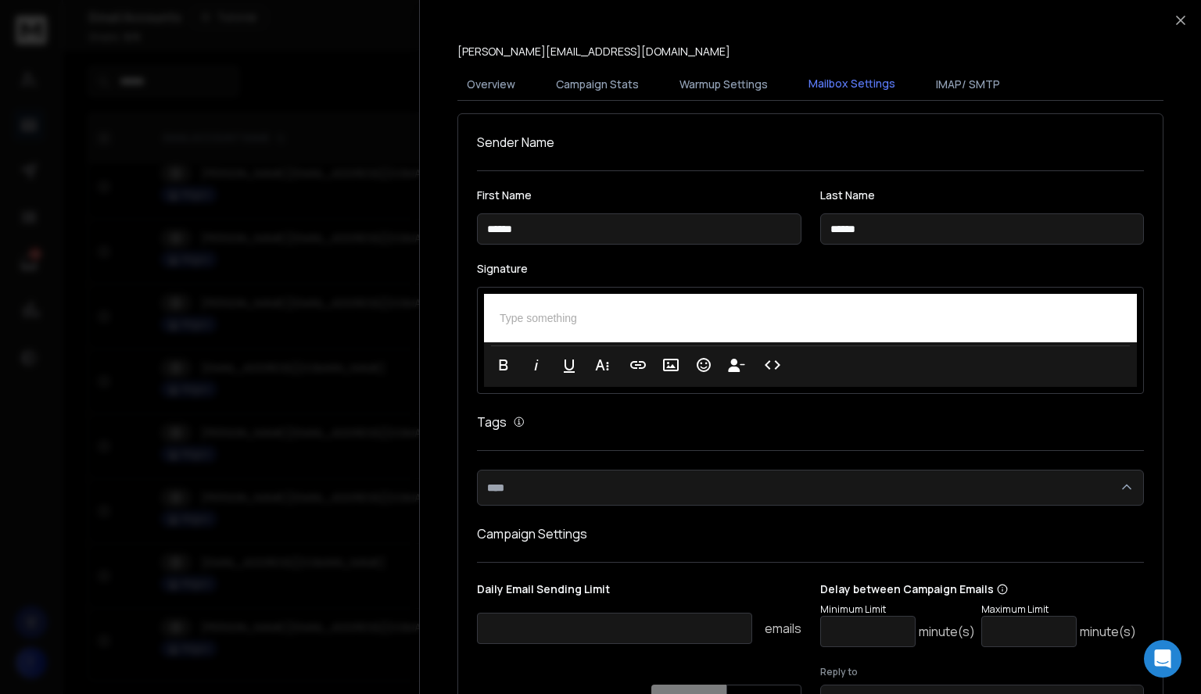
drag, startPoint x: 528, startPoint y: 627, endPoint x: 463, endPoint y: 640, distance: 67.0
click at [463, 641] on div "Sender Name First Name ****** Last Name ****** Signature Type something Clear F…" at bounding box center [810, 502] width 706 height 779
paste input "number"
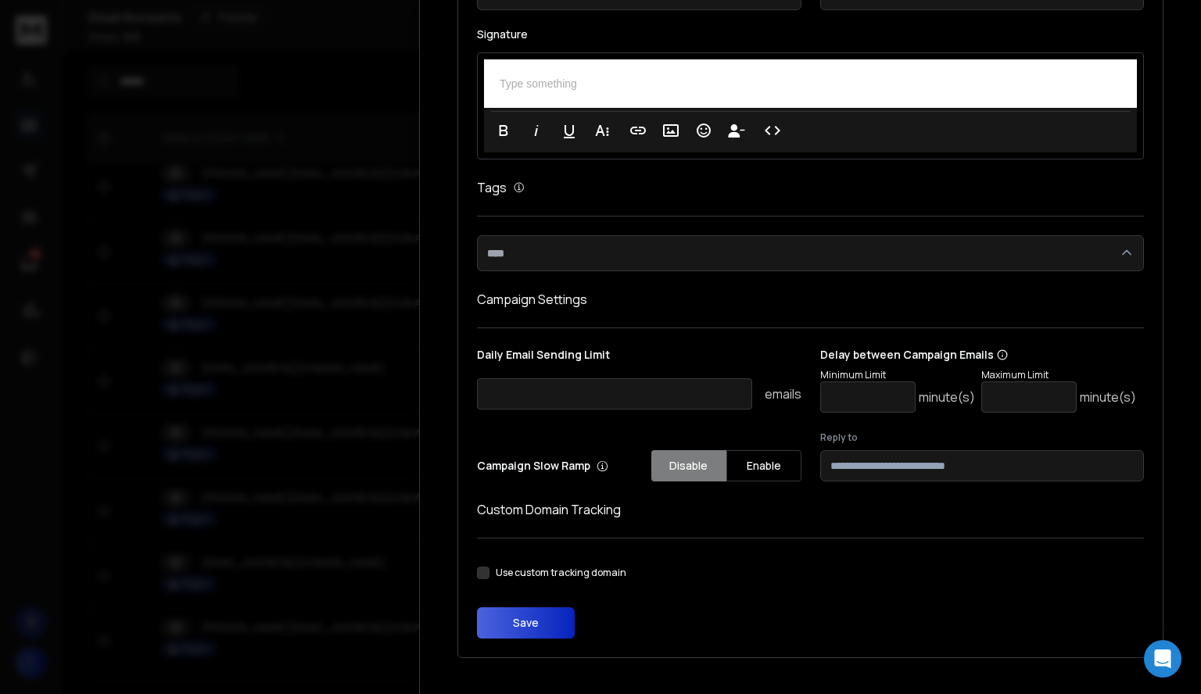
type input "**"
click at [528, 625] on button "Save" at bounding box center [526, 622] width 98 height 31
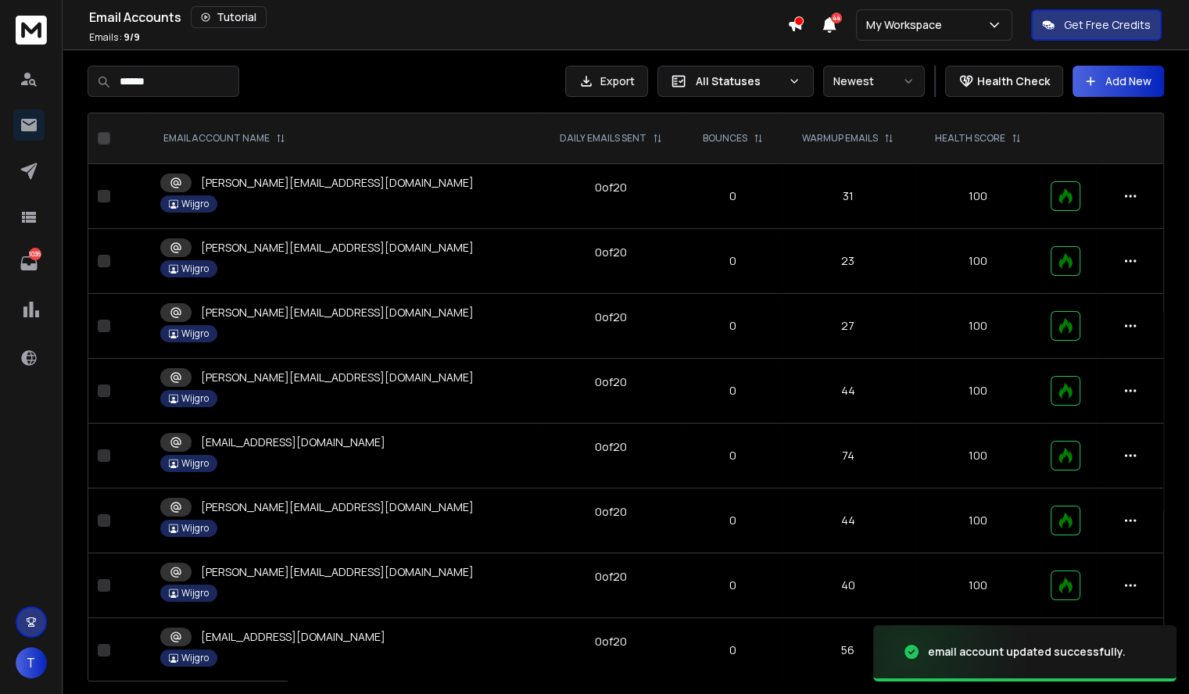
scroll to position [74, 0]
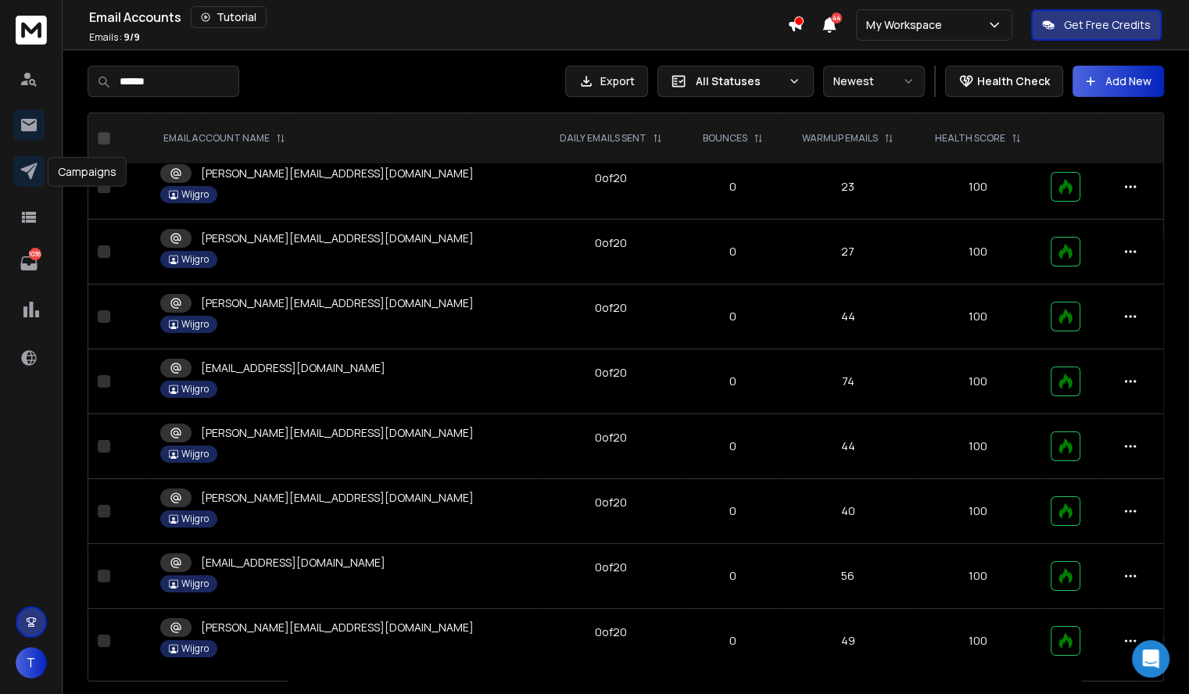
click at [35, 168] on icon at bounding box center [29, 171] width 19 height 19
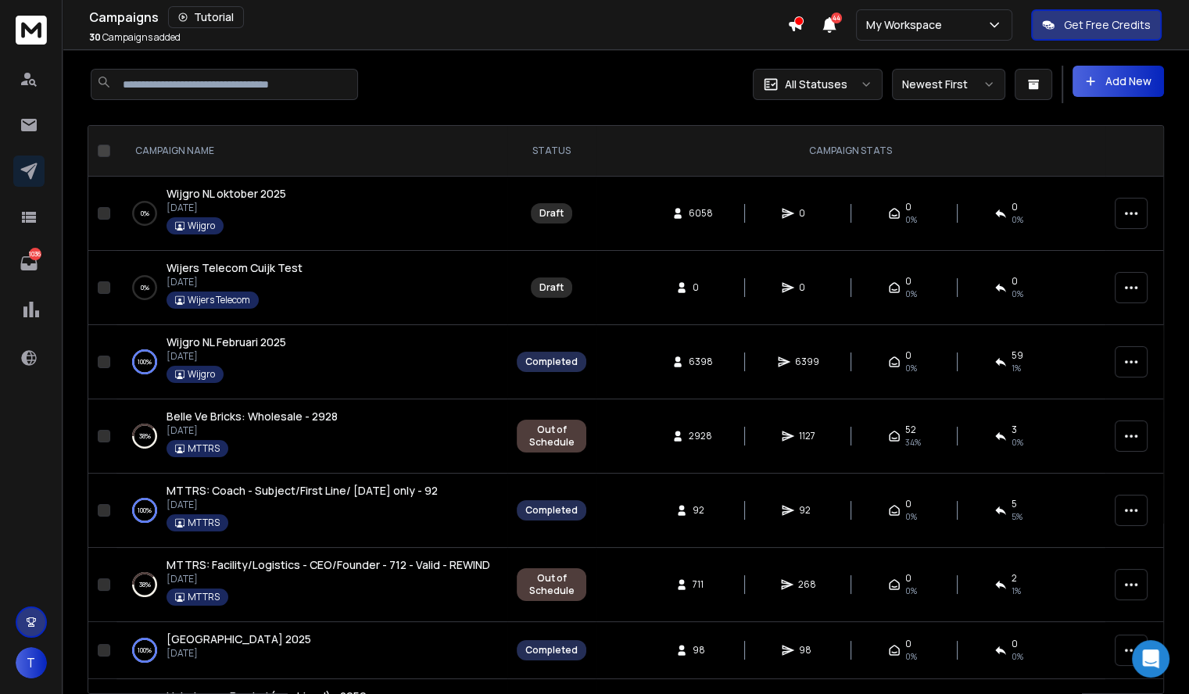
click at [241, 194] on span "Wijgro NL oktober 2025" at bounding box center [227, 193] width 120 height 15
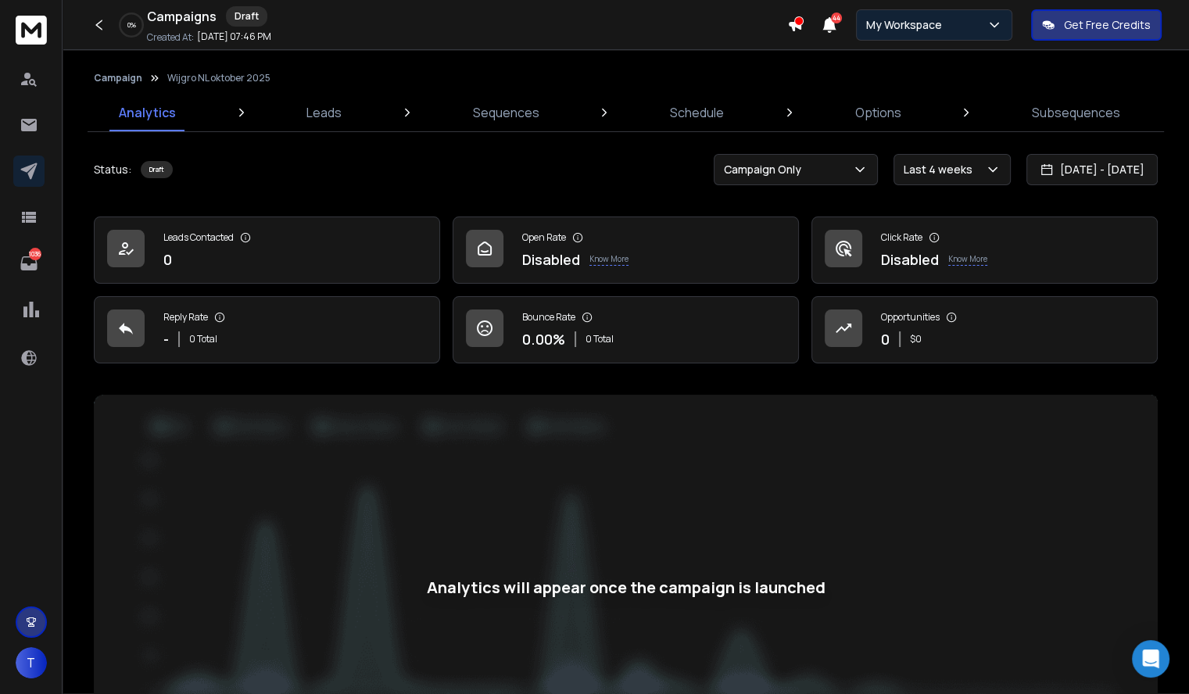
click at [960, 20] on div "My Workspace" at bounding box center [934, 25] width 136 height 16
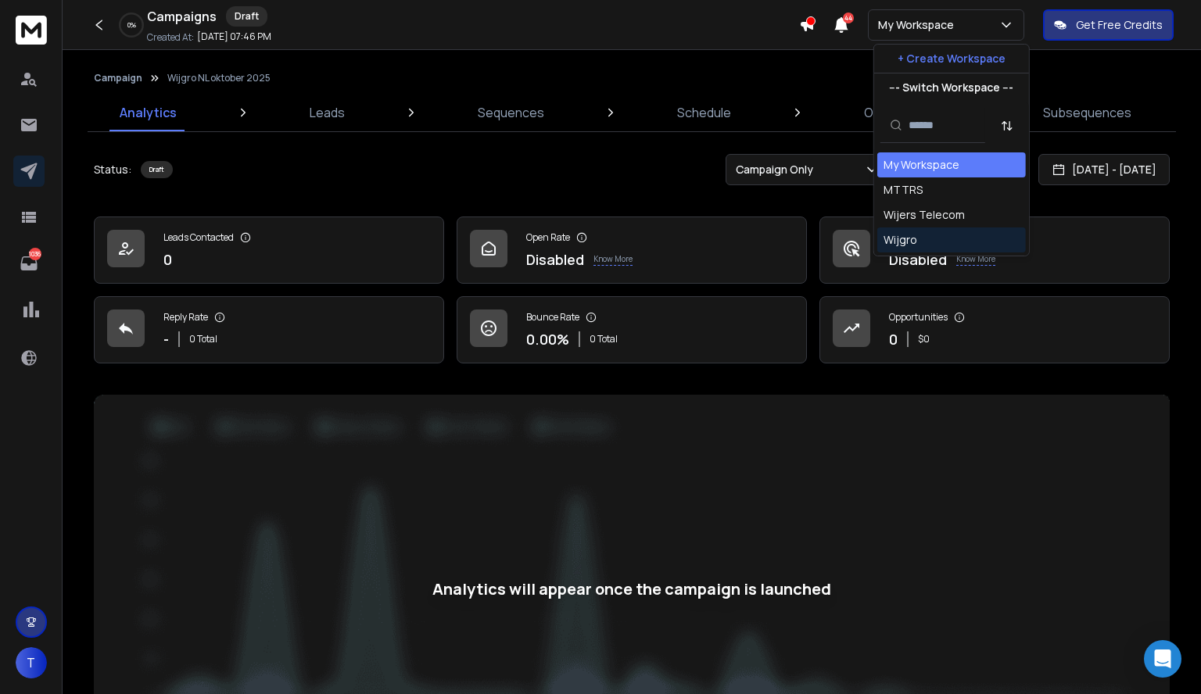
click at [926, 238] on div "Wijgro" at bounding box center [951, 240] width 149 height 25
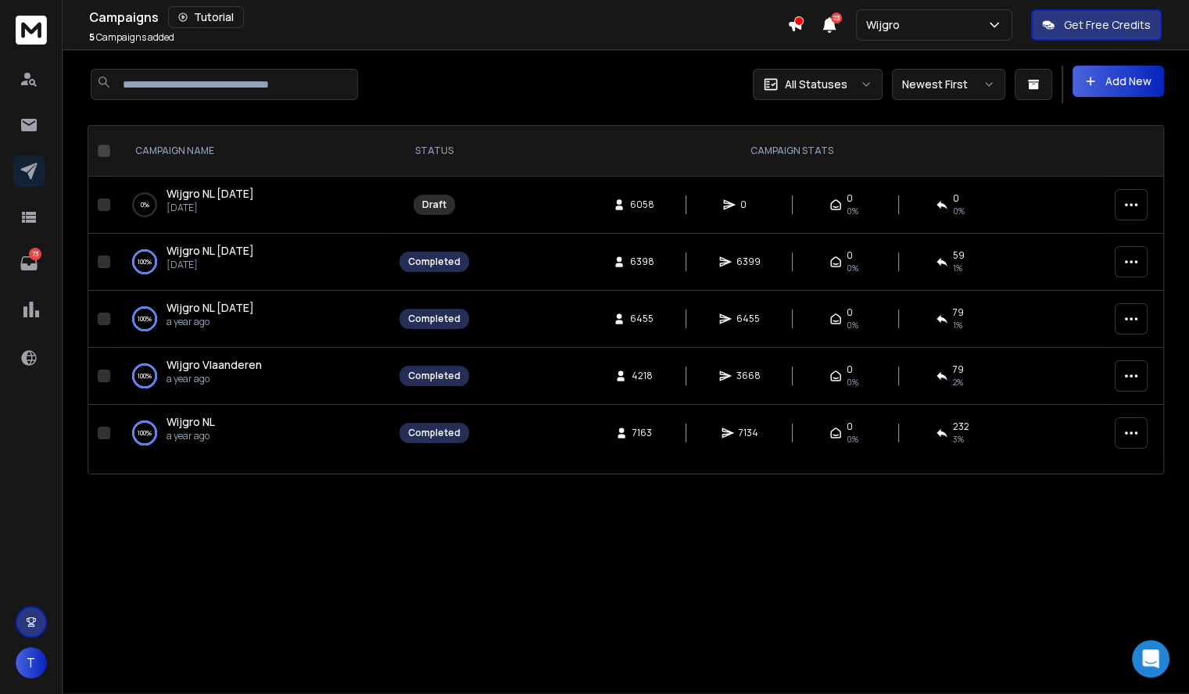
click at [254, 195] on span "Wijgro NL [DATE]" at bounding box center [211, 193] width 88 height 15
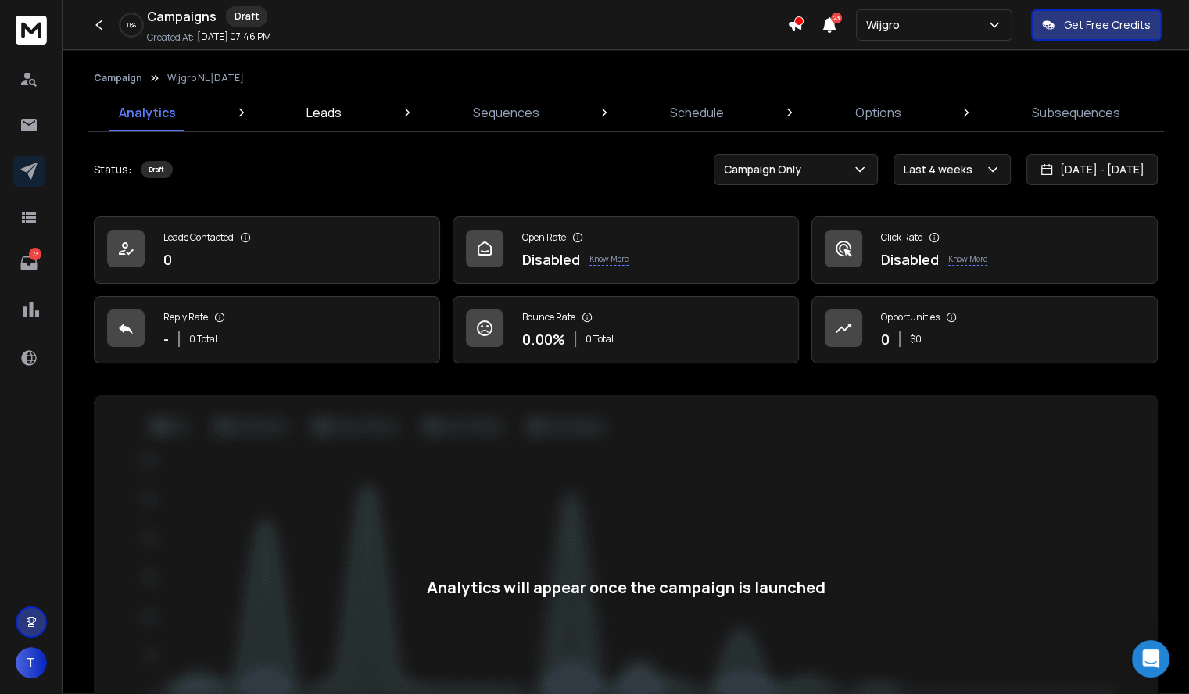
click at [326, 106] on p "Leads" at bounding box center [323, 112] width 35 height 19
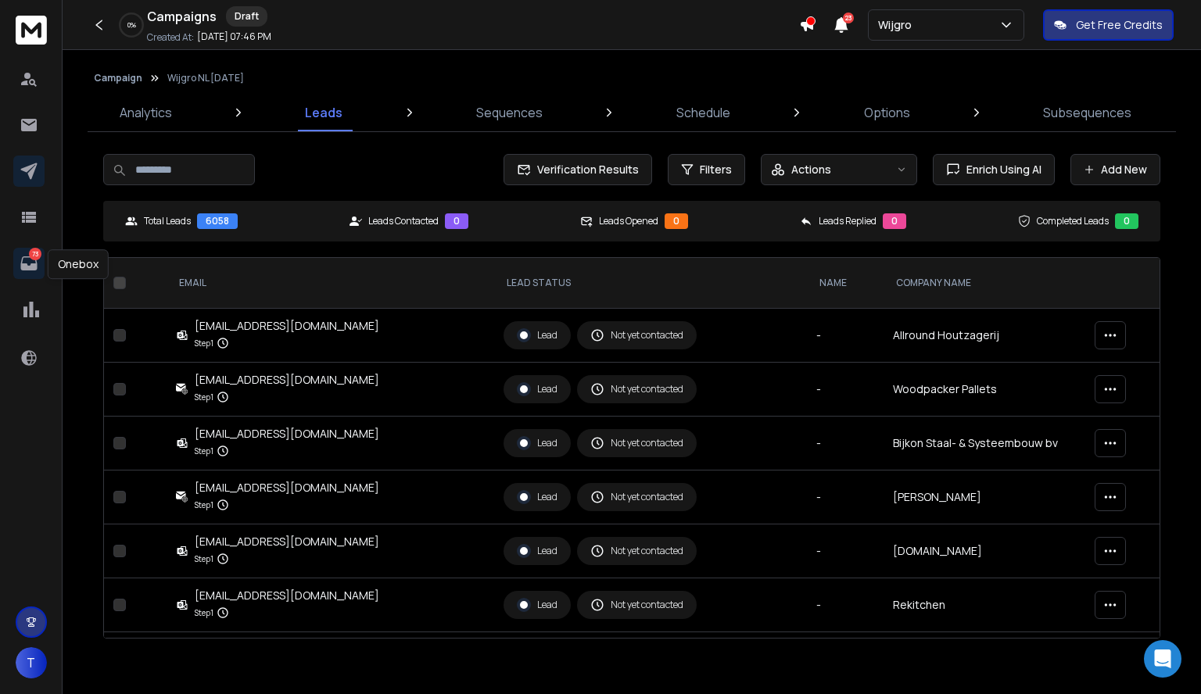
click at [25, 260] on icon at bounding box center [29, 263] width 19 height 19
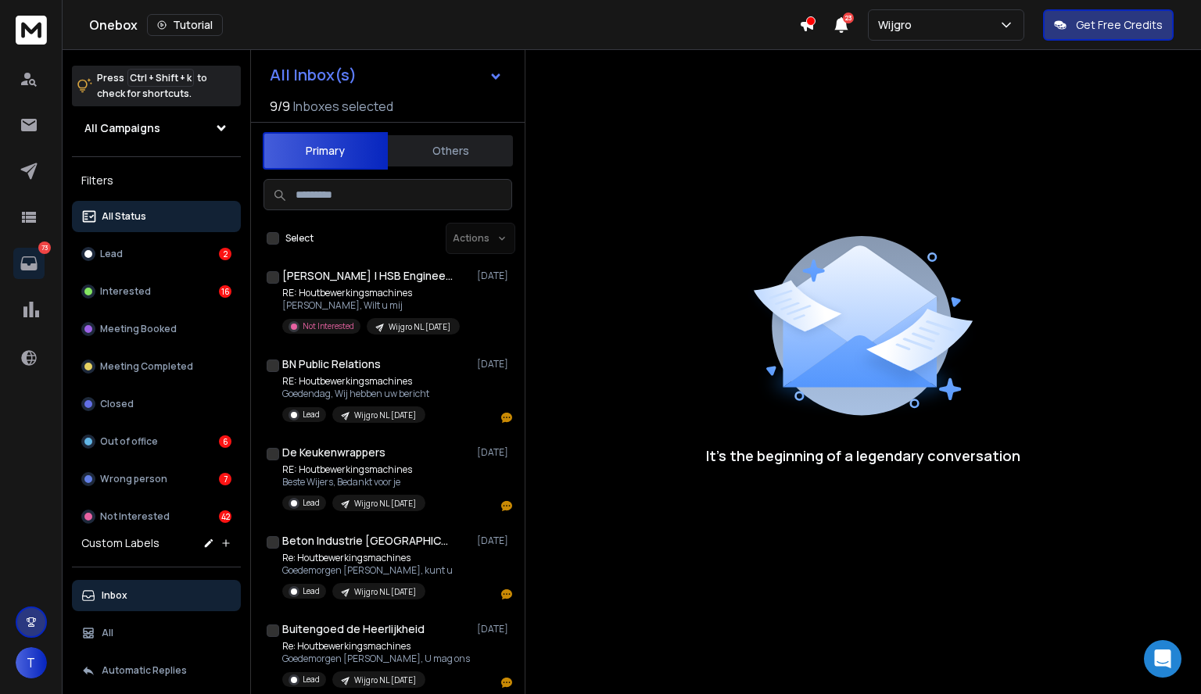
scroll to position [9668, 0]
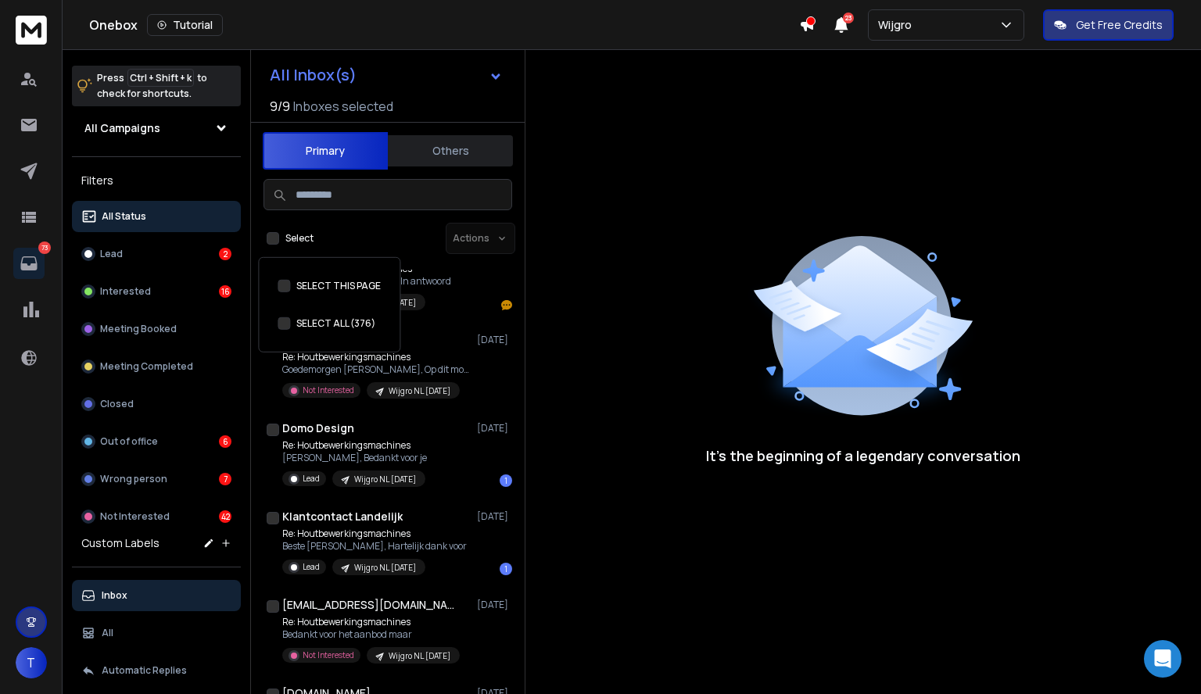
click at [288, 323] on button "SELECT THIS PAGE" at bounding box center [284, 323] width 13 height 13
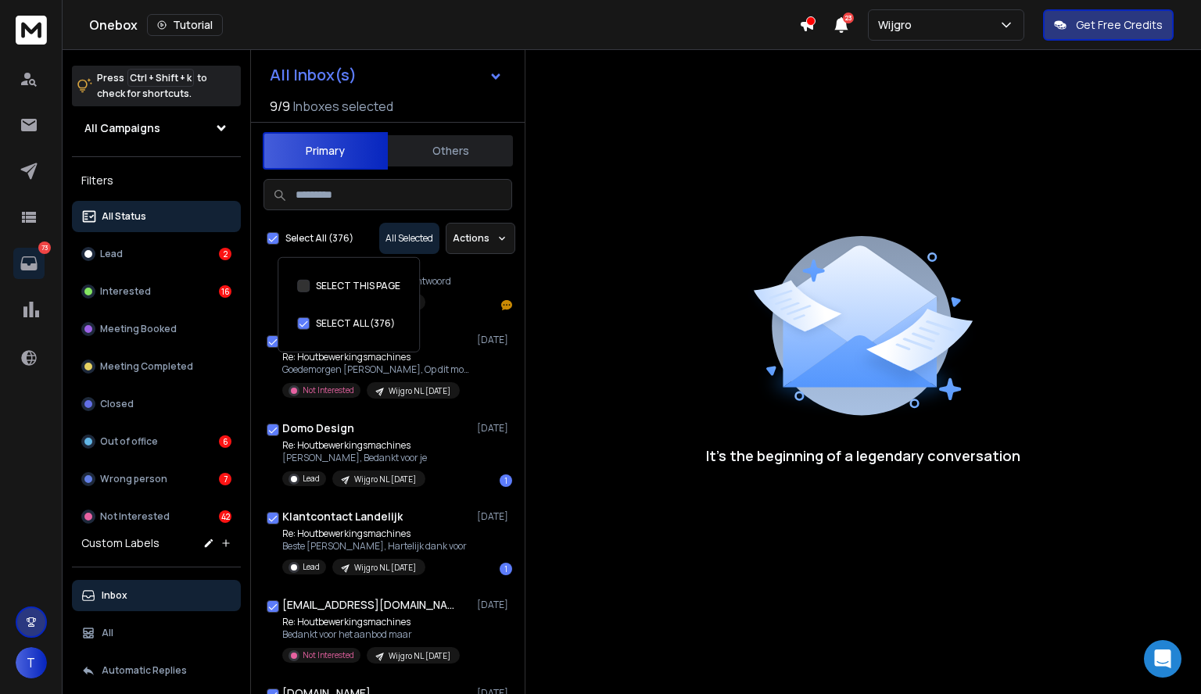
click at [273, 236] on button "SELECT THIS PAGE" at bounding box center [273, 238] width 13 height 13
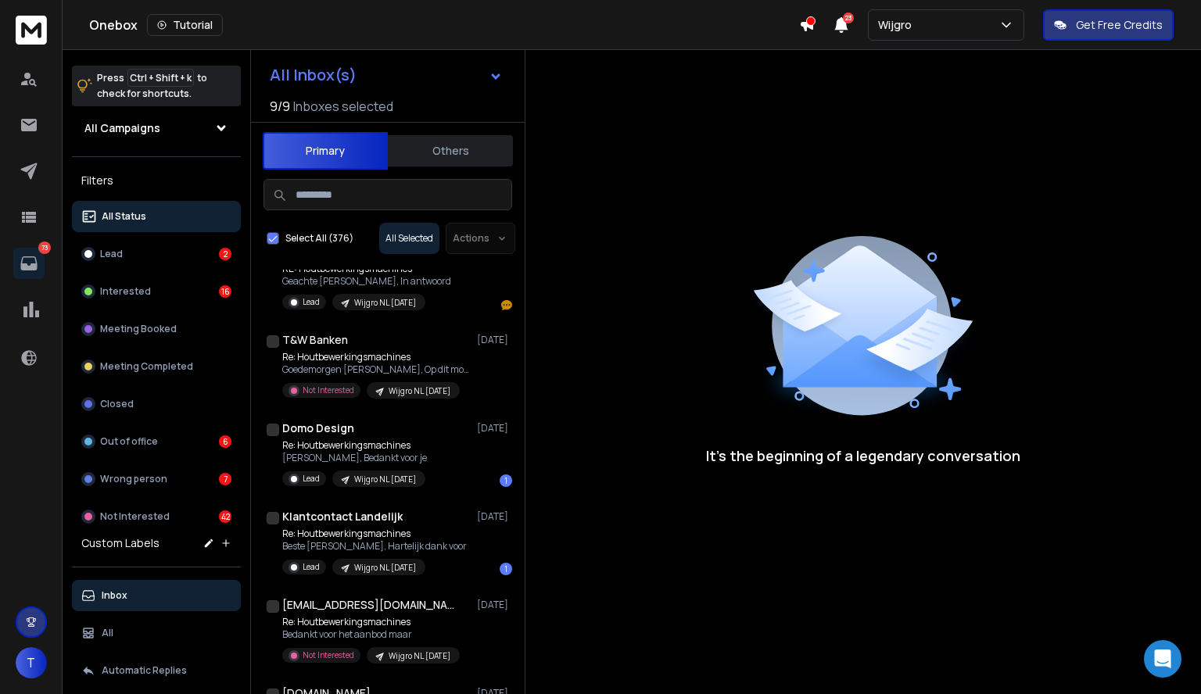
click at [568, 260] on div "It’s the beginning of a legendary conversation" at bounding box center [862, 345] width 675 height 590
click at [269, 242] on button "SELECT THIS PAGE" at bounding box center [273, 238] width 13 height 13
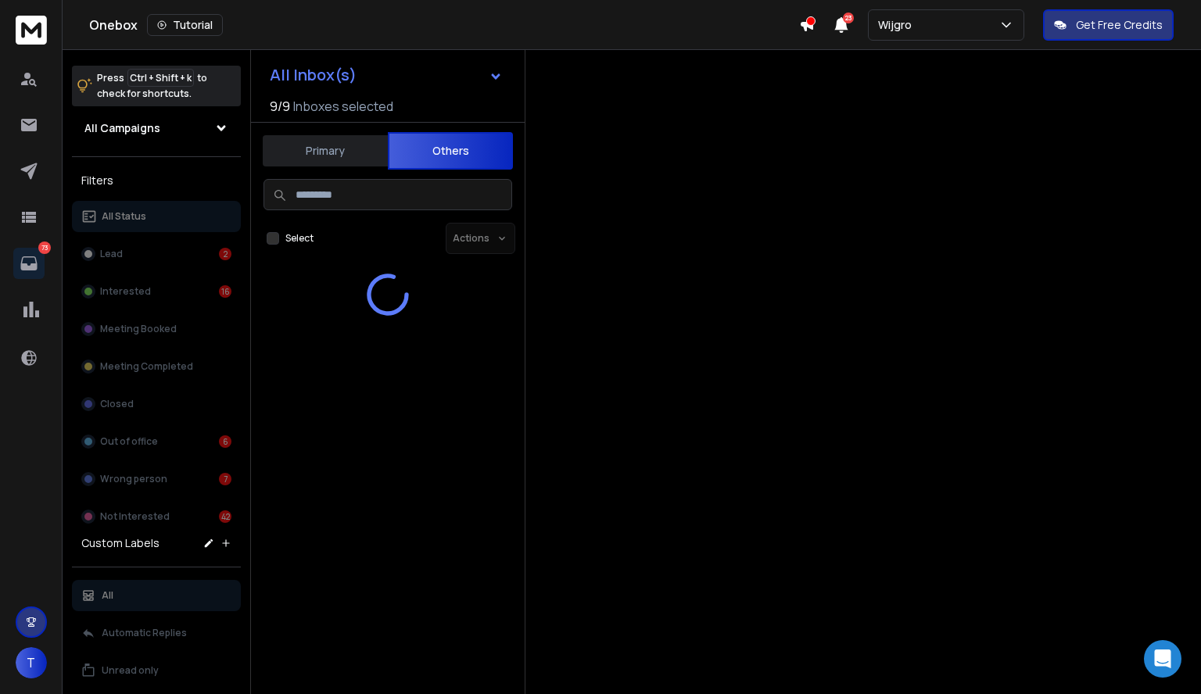
click at [434, 152] on button "Others" at bounding box center [450, 151] width 125 height 38
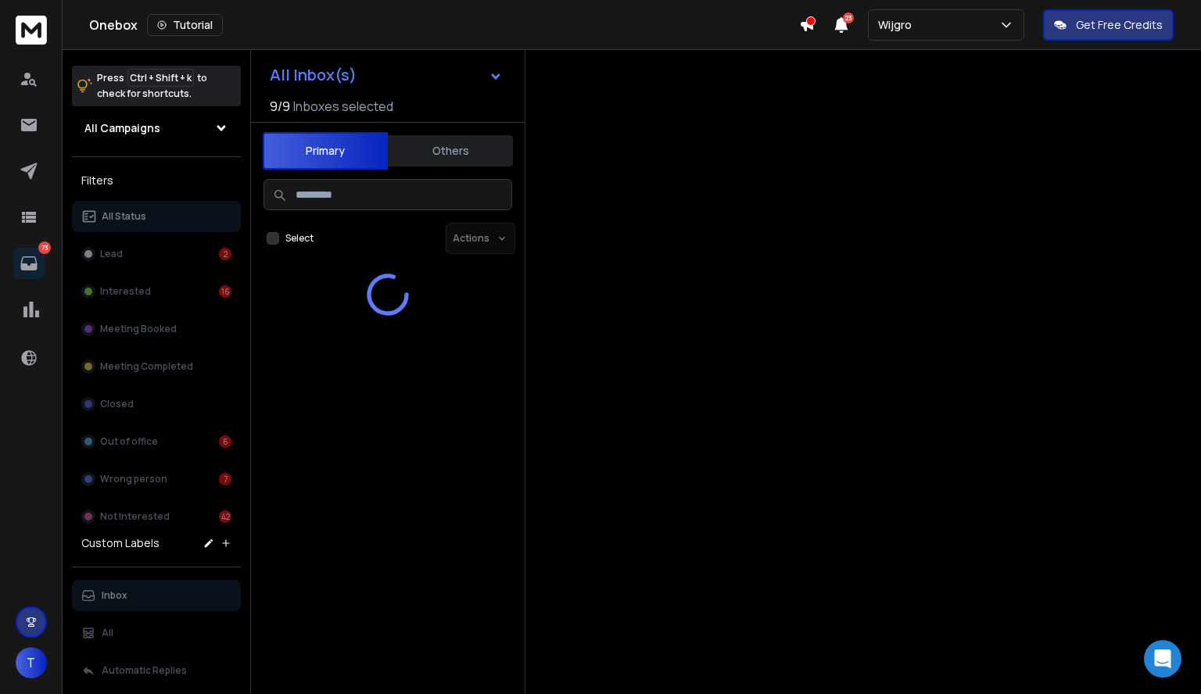
click at [332, 153] on button "Primary" at bounding box center [325, 151] width 125 height 38
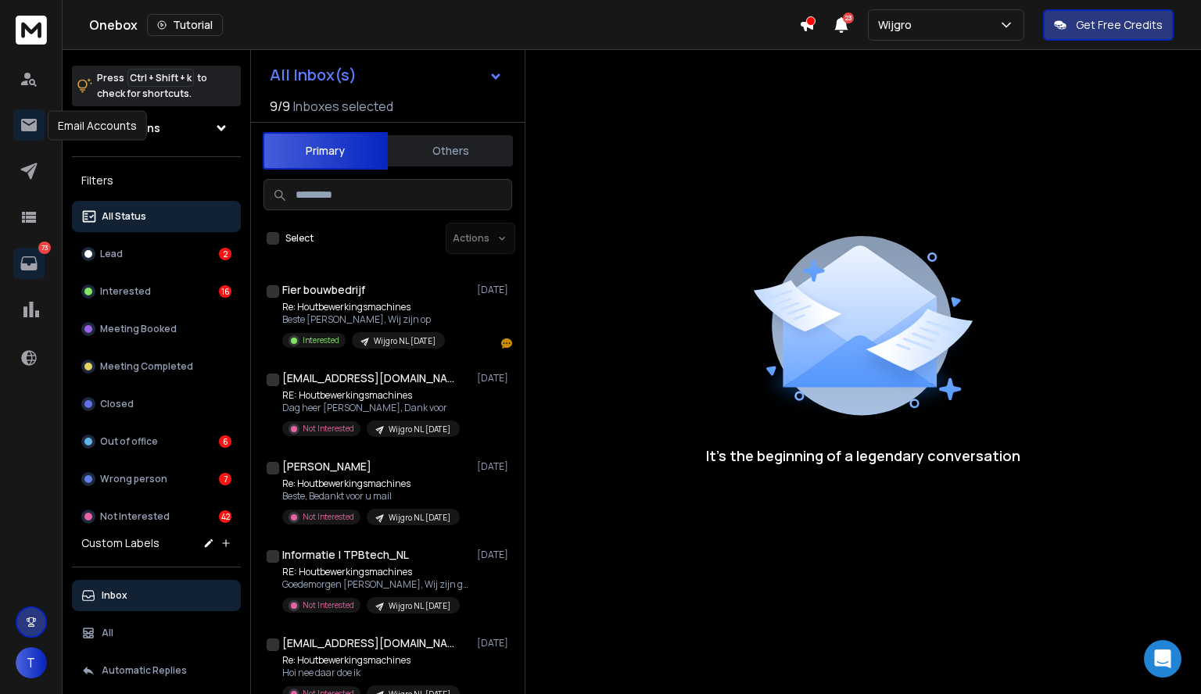
click at [30, 128] on icon at bounding box center [29, 125] width 16 height 13
